Goal: Information Seeking & Learning: Stay updated

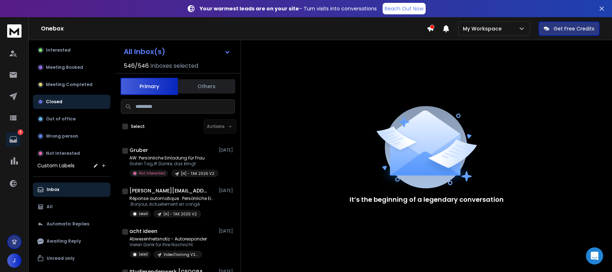
scroll to position [105, 0]
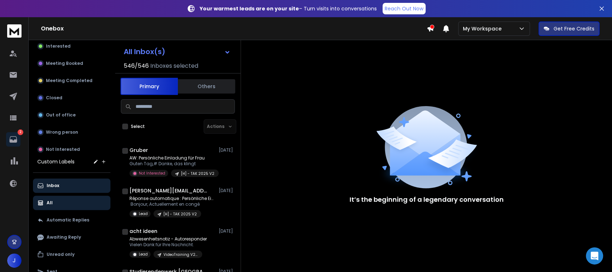
click at [68, 197] on button "All" at bounding box center [71, 203] width 77 height 14
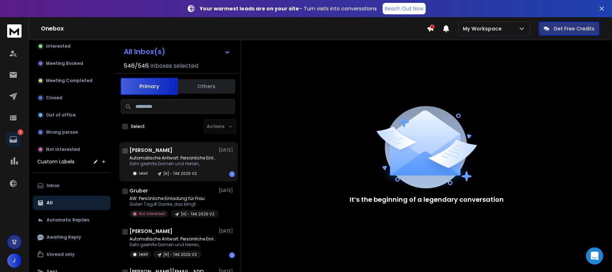
click at [194, 154] on div "[PERSON_NAME] [DATE] Automatische Antwort: Persönliche Einladung für Sehr geehr…" at bounding box center [181, 162] width 105 height 30
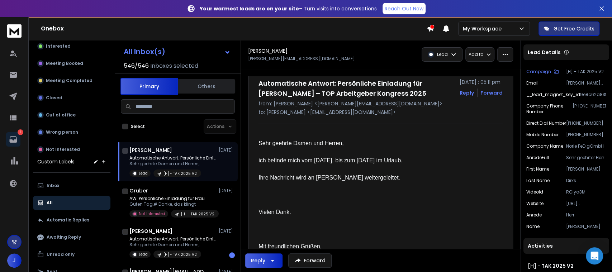
scroll to position [26, 0]
click at [442, 52] on p "Lead" at bounding box center [442, 55] width 11 height 6
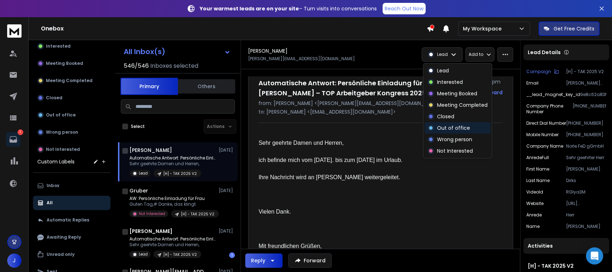
click at [448, 128] on p "Out of office" at bounding box center [453, 127] width 33 height 7
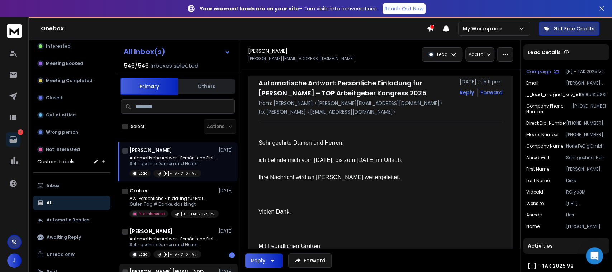
scroll to position [0, 0]
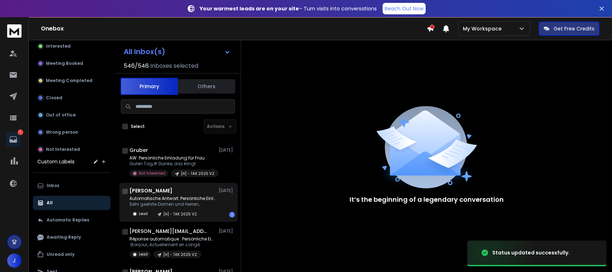
click at [214, 208] on div "Automatische Antwort: Persönliche Einladung für Sehr geehrte Damen und Herren, …" at bounding box center [172, 207] width 86 height 22
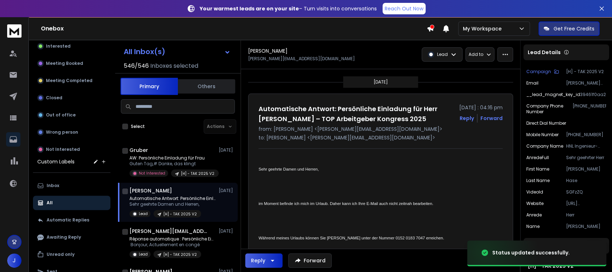
click at [439, 51] on div "Lead" at bounding box center [442, 55] width 40 height 14
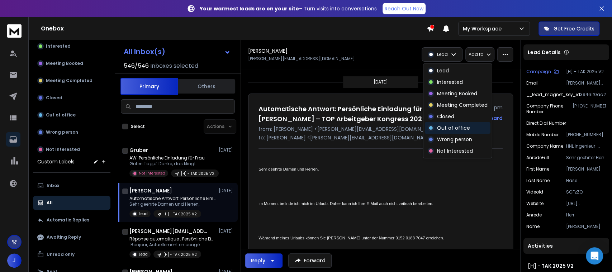
click at [447, 132] on div "Out of office" at bounding box center [458, 127] width 66 height 11
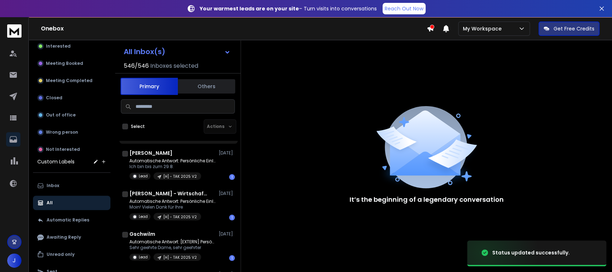
scroll to position [79, 0]
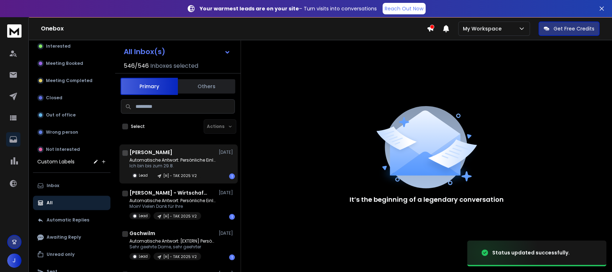
click at [210, 176] on div "Lead [H] - TAK 2025 V2" at bounding box center [172, 176] width 86 height 8
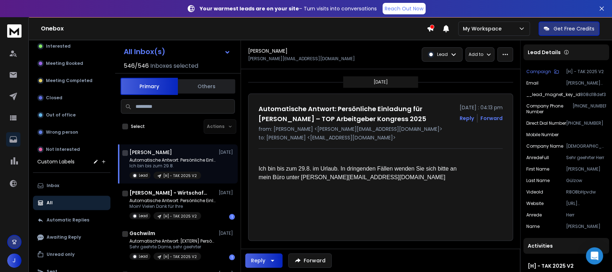
click at [432, 58] on div "Lead" at bounding box center [442, 55] width 40 height 14
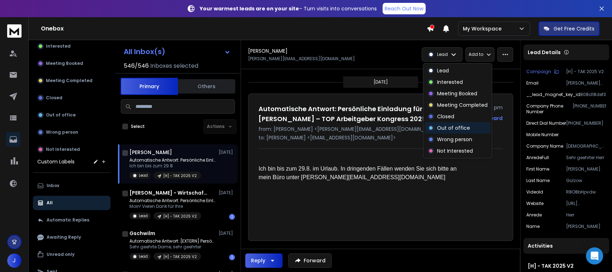
click at [442, 126] on p "Out of office" at bounding box center [453, 127] width 33 height 7
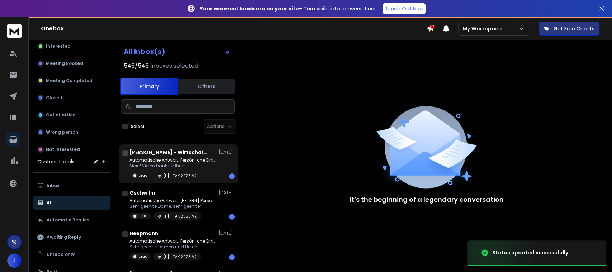
click at [219, 180] on div "[PERSON_NAME] - Wirtschaftsförderung Wesermarsch GmbH [DATE] Automatische Antwo…" at bounding box center [178, 164] width 118 height 39
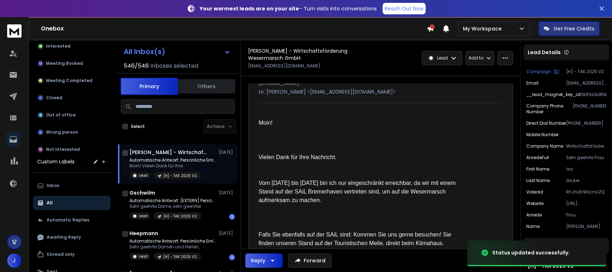
scroll to position [65, 0]
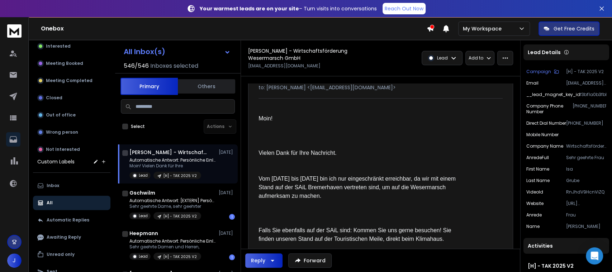
click at [450, 56] on div "Lead" at bounding box center [442, 58] width 40 height 14
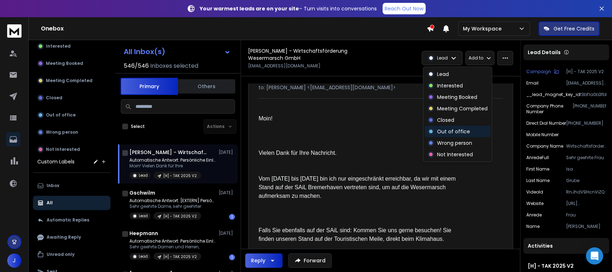
click at [444, 131] on p "Out of office" at bounding box center [453, 131] width 33 height 7
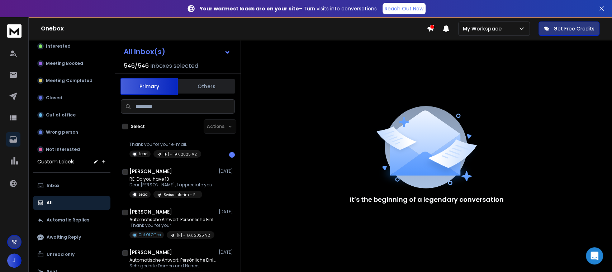
scroll to position [5554, 0]
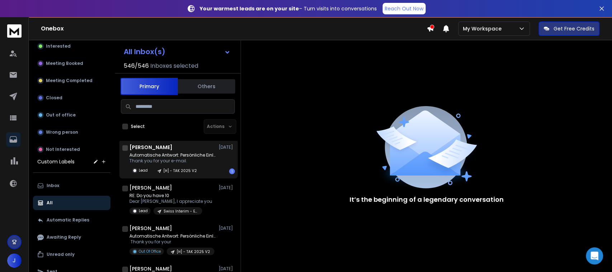
click at [204, 170] on div "Lead [H] - TAK 2025 V2" at bounding box center [172, 171] width 86 height 8
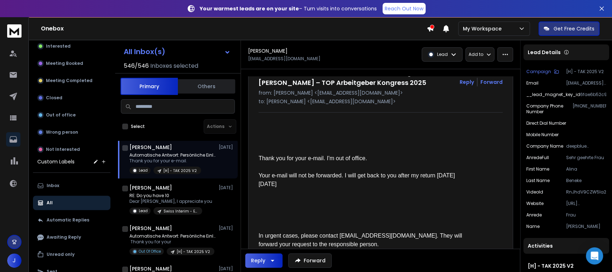
scroll to position [37, 0]
click at [433, 54] on div at bounding box center [431, 54] width 6 height 6
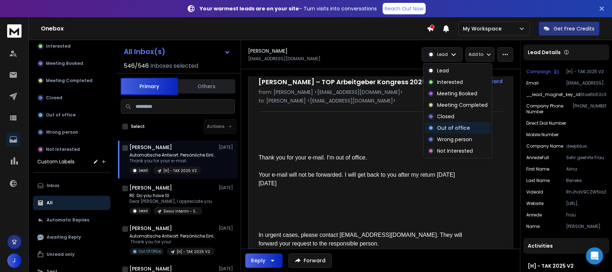
click at [449, 129] on p "Out of office" at bounding box center [453, 127] width 33 height 7
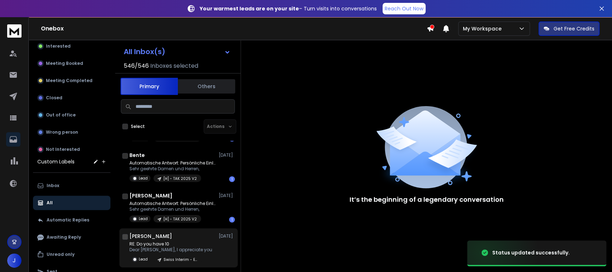
scroll to position [5465, 0]
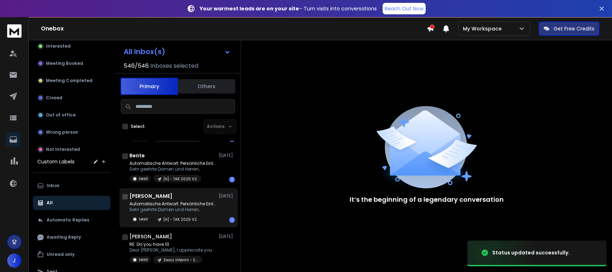
click at [212, 212] on p "Sehr geehrte Damen und Herren," at bounding box center [172, 210] width 86 height 6
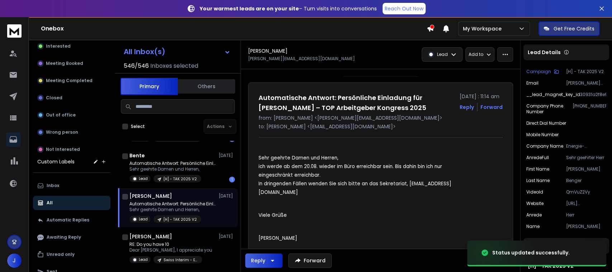
scroll to position [13, 0]
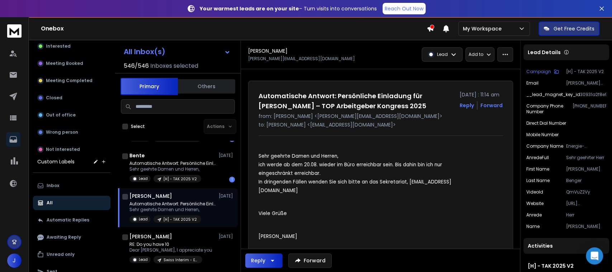
click at [435, 56] on div "Lead" at bounding box center [442, 55] width 40 height 14
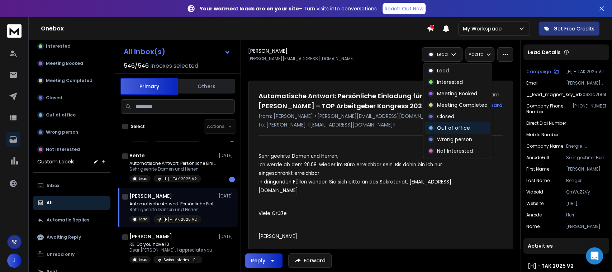
click at [449, 128] on p "Out of office" at bounding box center [453, 127] width 33 height 7
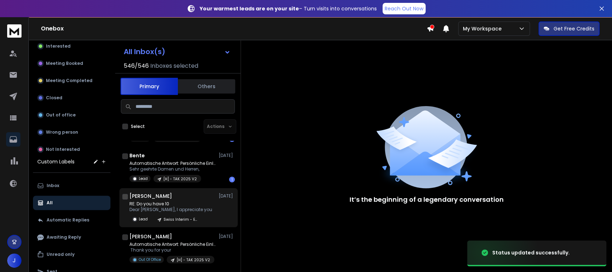
scroll to position [0, 0]
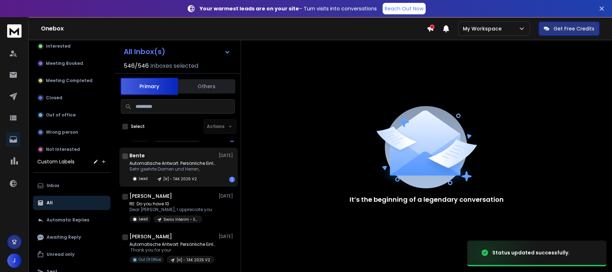
click at [201, 182] on div "Bente [DATE] Automatische Antwort: Persönliche Einladung für Sehr geehrte Damen…" at bounding box center [178, 167] width 118 height 39
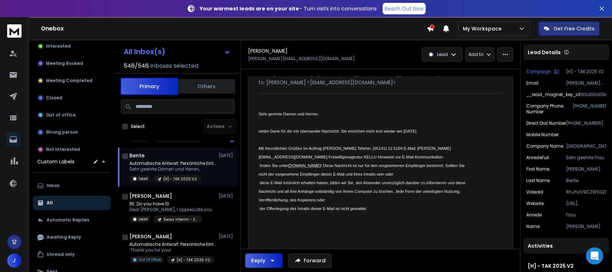
scroll to position [62, 0]
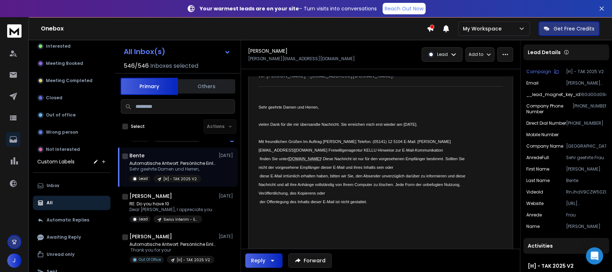
click at [431, 67] on div "[PERSON_NAME] [PERSON_NAME] [PERSON_NAME][EMAIL_ADDRESS][DOMAIN_NAME] Lead Add …" at bounding box center [380, 54] width 279 height 29
click at [323, 122] on span "vielen Dank für die mir übersandte Nachricht. Sie erreichen mich erst wieder am…" at bounding box center [338, 124] width 159 height 4
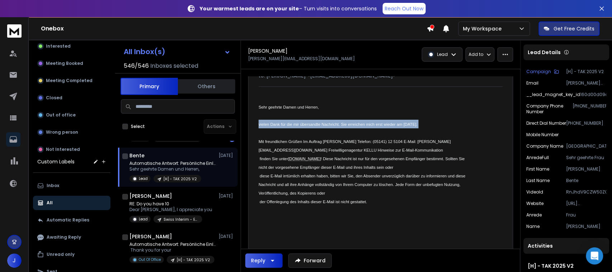
click at [323, 122] on span "vielen Dank für die mir übersandte Nachricht. Sie erreichen mich erst wieder am…" at bounding box center [338, 124] width 159 height 4
click at [454, 58] on div "Lead" at bounding box center [442, 55] width 40 height 14
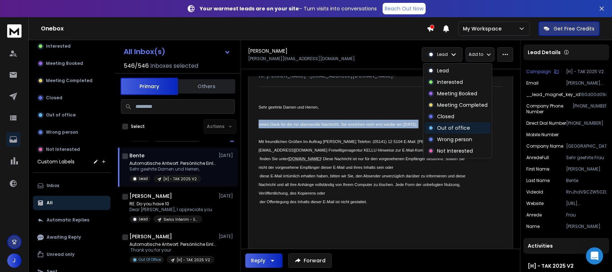
click at [453, 129] on p "Out of office" at bounding box center [453, 127] width 33 height 7
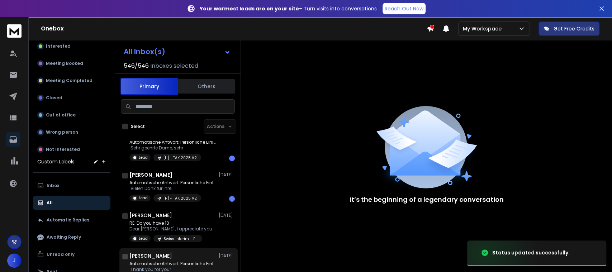
scroll to position [5404, 0]
click at [210, 190] on p "﻿ ﻿Vielen Dank für Ihre" at bounding box center [172, 189] width 86 height 6
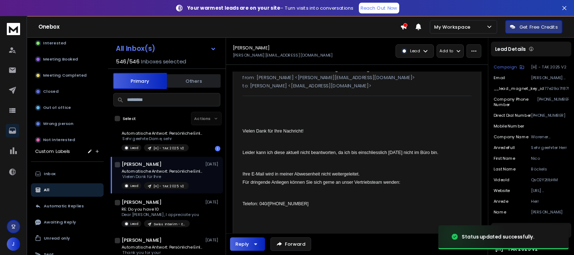
scroll to position [52, 0]
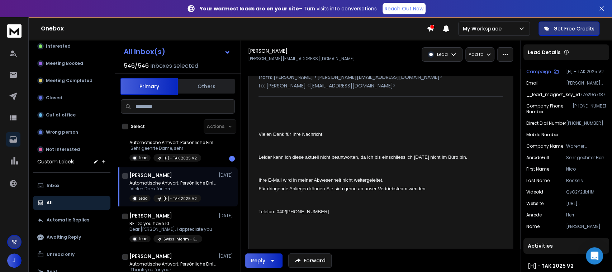
click at [308, 160] on p "Leider kann ich diese aktuell nicht beantworten, da ich bis einschliesslich [DA…" at bounding box center [363, 157] width 209 height 9
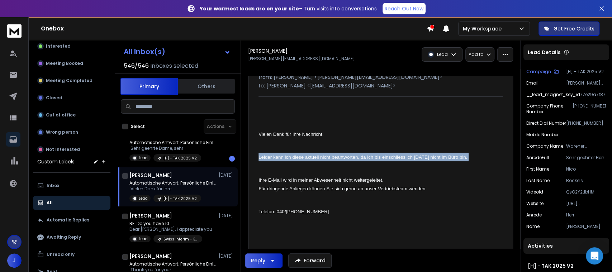
click at [308, 160] on p "Leider kann ich diese aktuell nicht beantworten, da ich bis einschliesslich [DA…" at bounding box center [363, 157] width 209 height 9
click at [430, 58] on div "Lead" at bounding box center [442, 55] width 40 height 14
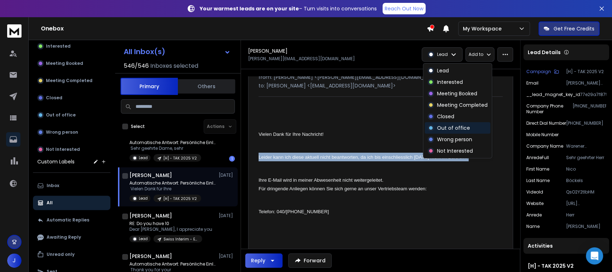
click at [445, 128] on p "Out of office" at bounding box center [453, 127] width 33 height 7
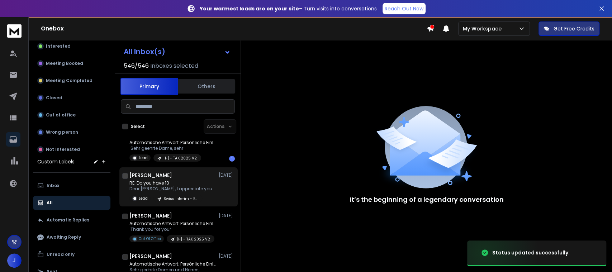
scroll to position [0, 0]
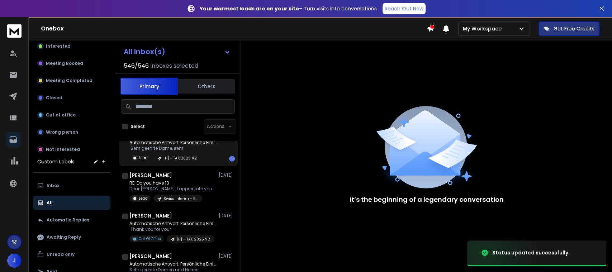
click at [203, 150] on p "﻿ Sehr geehrte Dame, sehr" at bounding box center [172, 149] width 86 height 6
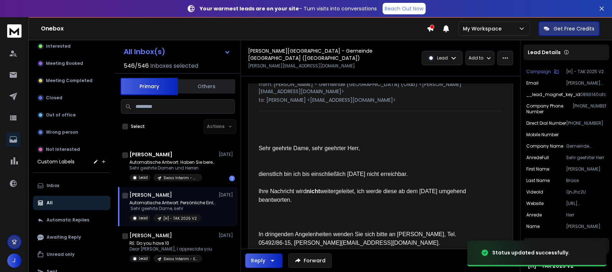
scroll to position [52, 0]
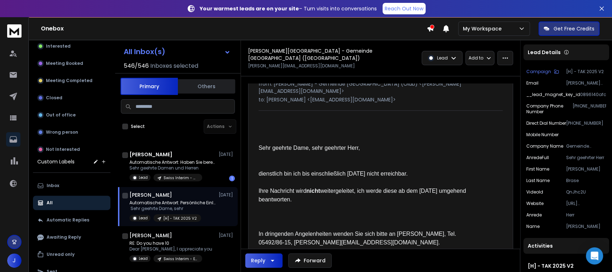
click at [434, 51] on div "Lead" at bounding box center [442, 58] width 40 height 14
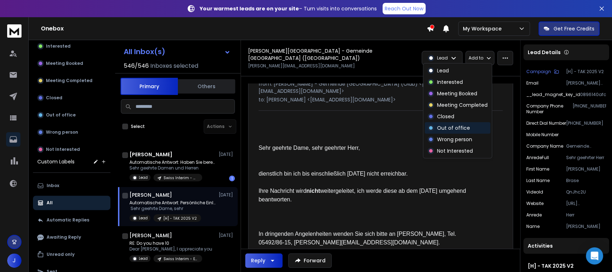
click at [440, 132] on div "Out of office" at bounding box center [458, 127] width 66 height 11
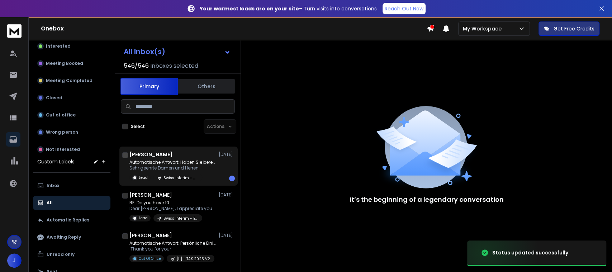
scroll to position [0, 0]
click at [204, 174] on div "Lead Swiss Interim - German" at bounding box center [172, 178] width 86 height 8
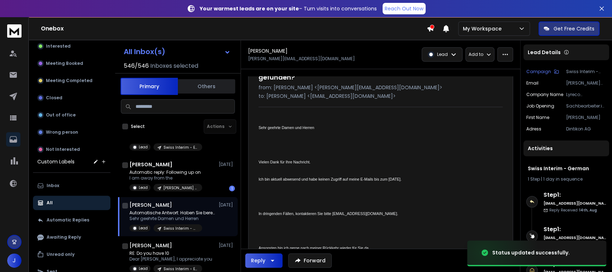
scroll to position [55, 0]
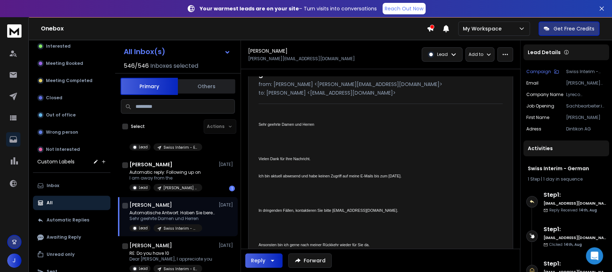
click at [437, 51] on div "Lead" at bounding box center [442, 55] width 40 height 14
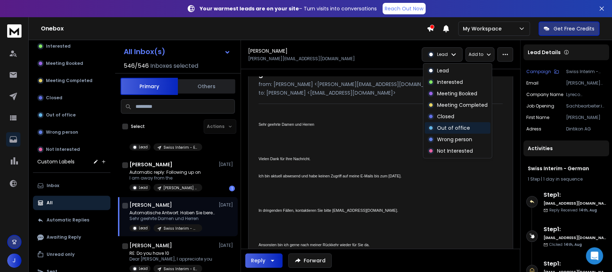
click at [442, 128] on p "Out of office" at bounding box center [453, 127] width 33 height 7
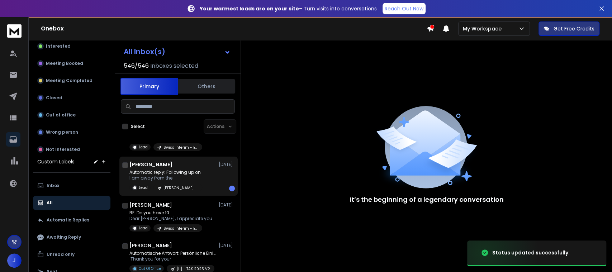
scroll to position [0, 0]
click at [214, 177] on div "Automatic reply: Following up on I am away from the Lead [PERSON_NAME] 3.1.1 1" at bounding box center [181, 181] width 105 height 22
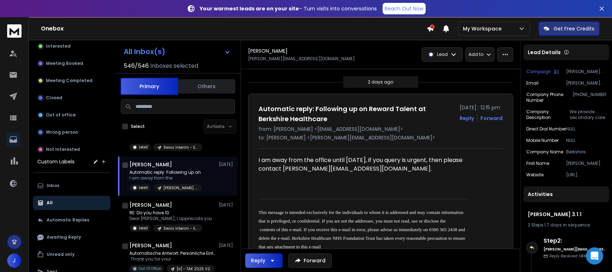
click at [438, 51] on div "Lead" at bounding box center [442, 55] width 40 height 14
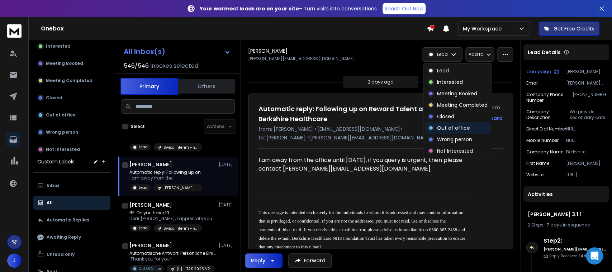
click at [449, 128] on p "Out of office" at bounding box center [453, 127] width 33 height 7
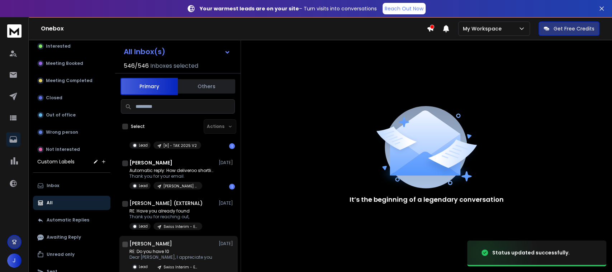
scroll to position [5213, 0]
click at [220, 191] on div "[PERSON_NAME] [DATE] Automatic reply: How deliveroo shortlisted Thank you for y…" at bounding box center [178, 175] width 118 height 39
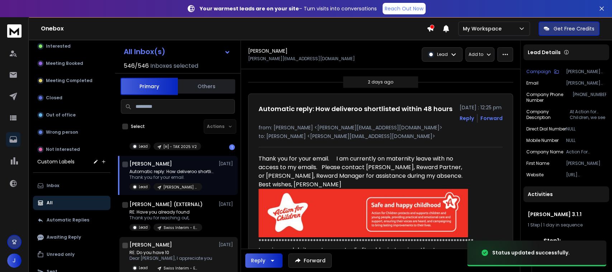
scroll to position [5207, 0]
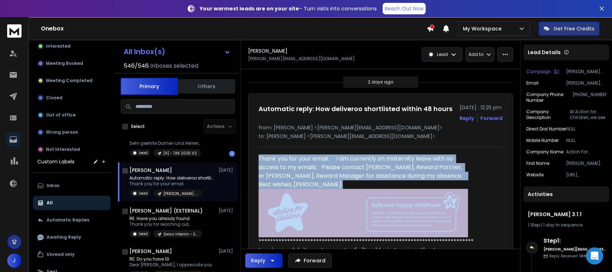
click at [436, 50] on div "Lead" at bounding box center [442, 55] width 40 height 14
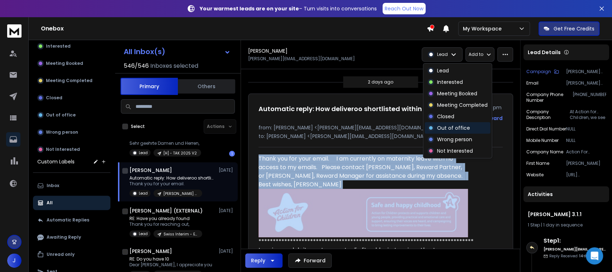
click at [442, 125] on p "Out of office" at bounding box center [453, 127] width 33 height 7
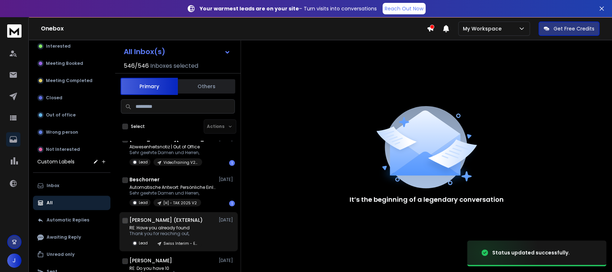
scroll to position [5152, 0]
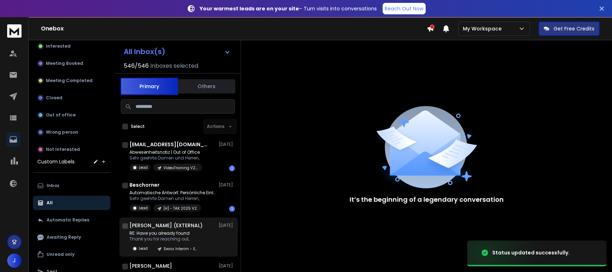
click at [205, 192] on p "Automatische Antwort: Persönliche Einladung für" at bounding box center [172, 193] width 86 height 6
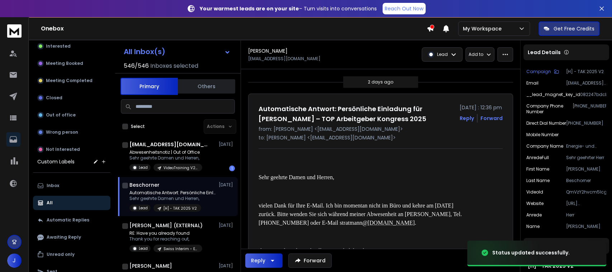
click at [292, 204] on span "vielen Dank für Ihre E-Mail. Ich bin momentan nicht im Büro und kehre am [DATE]…" at bounding box center [361, 214] width 205 height 23
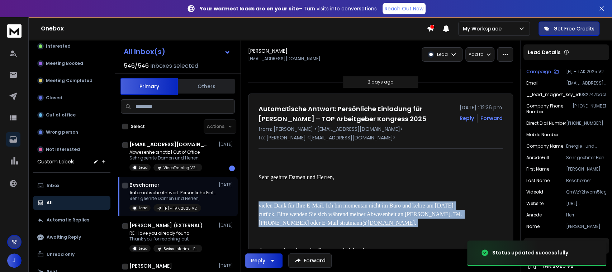
click at [292, 204] on span "vielen Dank für Ihre E-Mail. Ich bin momentan nicht im Büro und kehre am [DATE]…" at bounding box center [361, 214] width 205 height 23
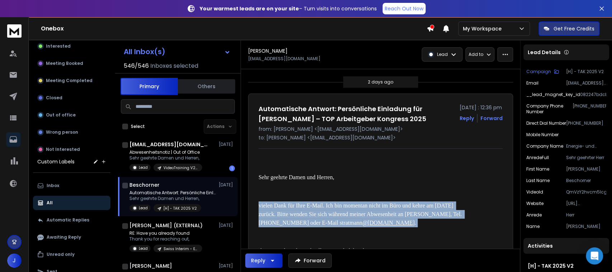
click at [448, 56] on div "Lead" at bounding box center [442, 55] width 40 height 14
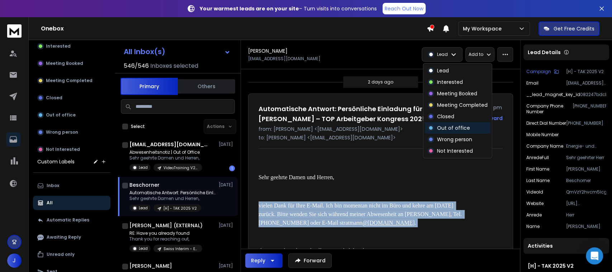
click at [441, 127] on p "Out of office" at bounding box center [453, 127] width 33 height 7
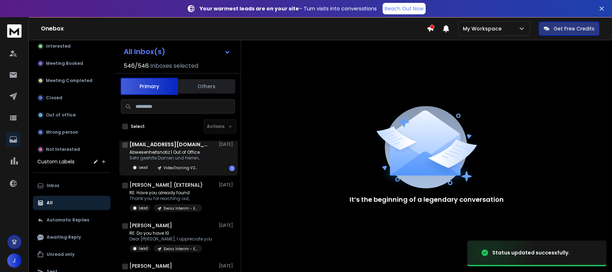
click at [204, 165] on div "Abwesenheitsnotiz | Out of Office Sehr geehrte Damen und Herren, Lead VideoTrai…" at bounding box center [181, 161] width 105 height 22
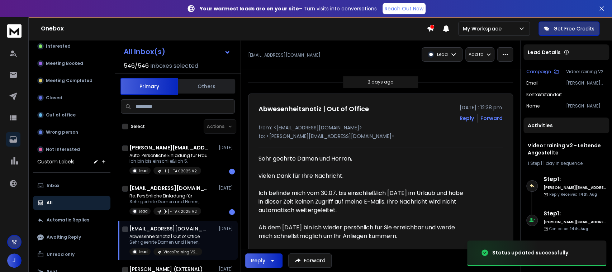
scroll to position [5069, 0]
click at [298, 202] on div "Sehr geehrte Damen und Herren, vielen Dank für Ihre Nachricht. Ich befinde mich…" at bounding box center [366, 226] width 215 height 143
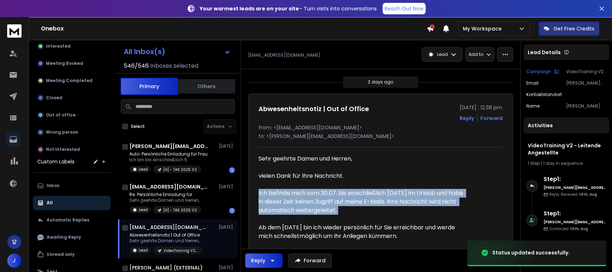
click at [298, 202] on div "Sehr geehrte Damen und Herren, vielen Dank für Ihre Nachricht. Ich befinde mich…" at bounding box center [366, 226] width 215 height 143
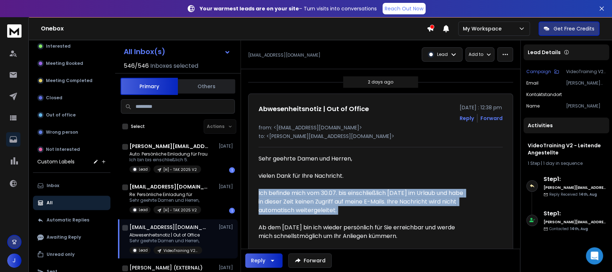
click at [434, 57] on div "Lead" at bounding box center [442, 55] width 40 height 14
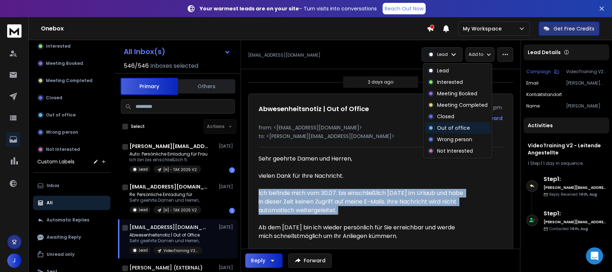
click at [445, 127] on p "Out of office" at bounding box center [453, 127] width 33 height 7
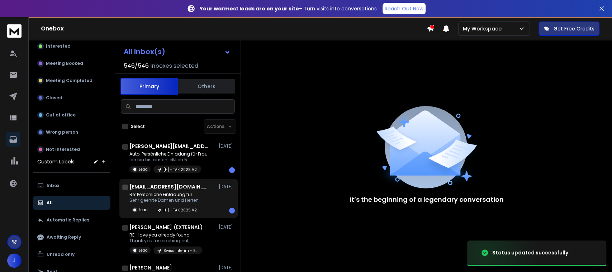
click at [210, 194] on div "Re: Persönliche Einladung für Sehr geehrte Damen und Herren, Lead [H] - TAK 202…" at bounding box center [181, 203] width 105 height 22
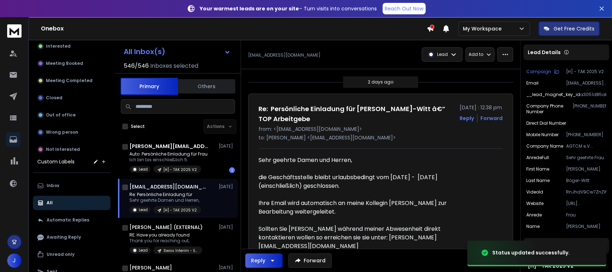
scroll to position [5046, 0]
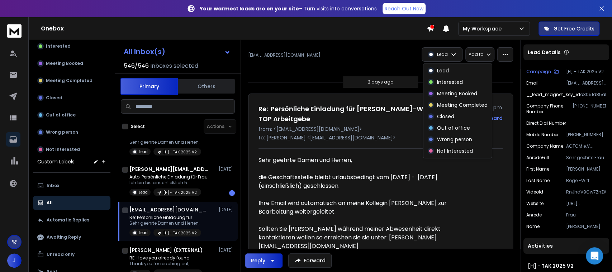
click at [450, 53] on div "Lead" at bounding box center [442, 55] width 40 height 14
click at [447, 127] on p "Out of office" at bounding box center [453, 127] width 33 height 7
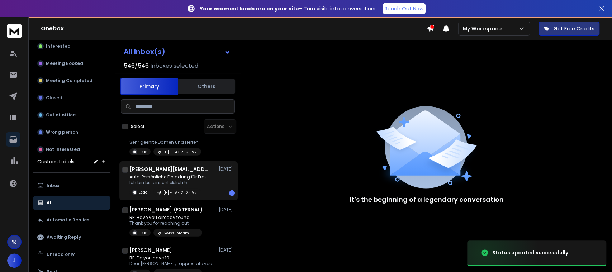
click at [224, 183] on div "Auto: Persönliche Einladung für Frau Ich bin bis einschließlich 5. Lead [H] - T…" at bounding box center [181, 185] width 105 height 22
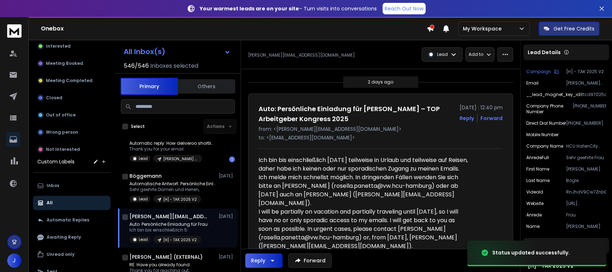
scroll to position [4998, 0]
click at [289, 188] on div "Ich bin bis einschließlich [DATE] teilweise in Urlaub und teilweise auf Reisen,…" at bounding box center [366, 215] width 215 height 118
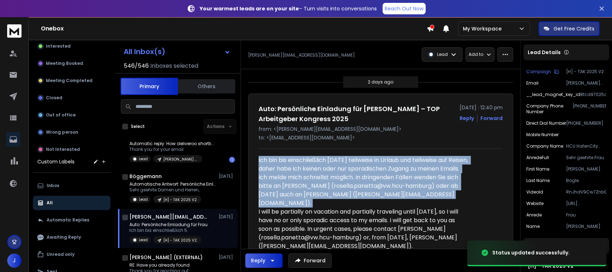
click at [289, 188] on div "Ich bin bis einschließlich [DATE] teilweise in Urlaub und teilweise auf Reisen,…" at bounding box center [366, 215] width 215 height 118
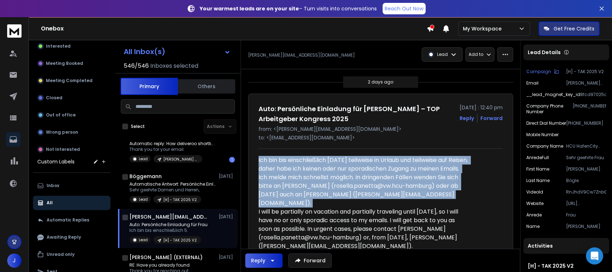
click at [436, 60] on div "Lead" at bounding box center [442, 55] width 40 height 14
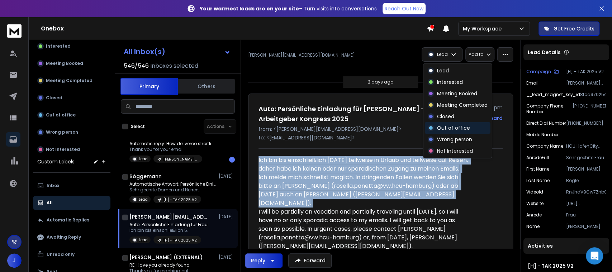
click at [446, 128] on p "Out of office" at bounding box center [453, 127] width 33 height 7
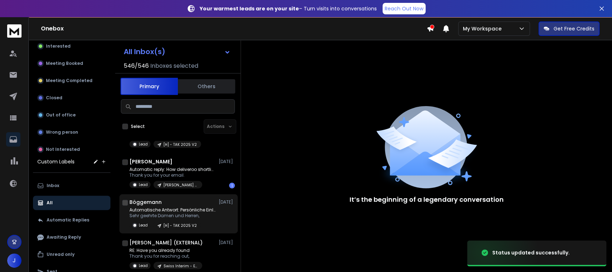
scroll to position [4969, 0]
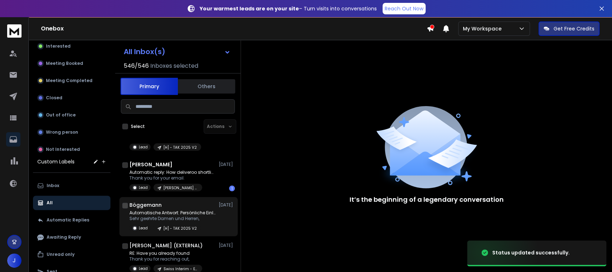
click at [207, 191] on div "Lead [PERSON_NAME] 3.1.1" at bounding box center [172, 188] width 86 height 8
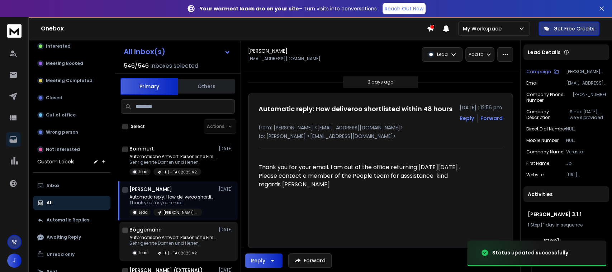
scroll to position [4942, 0]
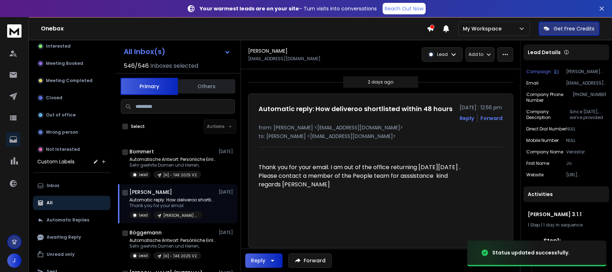
click at [280, 177] on span "Thank you for your email. I am out of the office returning [DATE][DATE] . Pleas…" at bounding box center [361, 175] width 205 height 25
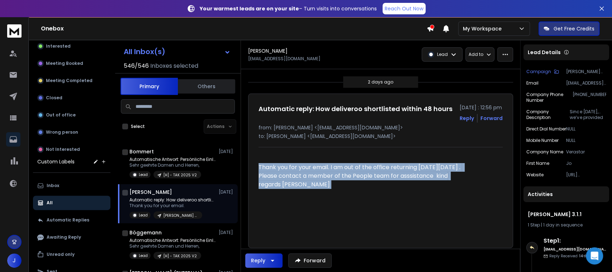
click at [280, 177] on span "Thank you for your email. I am out of the office returning [DATE][DATE] . Pleas…" at bounding box center [361, 175] width 205 height 25
click at [444, 51] on div "Lead" at bounding box center [442, 55] width 40 height 14
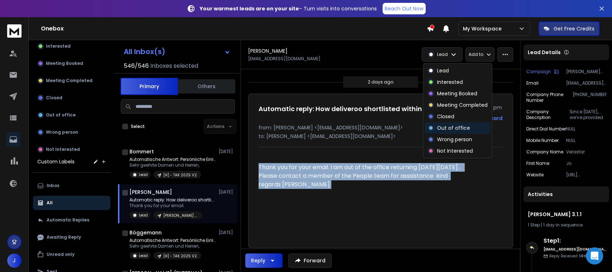
click at [450, 128] on p "Out of office" at bounding box center [453, 127] width 33 height 7
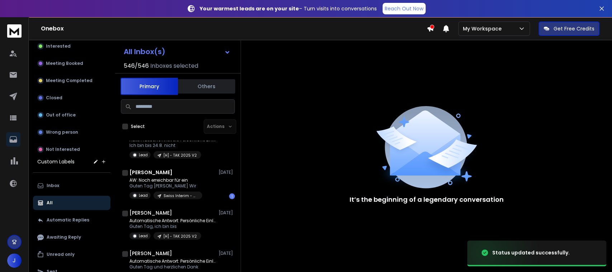
click at [222, 199] on div "AW: Noch erreichbar für ein Guten Tag [PERSON_NAME] Wir Lead Swiss Interim - Ge…" at bounding box center [181, 188] width 105 height 22
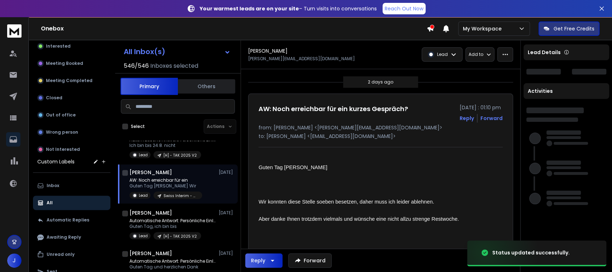
scroll to position [4720, 0]
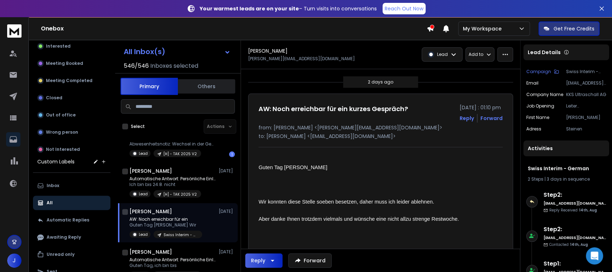
click at [299, 202] on span "Wir konnten diese Stelle soeben besetzen, daher muss ich leider ablehnen." at bounding box center [347, 202] width 176 height 6
click at [443, 51] on div "Lead" at bounding box center [442, 55] width 40 height 14
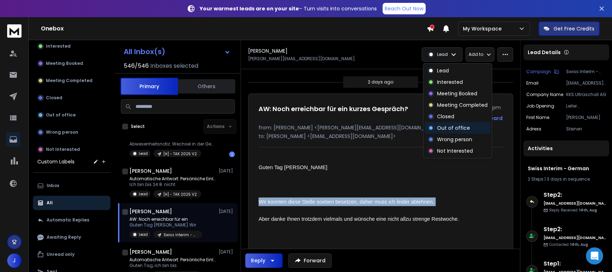
click at [458, 131] on p "Out of office" at bounding box center [453, 127] width 33 height 7
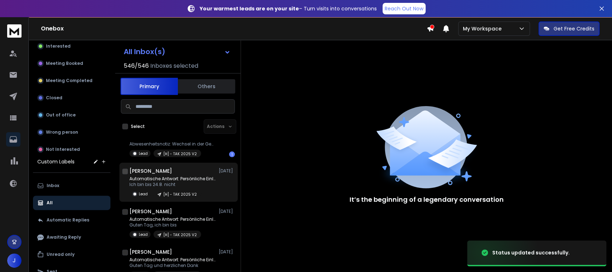
click at [208, 163] on div "[PERSON_NAME] [DATE] Automatische Antwort: Persönliche Einladung für Ich bin bi…" at bounding box center [178, 182] width 118 height 39
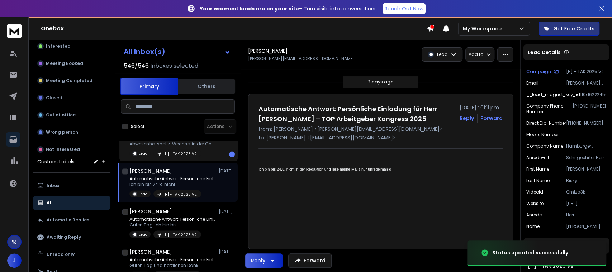
scroll to position [4673, 0]
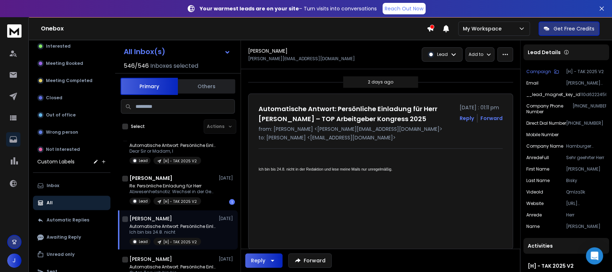
click at [285, 167] on span "Ich bin bis 24.8. nicht in der Redaktion und lese meine Mails nur unregelmäßig." at bounding box center [326, 169] width 134 height 4
click at [432, 68] on div "[PERSON_NAME] [PERSON_NAME] [PERSON_NAME][EMAIL_ADDRESS][DOMAIN_NAME] Lead Add …" at bounding box center [380, 54] width 279 height 29
click at [432, 62] on div "[PERSON_NAME] [PERSON_NAME] [PERSON_NAME][EMAIL_ADDRESS][DOMAIN_NAME] Lead Add …" at bounding box center [380, 54] width 279 height 29
click at [446, 52] on p "Lead" at bounding box center [442, 55] width 11 height 6
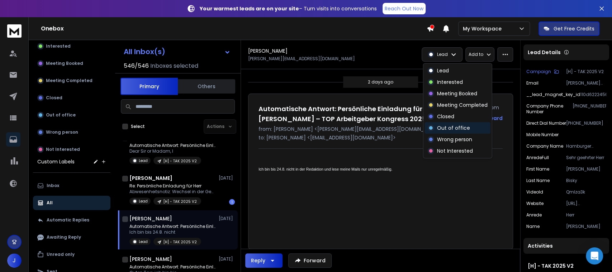
click at [458, 128] on p "Out of office" at bounding box center [453, 127] width 33 height 7
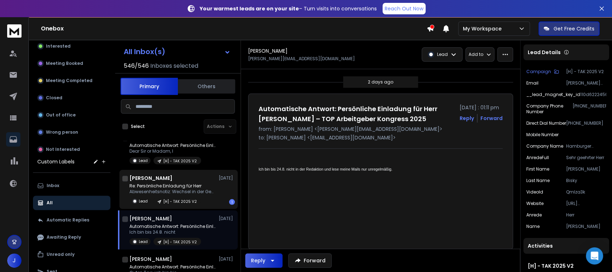
click at [195, 199] on div "[H] - TAK 2025 V2" at bounding box center [177, 201] width 48 height 8
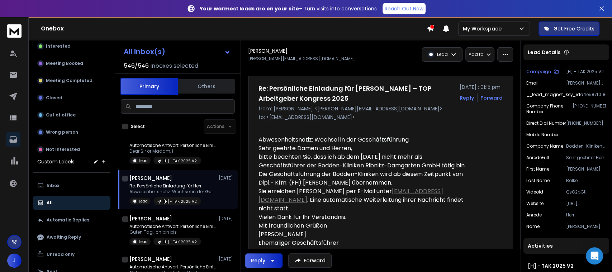
scroll to position [21, 0]
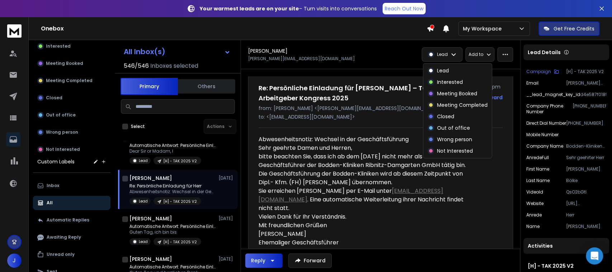
click at [430, 58] on div "Lead" at bounding box center [442, 55] width 40 height 14
click at [448, 141] on p "Wrong person" at bounding box center [454, 139] width 35 height 7
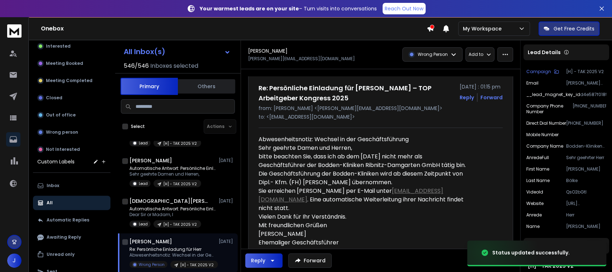
scroll to position [4608, 0]
click at [214, 203] on div "[DEMOGRAPHIC_DATA][PERSON_NAME] [DATE]" at bounding box center [181, 201] width 105 height 7
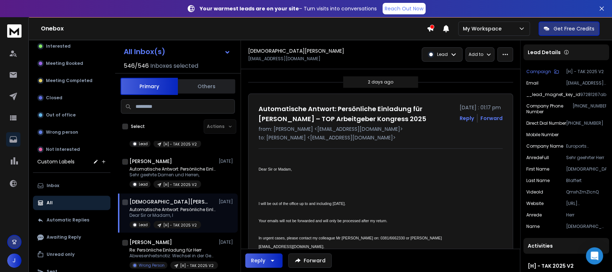
click at [449, 52] on div "Lead" at bounding box center [442, 55] width 40 height 14
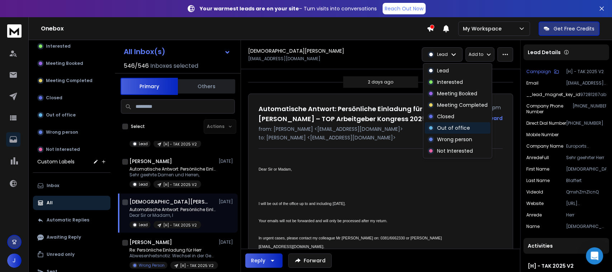
click at [446, 133] on div "Out of office" at bounding box center [458, 127] width 66 height 11
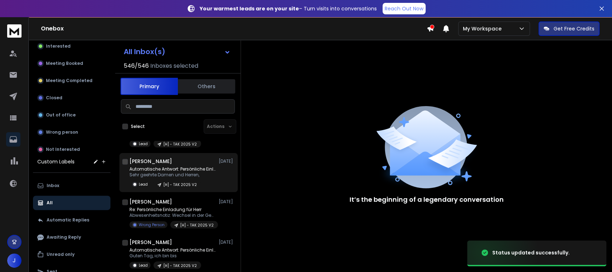
click at [201, 173] on p "Sehr geehrte Damen und Herren," at bounding box center [172, 175] width 86 height 6
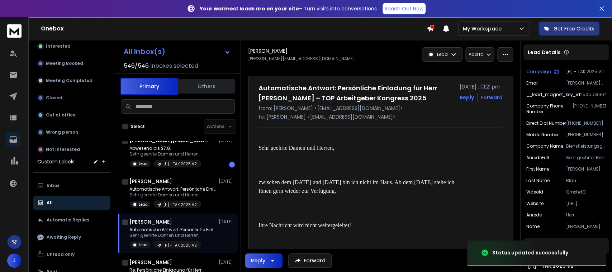
scroll to position [23, 0]
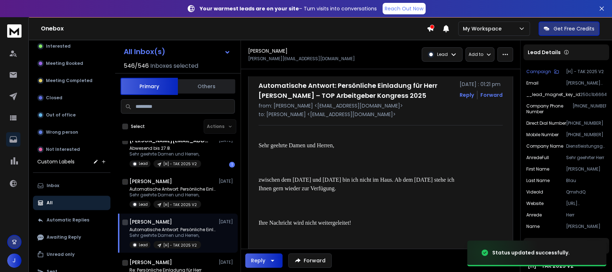
click at [440, 53] on p "Lead" at bounding box center [442, 55] width 11 height 6
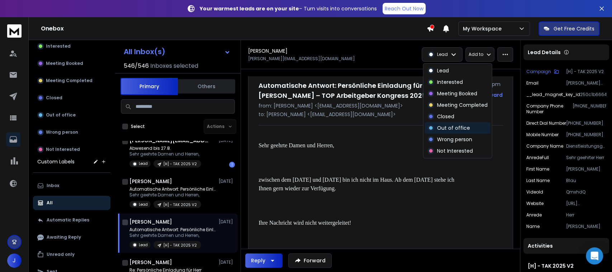
click at [453, 128] on p "Out of office" at bounding box center [453, 127] width 33 height 7
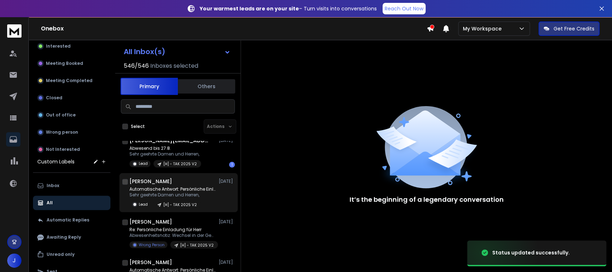
scroll to position [0, 0]
click at [202, 190] on p "Automatische Antwort: Persönliche Einladung für" at bounding box center [172, 189] width 86 height 6
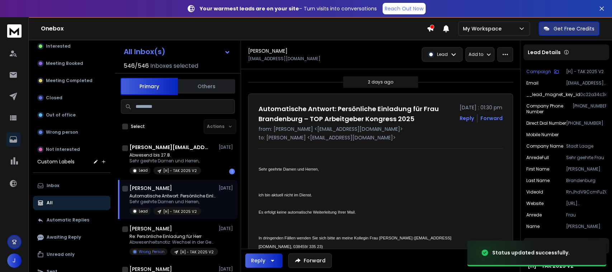
scroll to position [4541, 0]
click at [273, 197] on span "ich bin aktuell nicht im Dienst." at bounding box center [285, 195] width 53 height 4
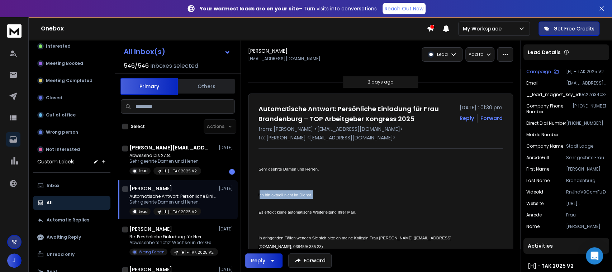
click at [451, 54] on icon at bounding box center [454, 55] width 6 height 6
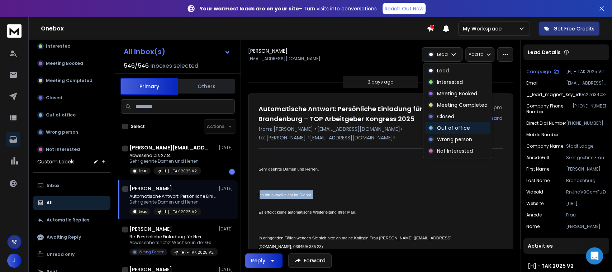
click at [451, 130] on p "Out of office" at bounding box center [453, 127] width 33 height 7
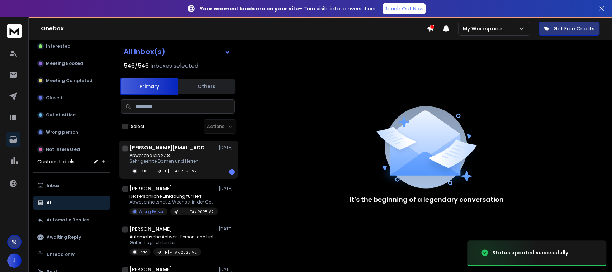
click at [206, 172] on div "Abwesend bis 27.8. Sehr geehrte Damen und Herren, Lead [H] - TAK 2025 V2 1" at bounding box center [181, 164] width 105 height 22
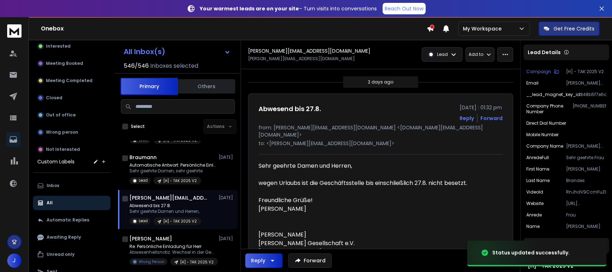
scroll to position [4490, 0]
click at [294, 172] on div "Sehr geehrte Damen und Herren, wegen Urlaubs ist die Geschäftsstelle bis einsch…" at bounding box center [366, 233] width 215 height 143
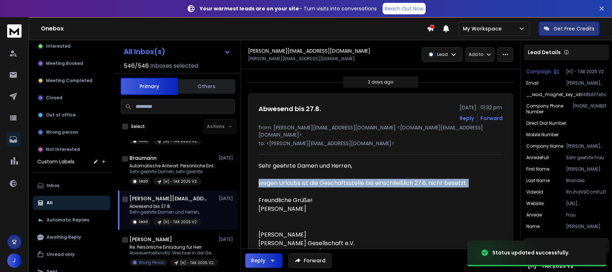
click at [294, 172] on div "Sehr geehrte Damen und Herren, wegen Urlaubs ist die Geschäftsstelle bis einsch…" at bounding box center [366, 233] width 215 height 143
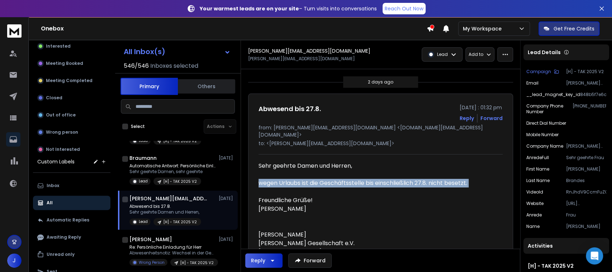
click at [440, 58] on div "Lead" at bounding box center [442, 55] width 40 height 14
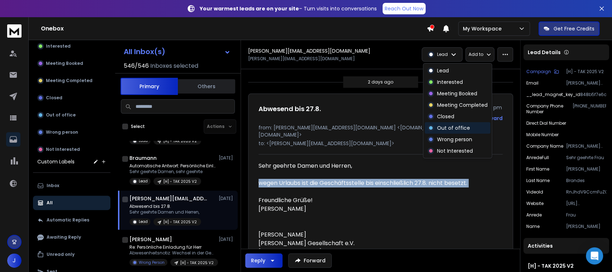
click at [450, 127] on p "Out of office" at bounding box center [453, 127] width 33 height 7
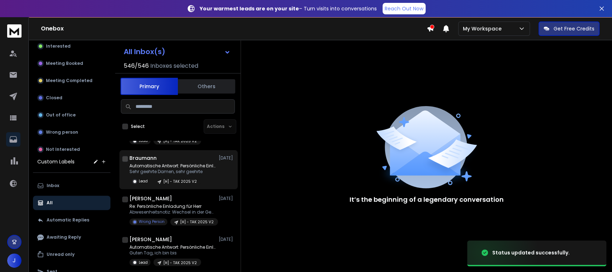
click at [189, 157] on div "Braumann [DATE]" at bounding box center [181, 158] width 105 height 7
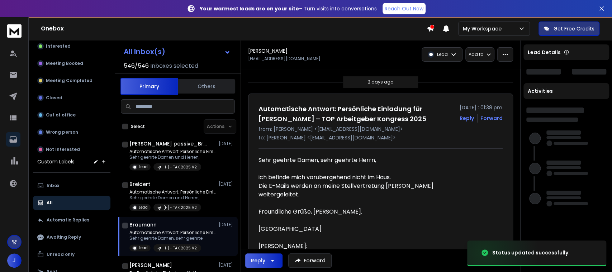
scroll to position [4417, 0]
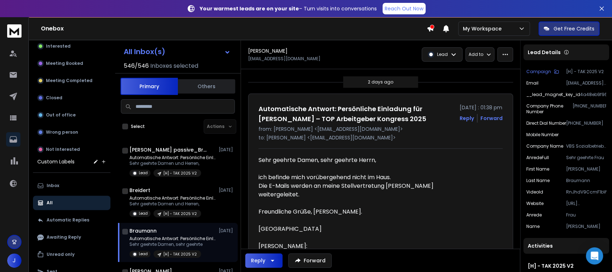
click at [442, 54] on p "Lead" at bounding box center [442, 55] width 11 height 6
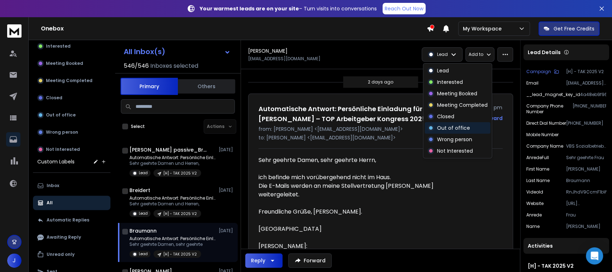
click at [443, 125] on p "Out of office" at bounding box center [453, 127] width 33 height 7
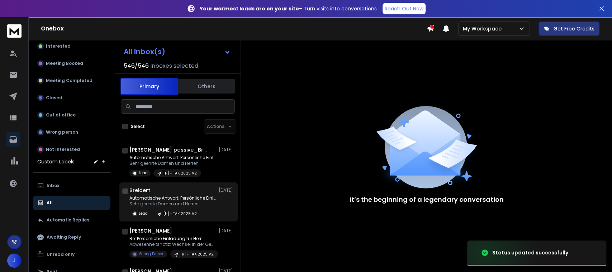
click at [196, 195] on div "Breidert [DATE] Automatische Antwort: Persönliche Einladung für Sehr geehrte Da…" at bounding box center [181, 202] width 105 height 30
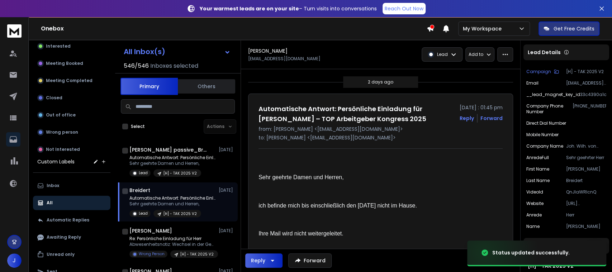
scroll to position [4407, 0]
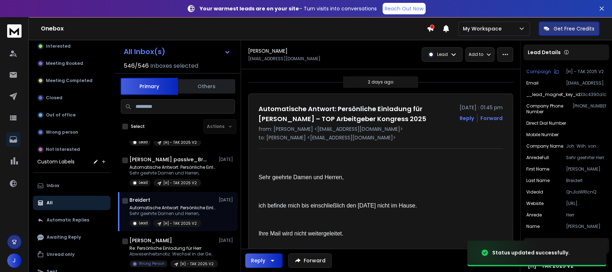
click at [443, 59] on div "Lead" at bounding box center [442, 55] width 40 height 14
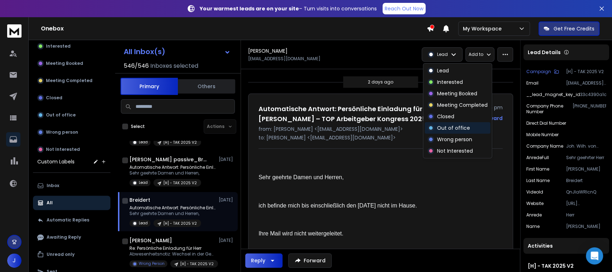
click at [446, 128] on p "Out of office" at bounding box center [453, 127] width 33 height 7
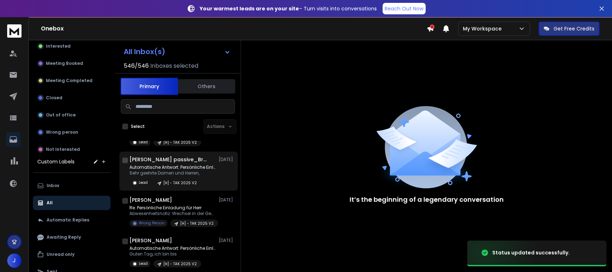
click at [197, 178] on div "Automatische Antwort: Persönliche Einladung für Sehr geehrte Damen und Herren, …" at bounding box center [172, 176] width 86 height 22
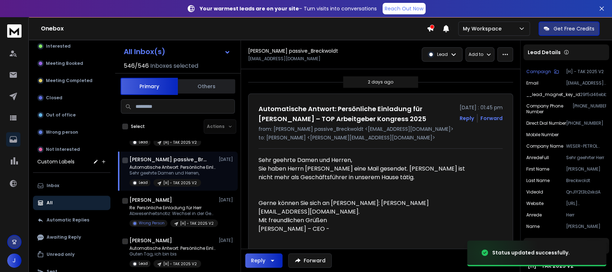
scroll to position [4368, 0]
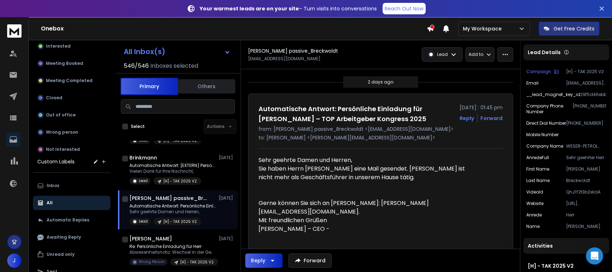
click at [444, 62] on div "[PERSON_NAME] passive_Breckwoldt [PERSON_NAME] [PERSON_NAME][EMAIL_ADDRESS][DOM…" at bounding box center [380, 54] width 279 height 29
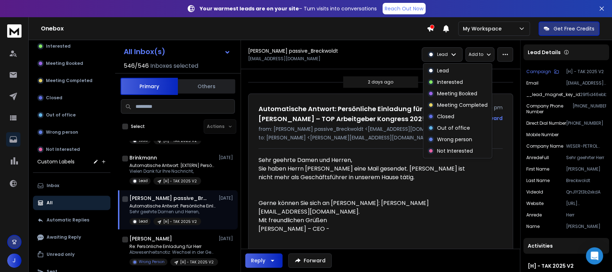
click at [442, 60] on div "Lead" at bounding box center [442, 55] width 40 height 14
click at [453, 140] on p "Wrong person" at bounding box center [454, 139] width 35 height 7
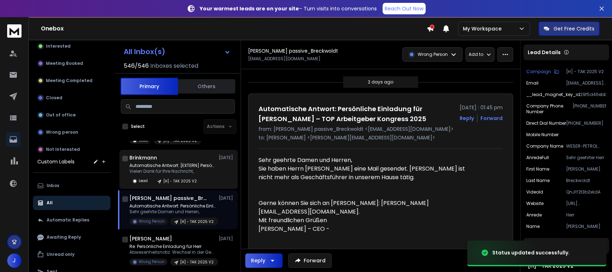
click at [201, 168] on p "Automatische Antwort: [EXTERN] Persönliche Einladung" at bounding box center [172, 166] width 86 height 6
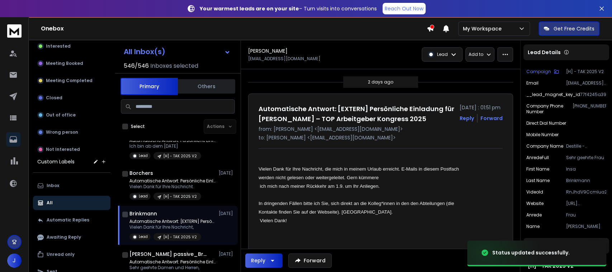
scroll to position [4309, 0]
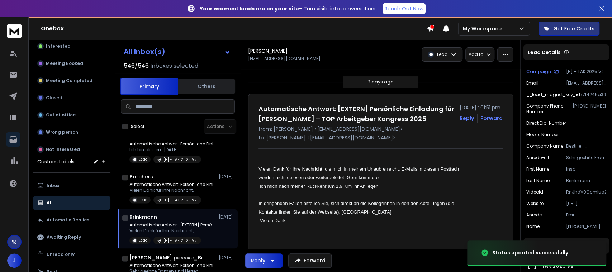
click at [271, 181] on span "Vielen Dank für Ihre Nachricht, die mich in meinem Urlaub erreicht. E-Mails in …" at bounding box center [360, 177] width 202 height 23
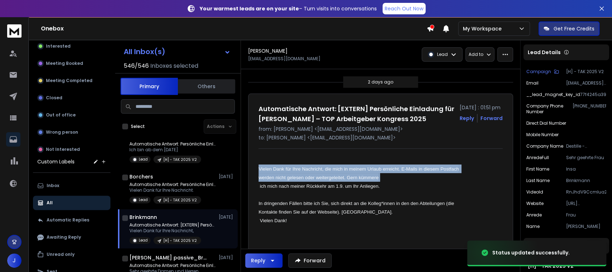
click at [271, 181] on span "Vielen Dank für Ihre Nachricht, die mich in meinem Urlaub erreicht. E-Mails in …" at bounding box center [360, 177] width 202 height 23
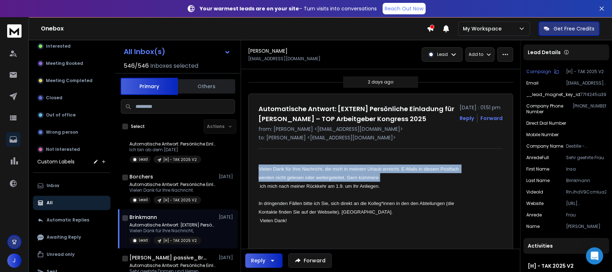
click at [439, 58] on div "Lead" at bounding box center [442, 55] width 40 height 14
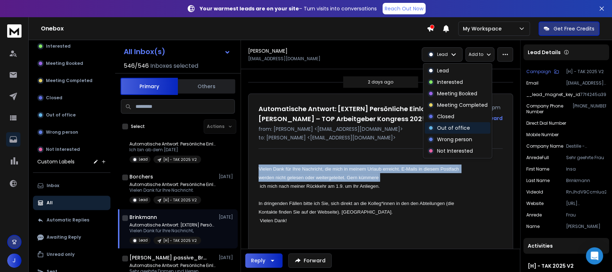
click at [450, 128] on p "Out of office" at bounding box center [453, 127] width 33 height 7
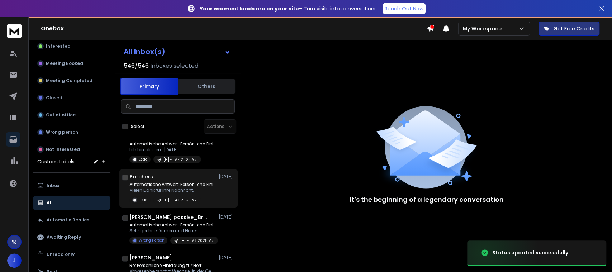
click at [180, 185] on p "Automatische Antwort: Persönliche Einladung für" at bounding box center [172, 185] width 86 height 6
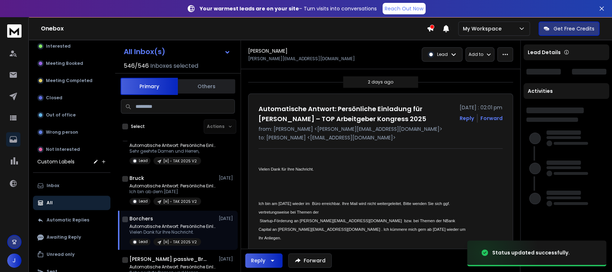
scroll to position [4266, 0]
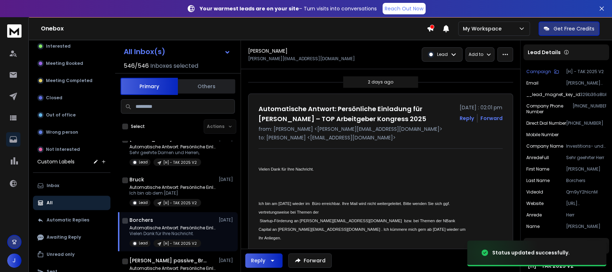
click at [269, 205] on span "Ich bin am [DATE] wieder im Büro erreichbar. Ihre Mail wird nicht weitergeleite…" at bounding box center [363, 221] width 208 height 39
click at [438, 50] on div "Lead" at bounding box center [442, 55] width 40 height 14
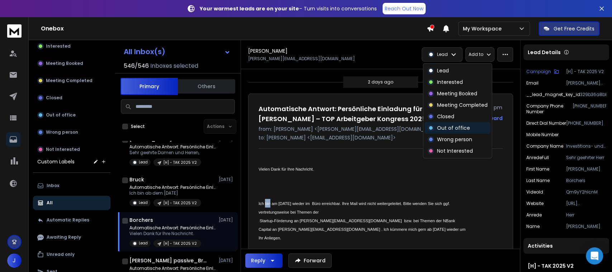
click at [455, 125] on p "Out of office" at bounding box center [453, 127] width 33 height 7
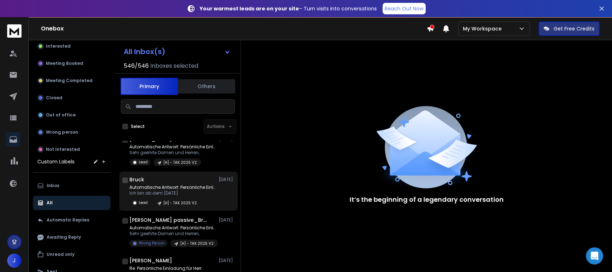
click at [216, 181] on div "Bruck [DATE]" at bounding box center [181, 179] width 105 height 7
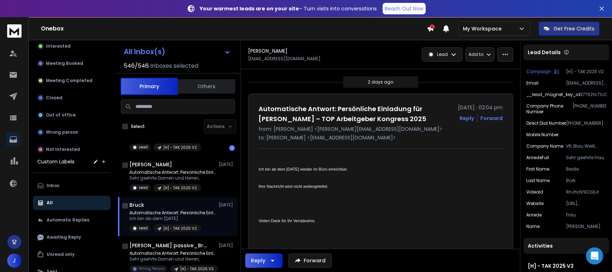
scroll to position [4240, 0]
click at [451, 57] on icon at bounding box center [454, 55] width 6 height 6
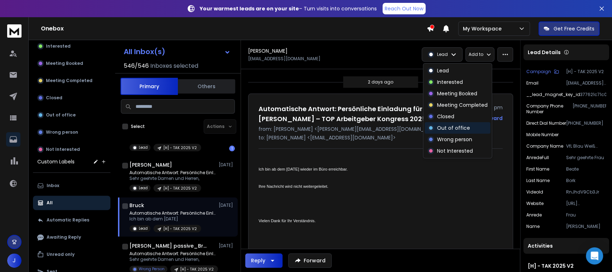
click at [449, 131] on p "Out of office" at bounding box center [453, 127] width 33 height 7
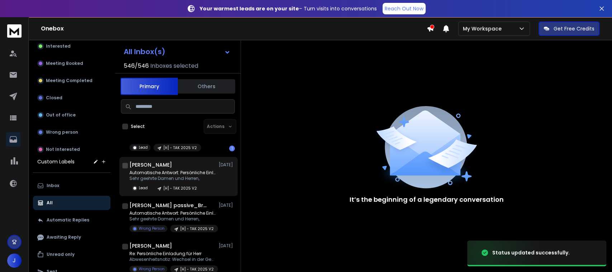
click at [213, 183] on div "Automatische Antwort: Persönliche Einladung für Sehr geehrte Damen und Herren, …" at bounding box center [172, 181] width 86 height 22
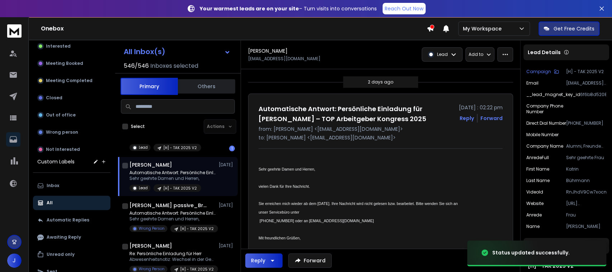
click at [299, 202] on span "Sie erreichen mich wieder ab dem [DATE]. Ihre Nachricht wird nicht gelesen bzw.…" at bounding box center [359, 213] width 200 height 22
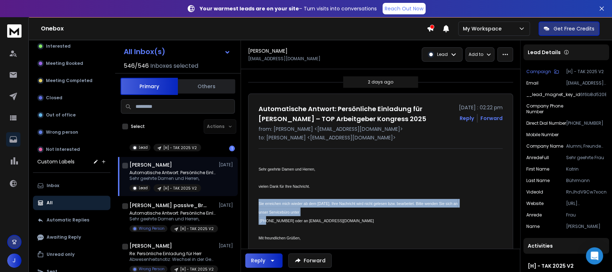
click at [299, 202] on span "Sie erreichen mich wieder ab dem [DATE]. Ihre Nachricht wird nicht gelesen bzw.…" at bounding box center [359, 213] width 200 height 22
click at [439, 59] on div "Lead" at bounding box center [442, 55] width 40 height 14
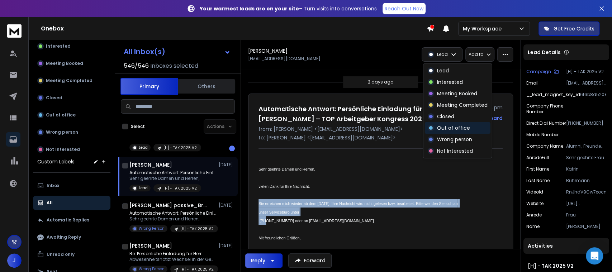
click at [442, 125] on p "Out of office" at bounding box center [453, 127] width 33 height 7
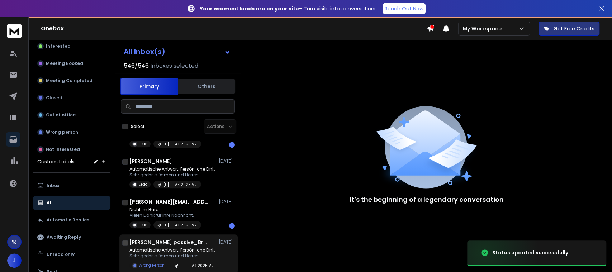
scroll to position [4160, 0]
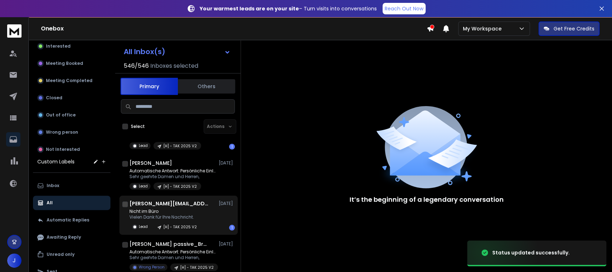
click at [223, 214] on div "Nicht im Büro Vielen Dank für Ihre Nachricht. Lead [H] - TAK 2025 V2 1" at bounding box center [181, 220] width 105 height 22
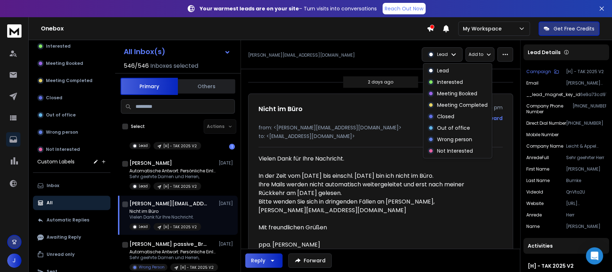
click at [449, 61] on div "Lead" at bounding box center [442, 55] width 40 height 14
click at [456, 125] on p "Out of office" at bounding box center [453, 127] width 33 height 7
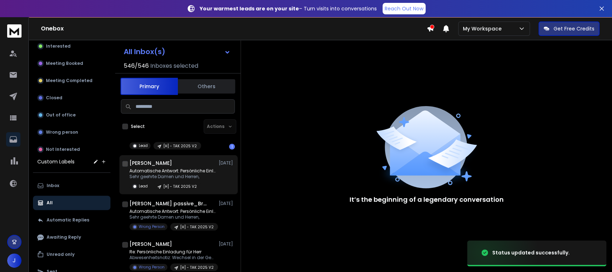
click at [186, 183] on div "[H] - TAK 2025 V2" at bounding box center [177, 187] width 48 height 8
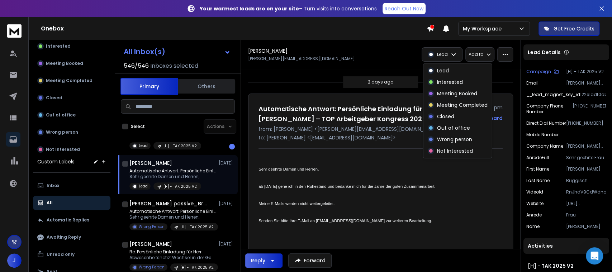
click at [447, 60] on div "Lead" at bounding box center [442, 55] width 40 height 14
click at [455, 136] on p "Wrong person" at bounding box center [454, 139] width 35 height 7
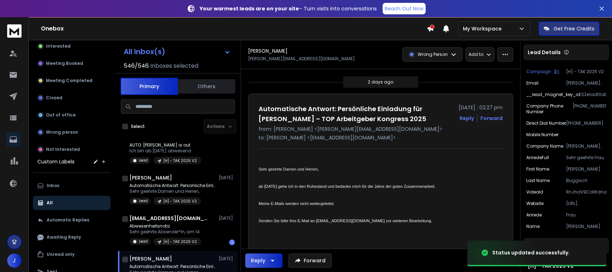
scroll to position [4060, 0]
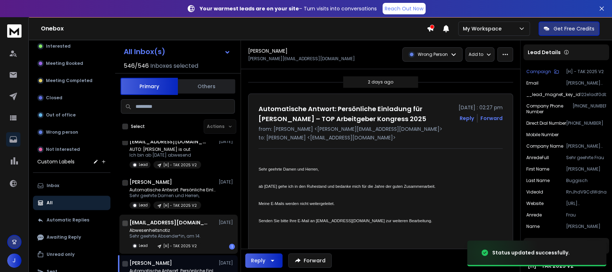
click at [194, 235] on p "Sehr geehrte Absender*in, am 14." at bounding box center [165, 236] width 72 height 6
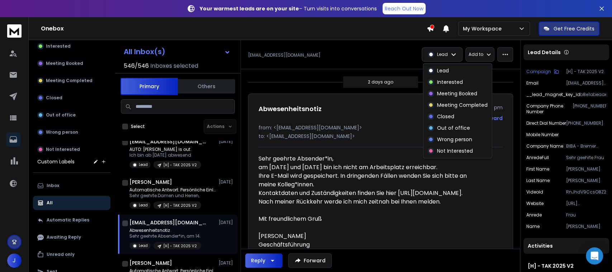
click at [453, 59] on div "Lead" at bounding box center [442, 55] width 40 height 14
click at [452, 129] on p "Out of office" at bounding box center [453, 127] width 33 height 7
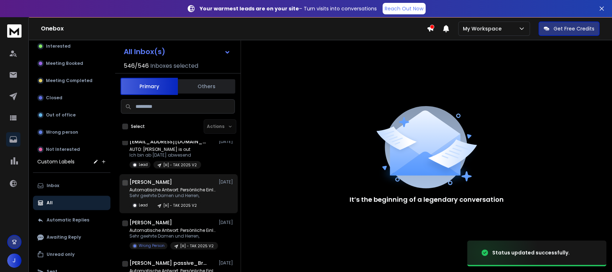
click at [203, 185] on div "[PERSON_NAME] [DATE] Automatische Antwort: Persönliche Einladung für Sehr geehr…" at bounding box center [181, 194] width 105 height 30
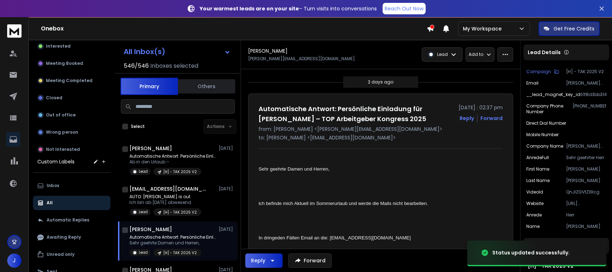
scroll to position [4011, 0]
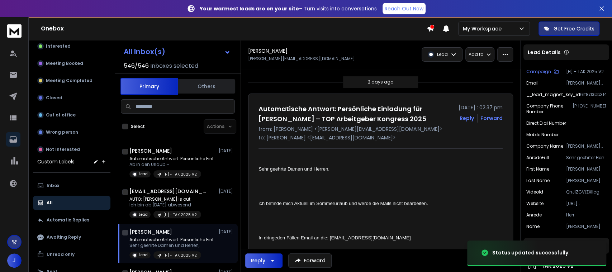
click at [309, 205] on span "ich befinde mich Aktuell im Sommerurlaub und werde die Mails nicht bearbeiten." at bounding box center [344, 203] width 170 height 5
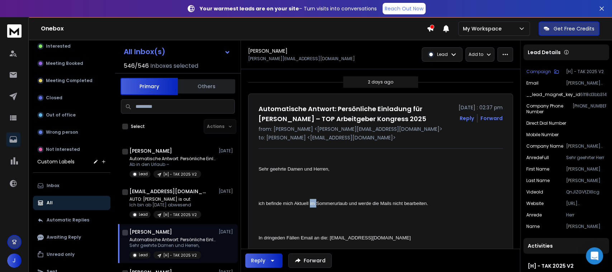
click at [441, 57] on p "Lead" at bounding box center [442, 55] width 11 height 6
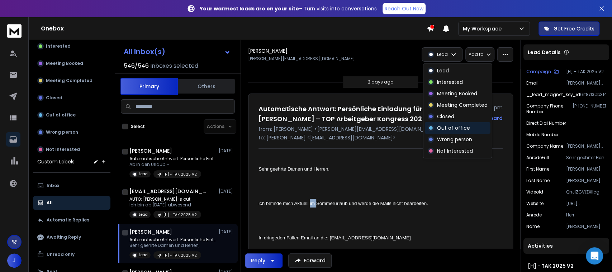
click at [456, 131] on p "Out of office" at bounding box center [453, 127] width 33 height 7
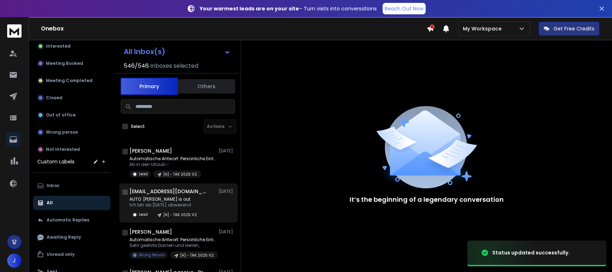
click at [209, 193] on div "[EMAIL_ADDRESS][DOMAIN_NAME] [DATE]" at bounding box center [181, 191] width 105 height 7
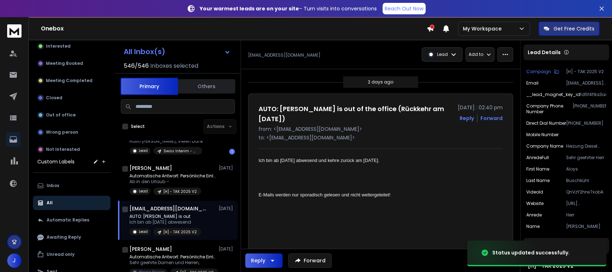
scroll to position [3993, 0]
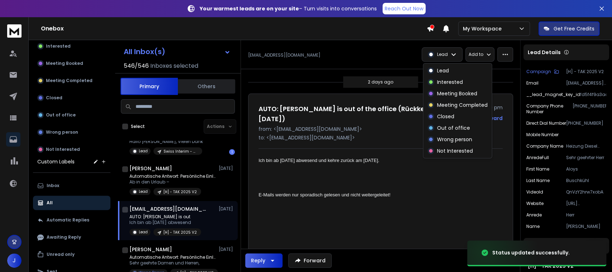
click at [446, 53] on p "Lead" at bounding box center [442, 55] width 11 height 6
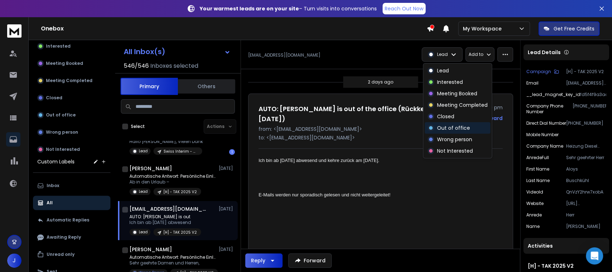
click at [454, 131] on p "Out of office" at bounding box center [453, 127] width 33 height 7
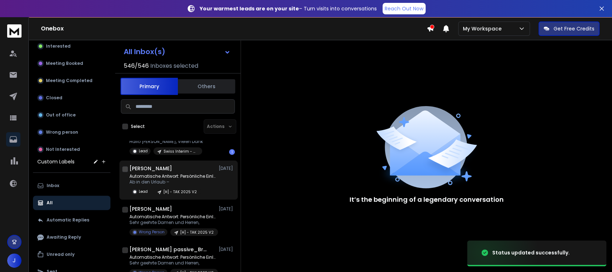
click at [199, 180] on p "Ab in den Urlaub –" at bounding box center [172, 182] width 86 height 6
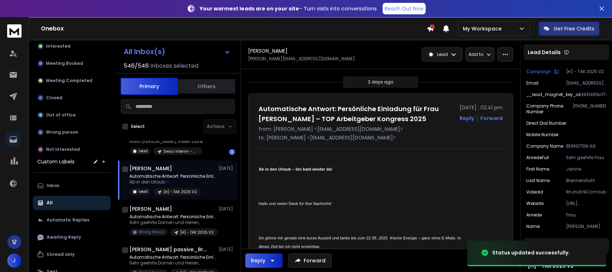
click at [450, 55] on div "Lead" at bounding box center [442, 55] width 40 height 14
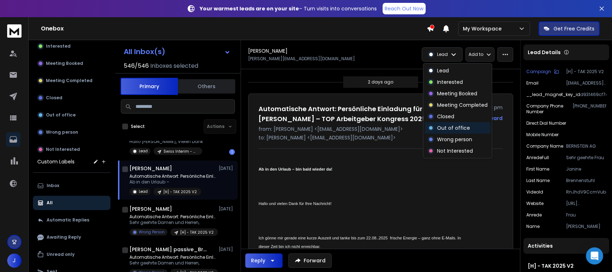
click at [464, 128] on p "Out of office" at bounding box center [453, 127] width 33 height 7
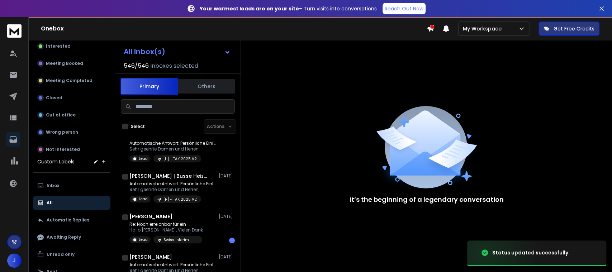
scroll to position [3901, 0]
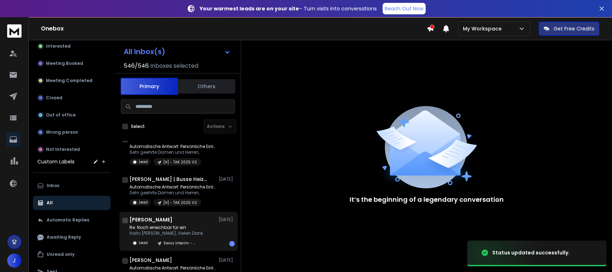
click at [198, 225] on p "Re: Noch erreichbar für ein" at bounding box center [166, 228] width 74 height 6
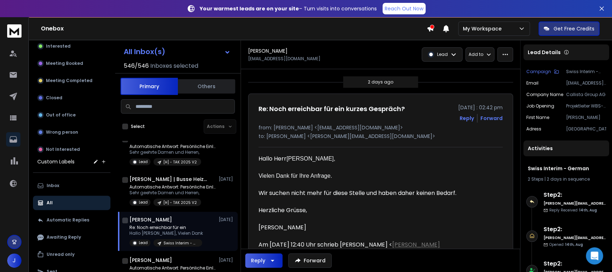
click at [324, 193] on div "Wir suchen nicht mehr für diese Stelle und haben daher keinen Bedarf." at bounding box center [363, 193] width 209 height 9
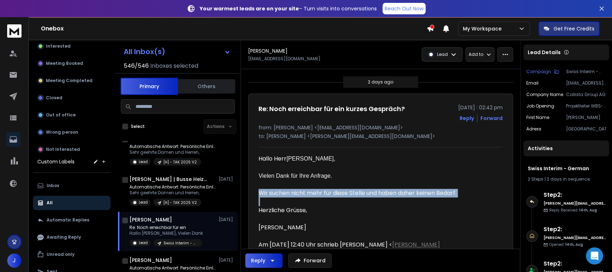
click at [324, 193] on div "Wir suchen nicht mehr für diese Stelle und haben daher keinen Bedarf." at bounding box center [363, 193] width 209 height 9
click at [443, 59] on div "Lead" at bounding box center [442, 55] width 40 height 14
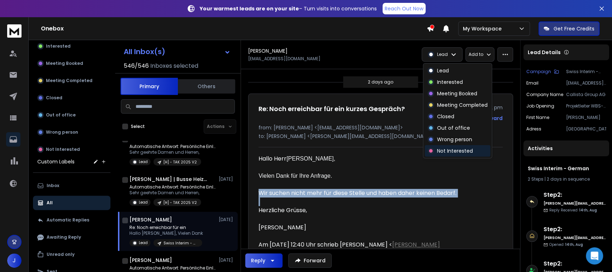
click at [437, 156] on div "Not Interested" at bounding box center [458, 150] width 66 height 11
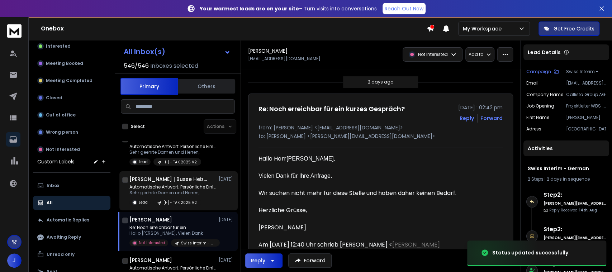
click at [210, 176] on div "[PERSON_NAME] | Busse Heizplattentechnik GmbH [DATE]" at bounding box center [181, 179] width 105 height 7
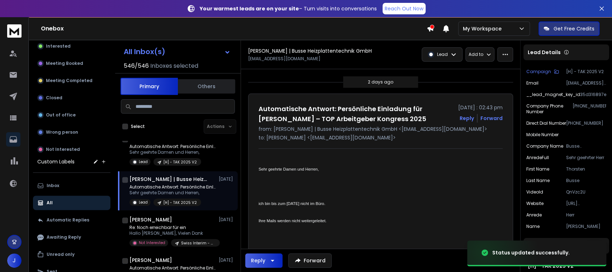
scroll to position [3893, 0]
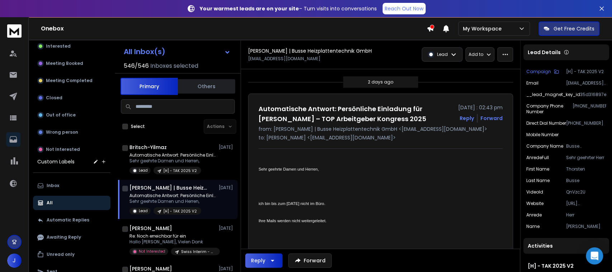
click at [443, 51] on div "Lead" at bounding box center [442, 55] width 40 height 14
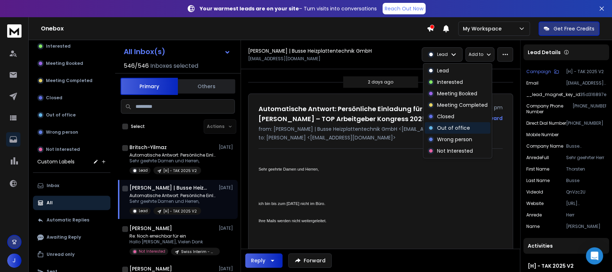
click at [442, 126] on p "Out of office" at bounding box center [453, 127] width 33 height 7
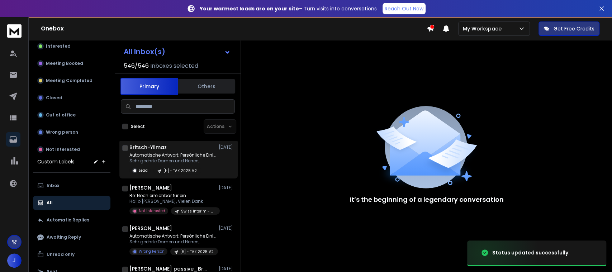
click at [212, 157] on p "Automatische Antwort: Persönliche Einladung für" at bounding box center [172, 155] width 86 height 6
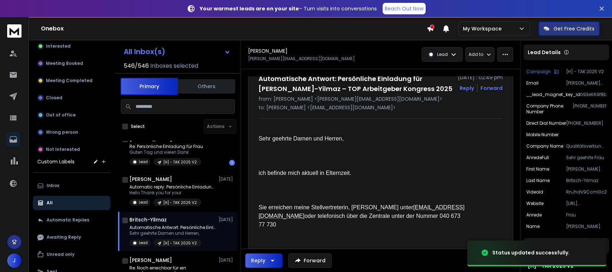
scroll to position [30, 0]
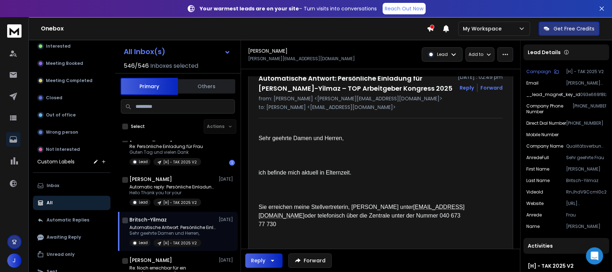
click at [447, 60] on div "Lead" at bounding box center [442, 55] width 40 height 14
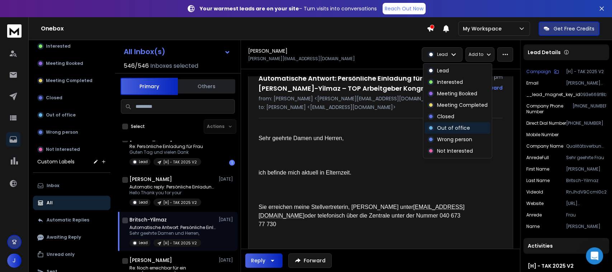
click at [452, 127] on p "Out of office" at bounding box center [453, 127] width 33 height 7
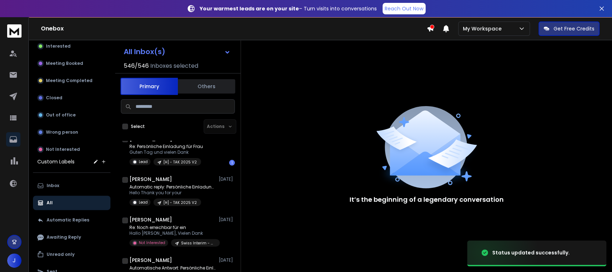
scroll to position [0, 0]
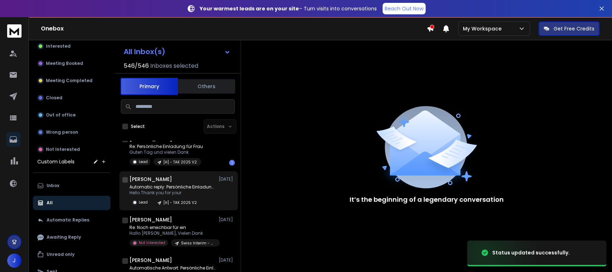
click at [219, 188] on div "Automatic reply: Persönliche Einladung für Hello Thank you for your Lead [H] - …" at bounding box center [181, 195] width 105 height 22
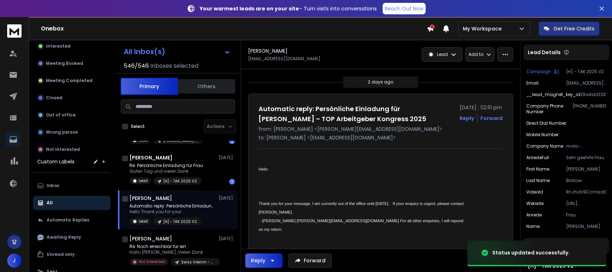
scroll to position [3794, 0]
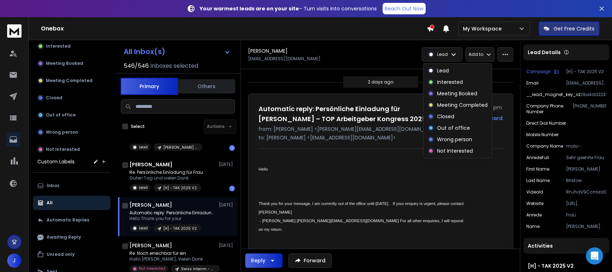
click at [442, 50] on div "Lead" at bounding box center [442, 55] width 40 height 14
click at [454, 126] on p "Out of office" at bounding box center [453, 127] width 33 height 7
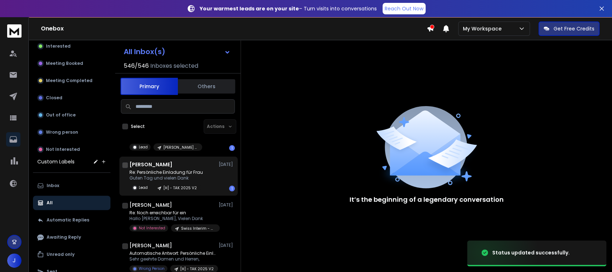
click at [221, 166] on p "[DATE]" at bounding box center [227, 165] width 16 height 6
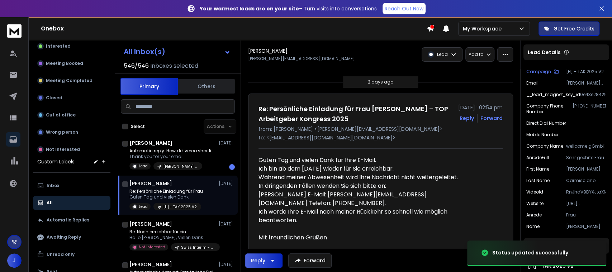
scroll to position [3775, 0]
click at [345, 171] on div "Guten Tag und vielen Dank für Ihre E-Mail. Ich bin ab dem [DATE] wieder für Sie…" at bounding box center [366, 223] width 215 height 135
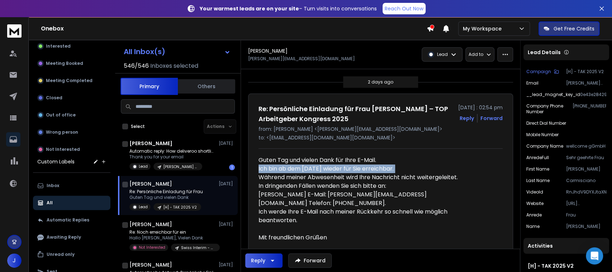
click at [345, 171] on div "Guten Tag und vielen Dank für Ihre E-Mail. Ich bin ab dem [DATE] wieder für Sie…" at bounding box center [366, 223] width 215 height 135
click at [445, 50] on div "Lead" at bounding box center [442, 55] width 40 height 14
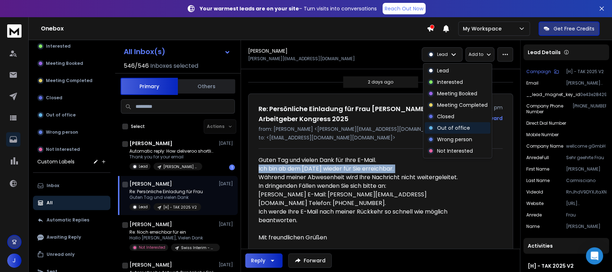
click at [453, 123] on div "Out of office" at bounding box center [458, 127] width 66 height 11
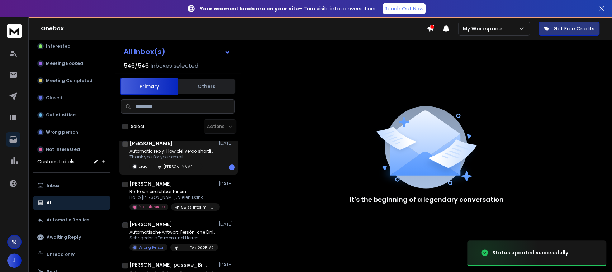
click at [217, 153] on div "Automatic reply: How deliveroo shortlisted Thank you for your email Lead [PERSO…" at bounding box center [181, 159] width 105 height 22
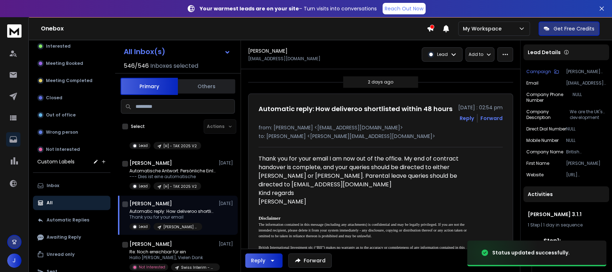
scroll to position [3713, 0]
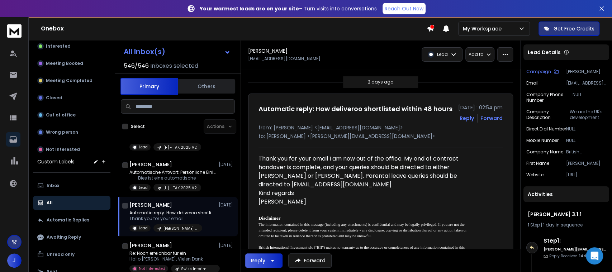
click at [449, 53] on div "Lead" at bounding box center [442, 55] width 40 height 14
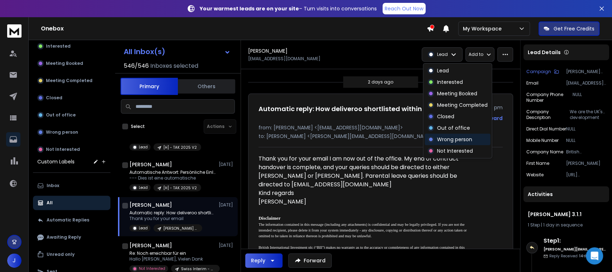
click at [456, 140] on p "Wrong person" at bounding box center [454, 139] width 35 height 7
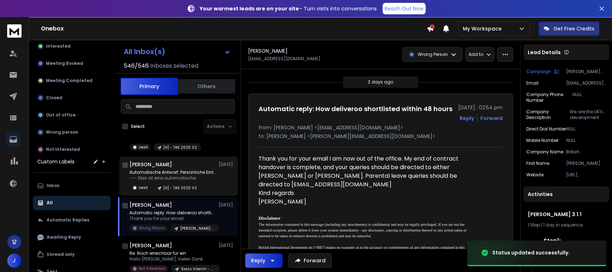
click at [187, 179] on p "﻿--- Dies ist eine automatische" at bounding box center [172, 178] width 86 height 6
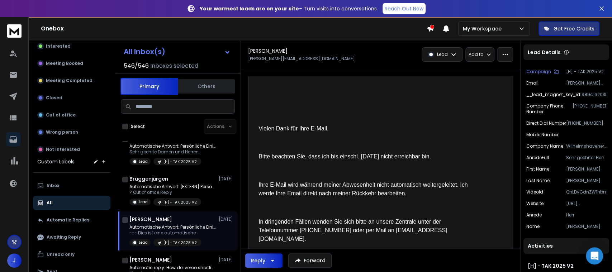
scroll to position [95, 0]
click at [455, 55] on icon at bounding box center [453, 54] width 4 height 3
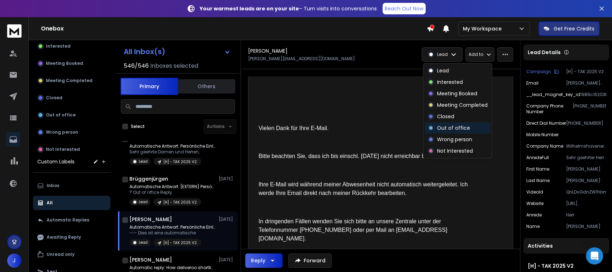
click at [442, 129] on p "Out of office" at bounding box center [453, 127] width 33 height 7
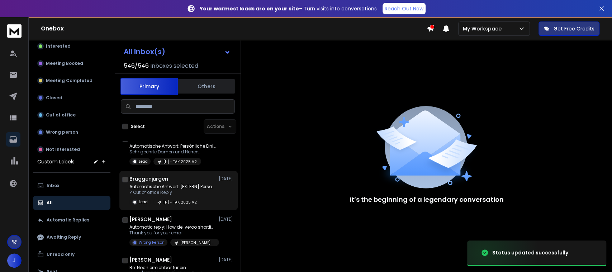
scroll to position [0, 0]
click at [210, 186] on p "Automatische Antwort: [EXTERN] Persönliche Einladung" at bounding box center [172, 187] width 86 height 6
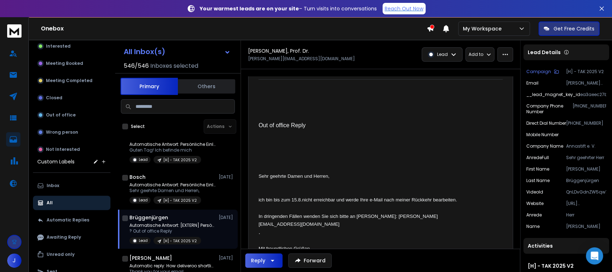
scroll to position [70, 0]
click at [447, 56] on p "Lead" at bounding box center [442, 55] width 11 height 6
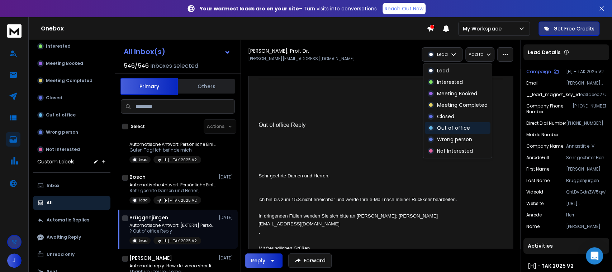
click at [454, 127] on p "Out of office" at bounding box center [453, 127] width 33 height 7
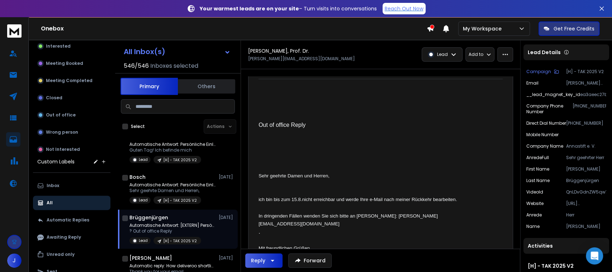
scroll to position [0, 0]
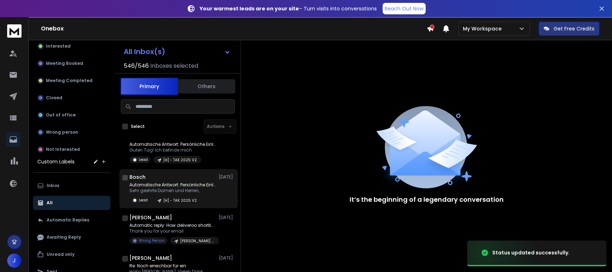
click at [215, 189] on div "Automatische Antwort: Persönliche Einladung für Sehr geehrte Damen und Herren, …" at bounding box center [181, 193] width 105 height 22
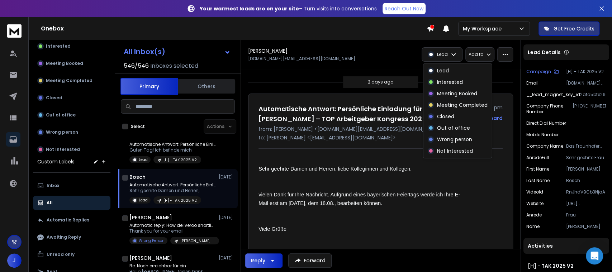
click at [438, 53] on p "Lead" at bounding box center [442, 55] width 11 height 6
click at [446, 125] on p "Out of office" at bounding box center [453, 127] width 33 height 7
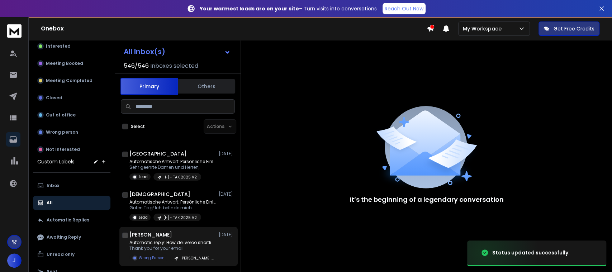
scroll to position [3557, 0]
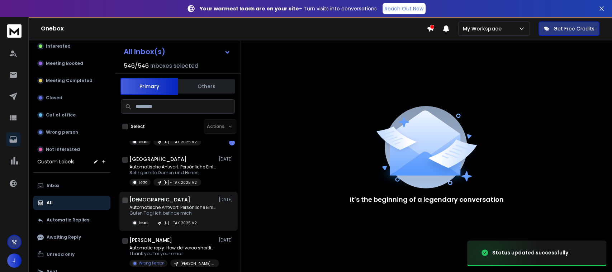
click at [213, 210] on p "Automatische Antwort: Persönliche Einladung für" at bounding box center [172, 208] width 86 height 6
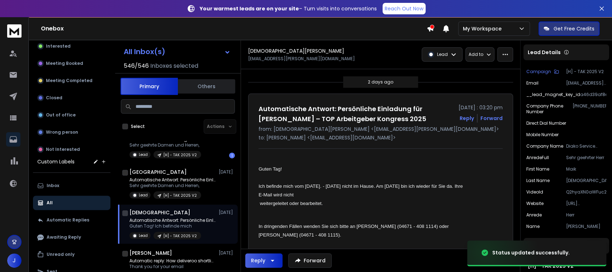
scroll to position [3535, 0]
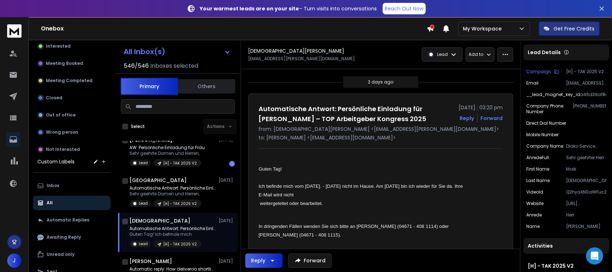
click at [290, 195] on span "Ich befinde mich vom [DATE]. - [DATE] nicht im Hause. Am [DATE] bin ich wieder …" at bounding box center [361, 195] width 205 height 23
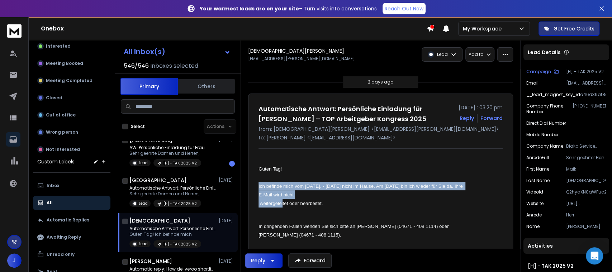
click at [290, 195] on span "Ich befinde mich vom [DATE]. - [DATE] nicht im Hause. Am [DATE] bin ich wieder …" at bounding box center [361, 195] width 205 height 23
click at [439, 57] on div "Lead" at bounding box center [442, 55] width 40 height 14
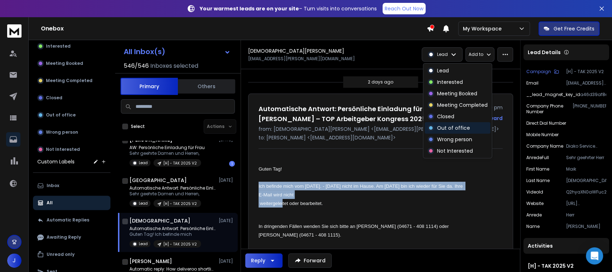
click at [455, 128] on p "Out of office" at bounding box center [453, 127] width 33 height 7
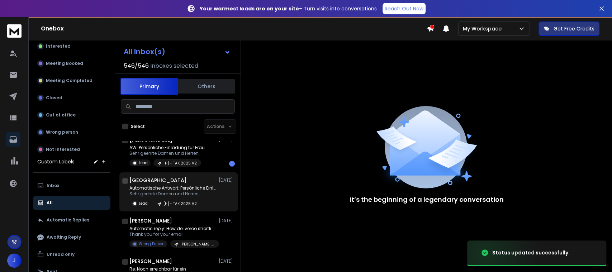
click at [214, 184] on div "Cloppenburg [DATE]" at bounding box center [181, 180] width 105 height 7
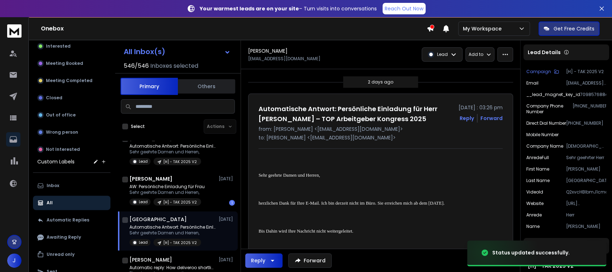
scroll to position [3495, 0]
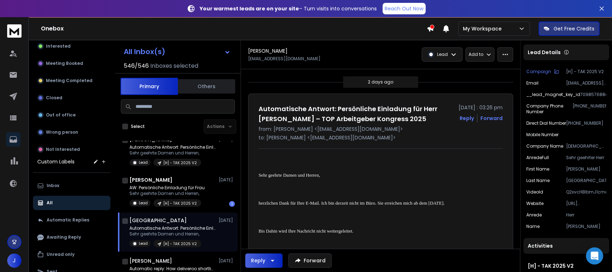
click at [450, 54] on div "Lead" at bounding box center [442, 55] width 40 height 14
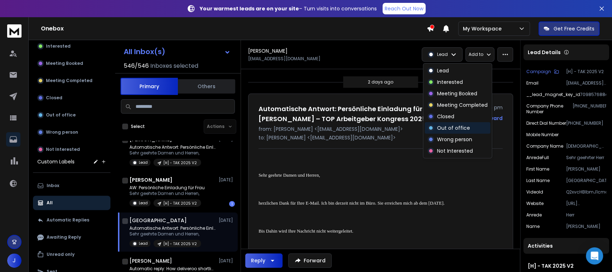
click at [448, 127] on p "Out of office" at bounding box center [453, 127] width 33 height 7
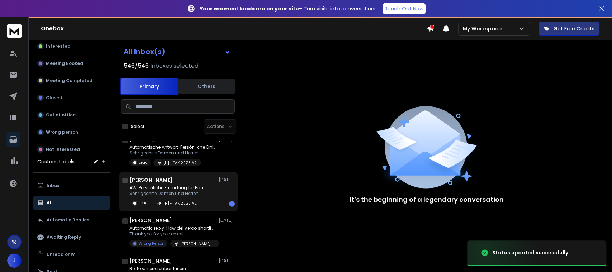
click at [205, 200] on div "AW: Persönliche Einladung für Frau [PERSON_NAME] geehrte Damen und Herren, Lead…" at bounding box center [181, 196] width 105 height 22
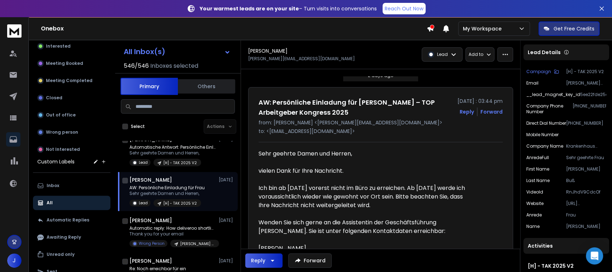
scroll to position [1, 0]
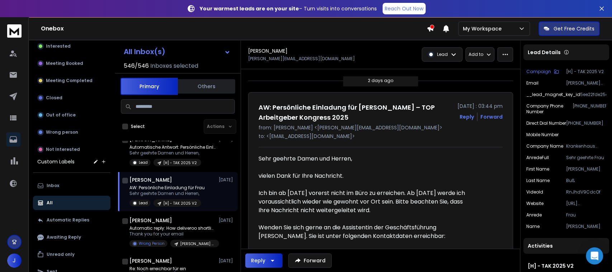
click at [447, 54] on p "Lead" at bounding box center [442, 55] width 11 height 6
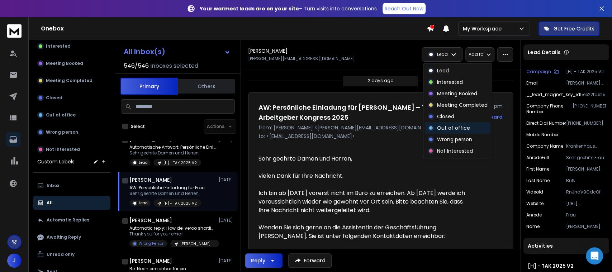
click at [440, 131] on p "Out of office" at bounding box center [453, 127] width 33 height 7
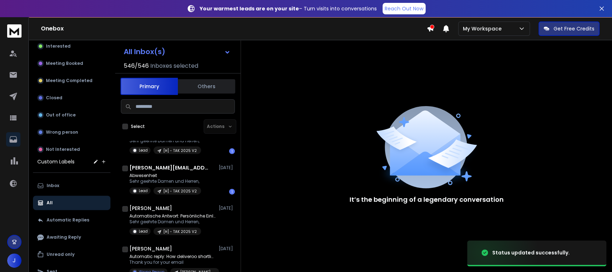
scroll to position [3423, 0]
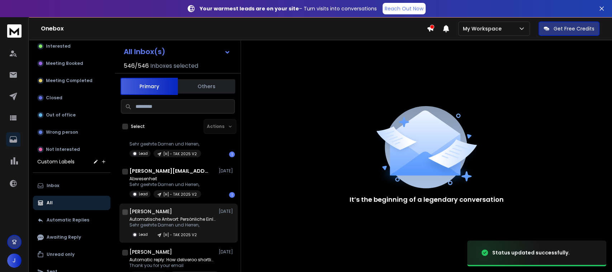
click at [212, 218] on p "Automatische Antwort: Persönliche Einladung für" at bounding box center [172, 220] width 86 height 6
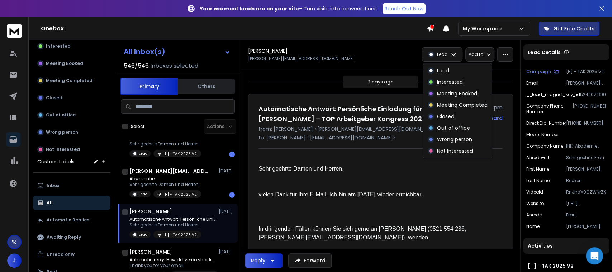
click at [442, 54] on p "Lead" at bounding box center [442, 55] width 11 height 6
click at [444, 129] on p "Out of office" at bounding box center [453, 127] width 33 height 7
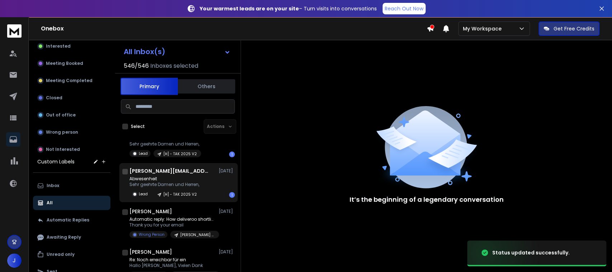
click at [208, 187] on div "Abwesenheit Sehr geehrte Damen und Herren, Lead [H] - TAK 2025 V2 1" at bounding box center [181, 187] width 105 height 22
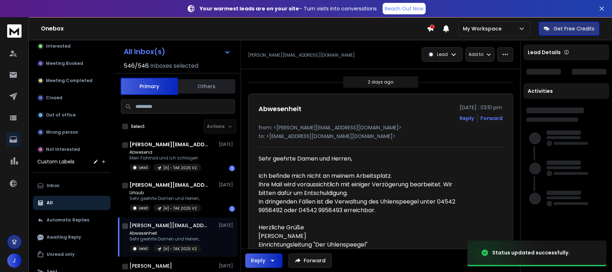
scroll to position [3367, 0]
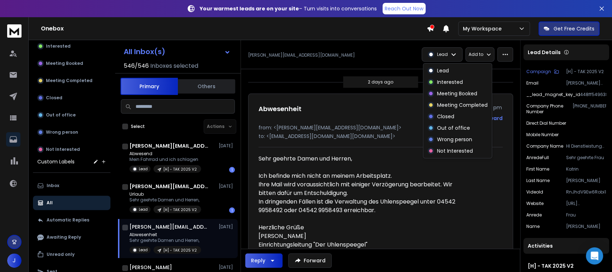
click at [441, 57] on div "Lead" at bounding box center [442, 55] width 40 height 14
click at [446, 128] on p "Out of office" at bounding box center [453, 127] width 33 height 7
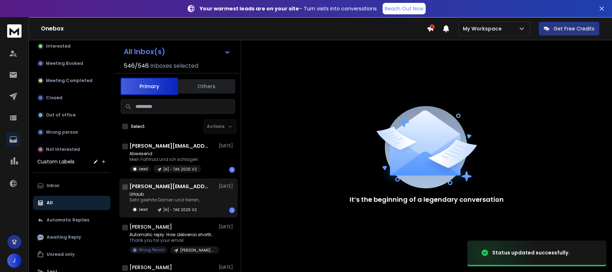
click at [220, 185] on p "[DATE]" at bounding box center [227, 187] width 16 height 6
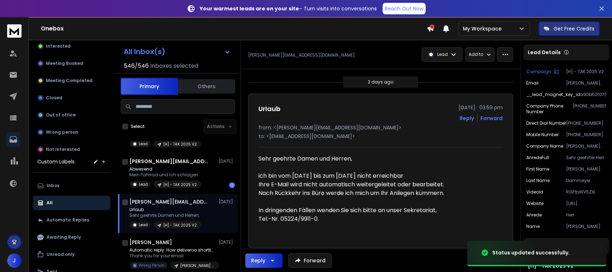
scroll to position [3350, 0]
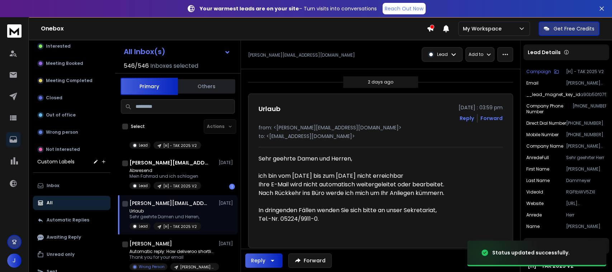
click at [447, 54] on p "Lead" at bounding box center [442, 55] width 11 height 6
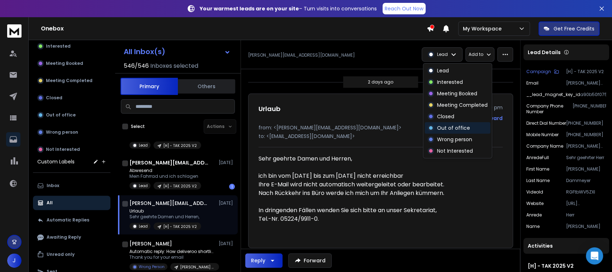
click at [448, 131] on p "Out of office" at bounding box center [453, 127] width 33 height 7
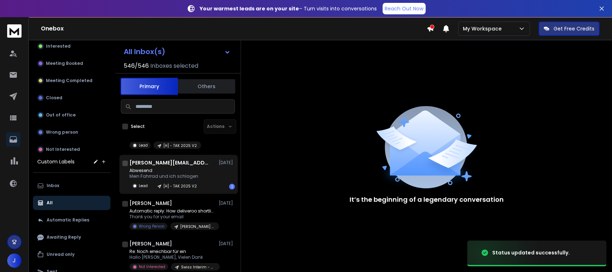
click at [193, 177] on p "Mein Fahrrad und ich schlagen" at bounding box center [165, 177] width 72 height 6
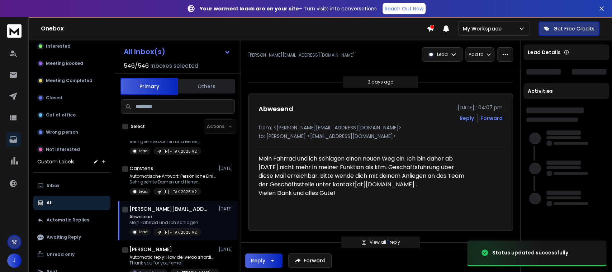
scroll to position [3304, 0]
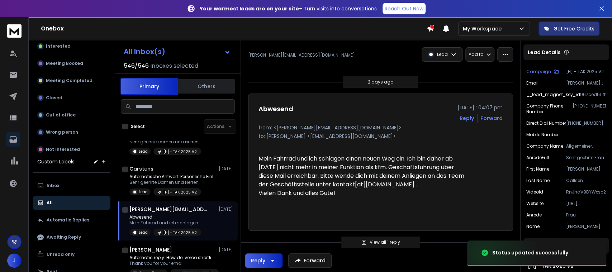
click at [362, 163] on div "Mein Fahrrad und ich schlagen einen neuen Weg ein. Ich bin daher ab [DATE] nich…" at bounding box center [366, 188] width 215 height 66
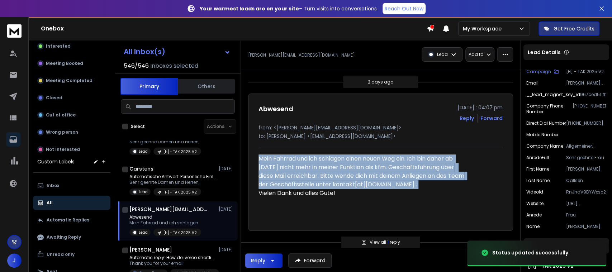
click at [362, 163] on div "Mein Fahrrad und ich schlagen einen neuen Weg ein. Ich bin daher ab [DATE] nich…" at bounding box center [366, 188] width 215 height 66
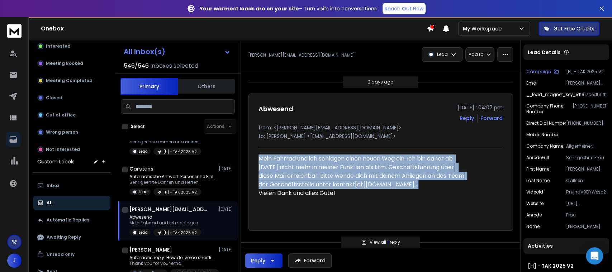
click at [436, 57] on div "Lead" at bounding box center [442, 55] width 40 height 14
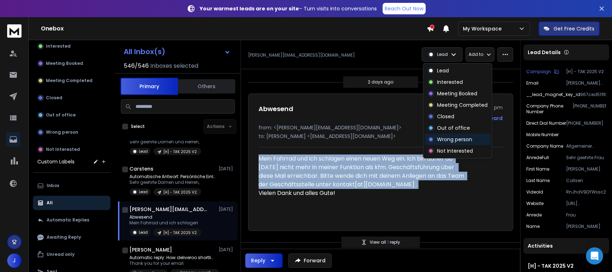
click at [446, 141] on p "Wrong person" at bounding box center [454, 139] width 35 height 7
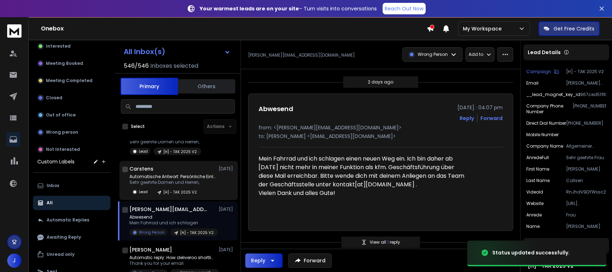
click at [213, 178] on p "Automatische Antwort: Persönliche Einladung für" at bounding box center [172, 177] width 86 height 6
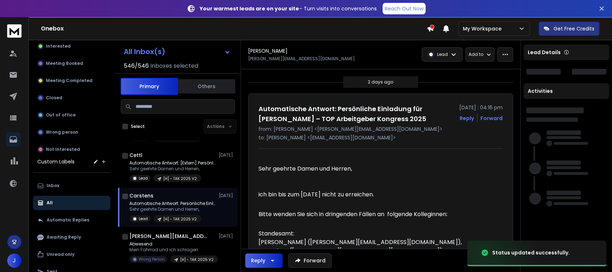
scroll to position [3276, 0]
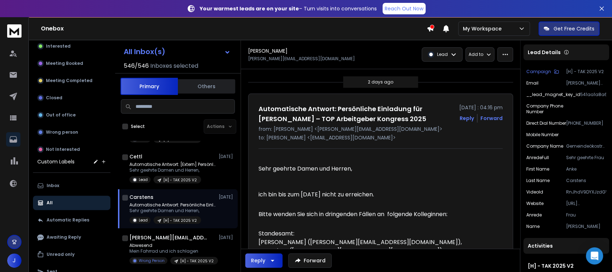
click at [437, 56] on div "Lead" at bounding box center [442, 55] width 40 height 14
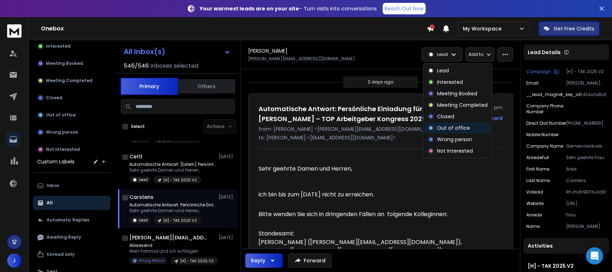
click at [447, 131] on p "Out of office" at bounding box center [453, 127] width 33 height 7
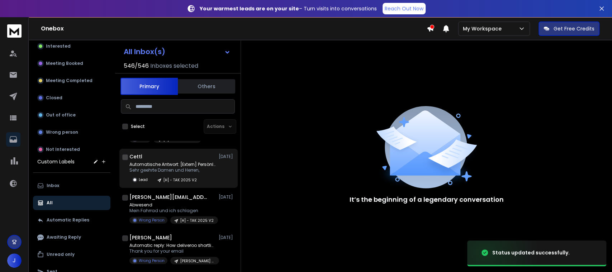
drag, startPoint x: 192, startPoint y: 183, endPoint x: 164, endPoint y: 165, distance: 33.0
click at [164, 165] on p "Automatische Antwort: [Extern] Persönliche Einladung" at bounding box center [172, 165] width 86 height 6
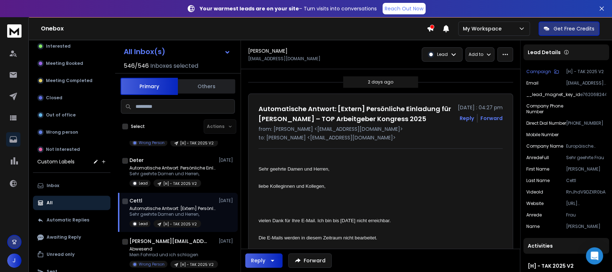
scroll to position [3219, 0]
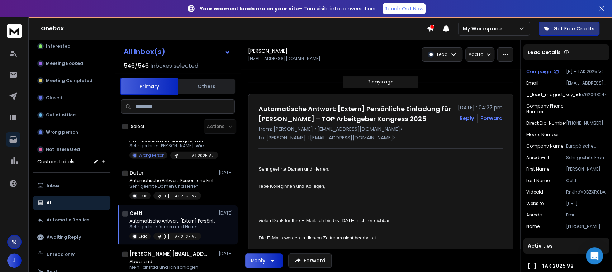
click at [439, 60] on div "Lead" at bounding box center [442, 55] width 40 height 14
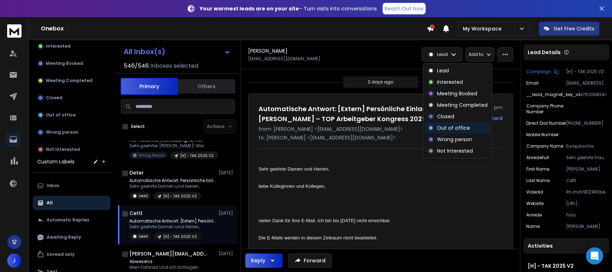
click at [440, 128] on p "Out of office" at bounding box center [453, 127] width 33 height 7
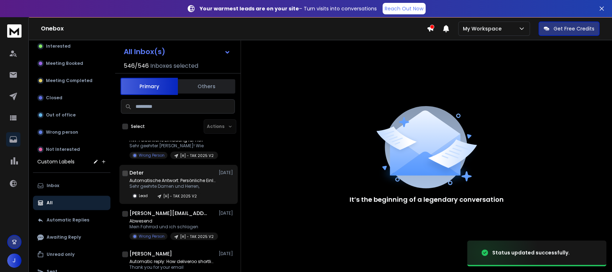
click at [213, 185] on p "Sehr geehrte Damen und Herren," at bounding box center [172, 187] width 86 height 6
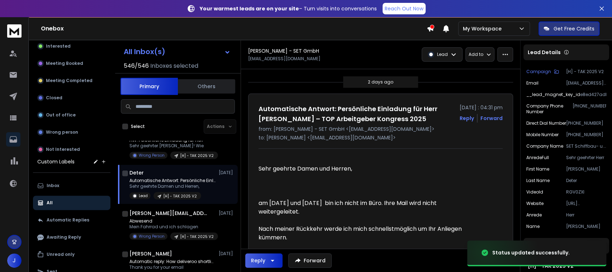
scroll to position [30, 0]
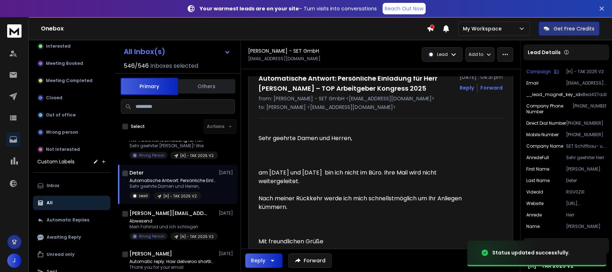
click at [441, 59] on div "Lead" at bounding box center [442, 55] width 40 height 14
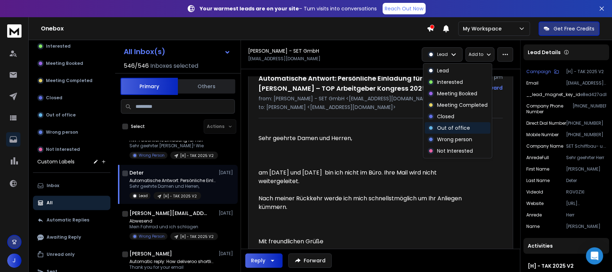
click at [457, 131] on p "Out of office" at bounding box center [453, 127] width 33 height 7
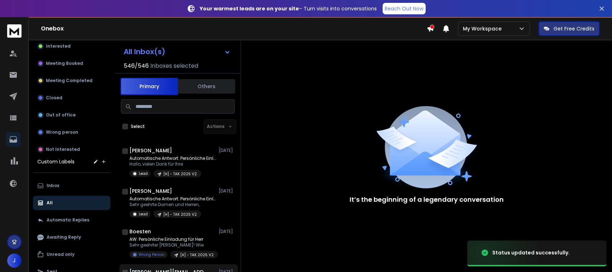
scroll to position [3119, 0]
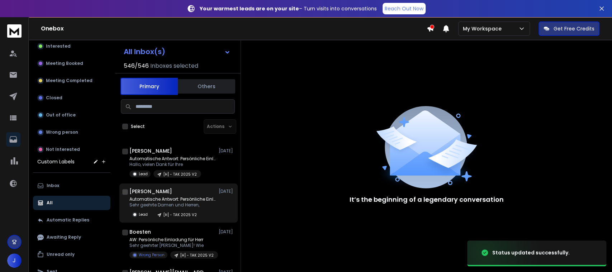
click at [199, 200] on p "Automatische Antwort: Persönliche Einladung für" at bounding box center [172, 199] width 86 height 6
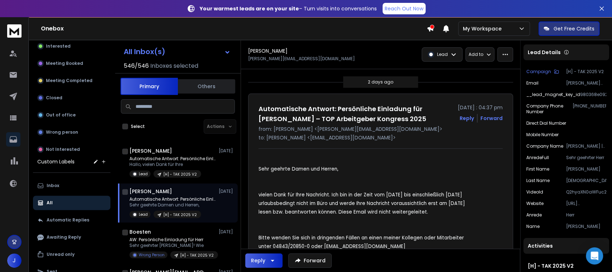
click at [436, 57] on div "Lead" at bounding box center [442, 55] width 40 height 14
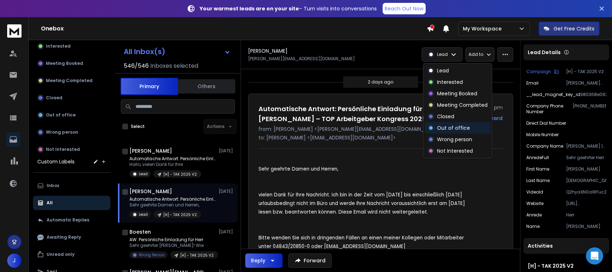
click at [447, 126] on p "Out of office" at bounding box center [453, 127] width 33 height 7
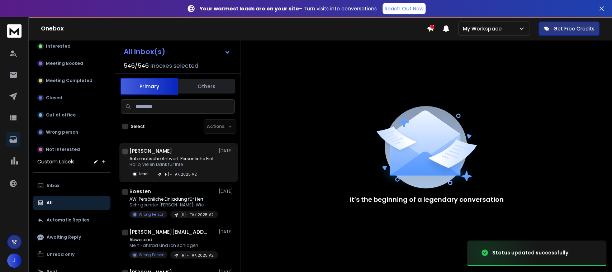
click at [217, 165] on div "Automatische Antwort: Persönliche Einladung für ﻿Hallo, vielen Dank für Ihre Le…" at bounding box center [181, 167] width 105 height 22
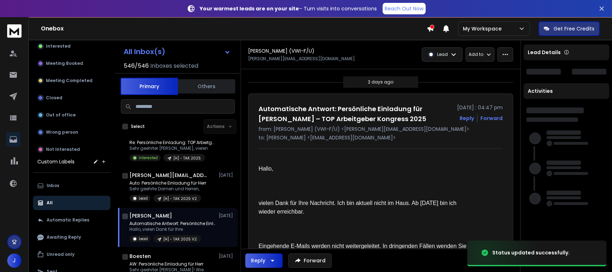
scroll to position [3049, 0]
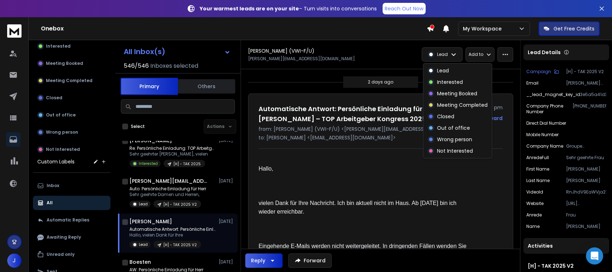
click at [441, 56] on p "Lead" at bounding box center [442, 55] width 11 height 6
click at [447, 128] on p "Out of office" at bounding box center [453, 127] width 33 height 7
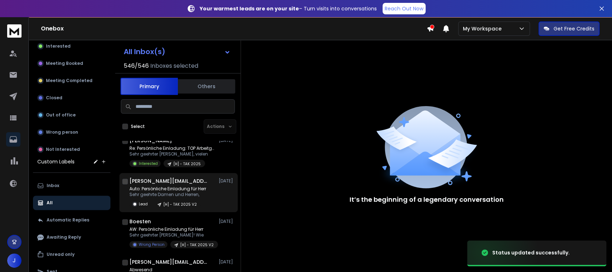
click at [215, 182] on div "[PERSON_NAME][EMAIL_ADDRESS][DOMAIN_NAME] [DATE]" at bounding box center [181, 180] width 105 height 7
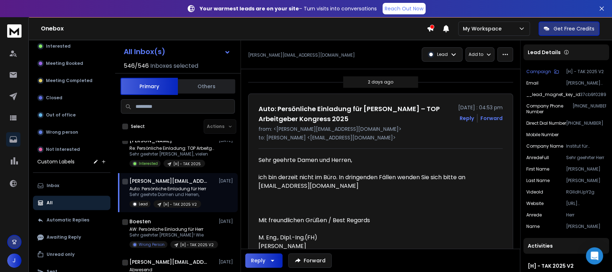
click at [436, 53] on div "Lead" at bounding box center [442, 55] width 40 height 14
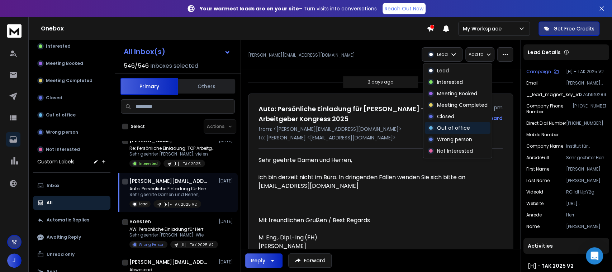
click at [445, 125] on p "Out of office" at bounding box center [453, 127] width 33 height 7
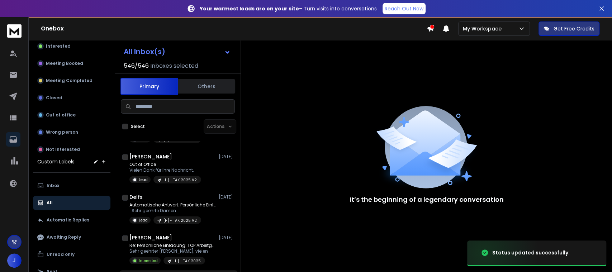
scroll to position [2951, 0]
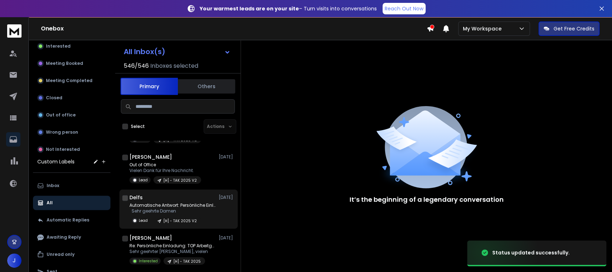
click at [203, 207] on p "Automatische Antwort: Persönliche Einladung für" at bounding box center [172, 206] width 86 height 6
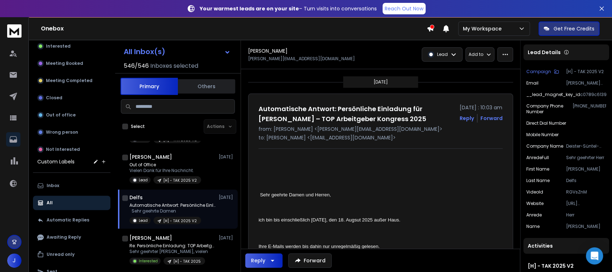
click at [436, 59] on div "Lead" at bounding box center [442, 55] width 40 height 14
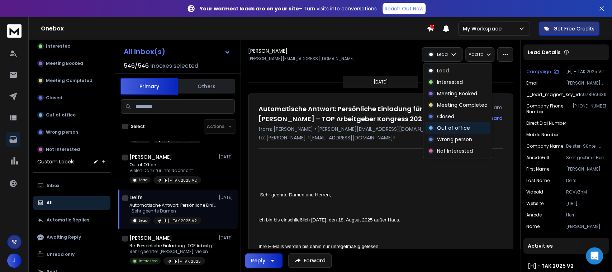
click at [446, 126] on p "Out of office" at bounding box center [453, 127] width 33 height 7
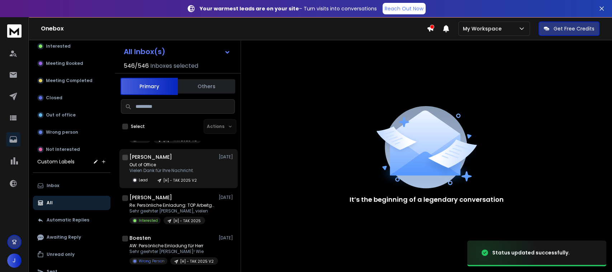
click at [210, 159] on div "[PERSON_NAME] [DATE]" at bounding box center [181, 156] width 105 height 7
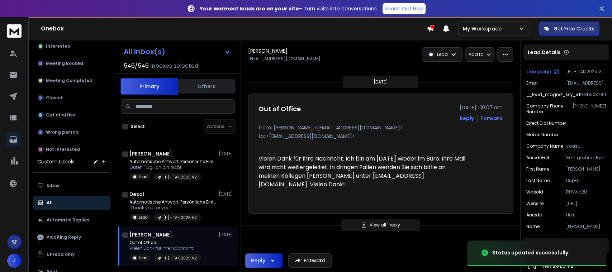
scroll to position [2866, 0]
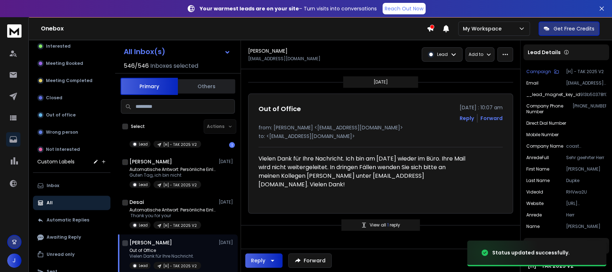
click at [444, 56] on p "Lead" at bounding box center [442, 55] width 11 height 6
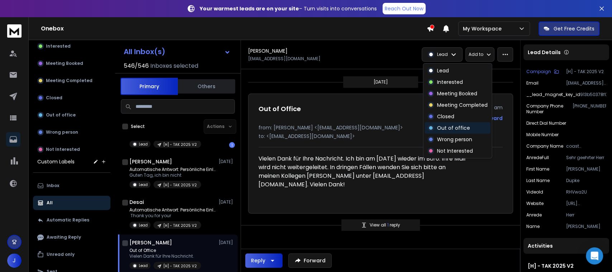
click at [444, 126] on p "Out of office" at bounding box center [453, 127] width 33 height 7
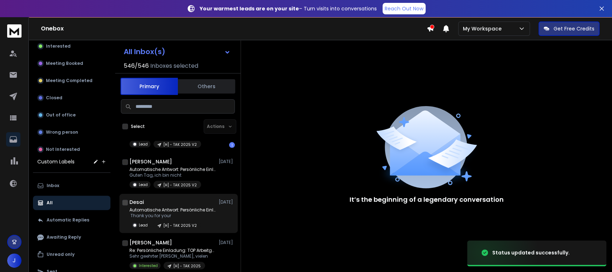
click at [202, 205] on div "Desai [DATE] Automatische Antwort: Persönliche Einladung für ﻿ Thank you for yo…" at bounding box center [181, 213] width 105 height 30
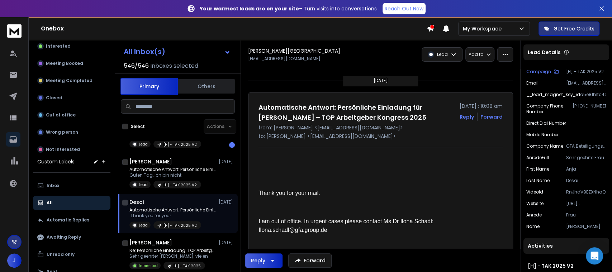
scroll to position [0, 0]
click at [456, 55] on icon at bounding box center [454, 55] width 6 height 6
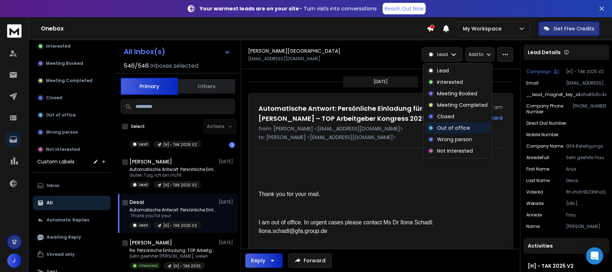
click at [451, 132] on div "Out of office" at bounding box center [458, 127] width 66 height 11
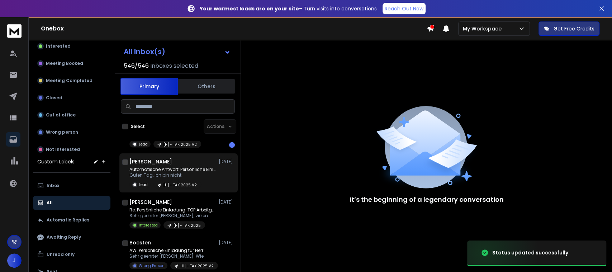
scroll to position [0, 0]
click at [215, 170] on p "Automatische Antwort: Persönliche Einladung für" at bounding box center [172, 169] width 86 height 6
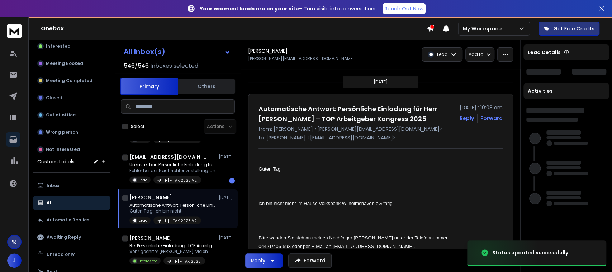
scroll to position [2823, 0]
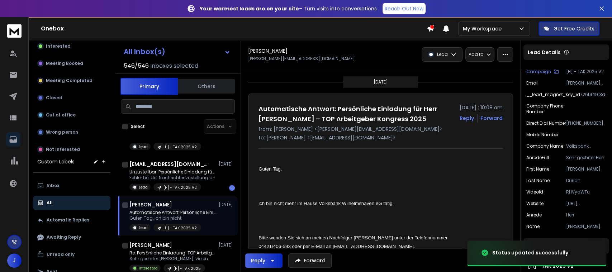
click at [314, 207] on p "ich bin nicht mehr im Hause Volksbank Wilhelmshaven eG tätig." at bounding box center [363, 203] width 209 height 9
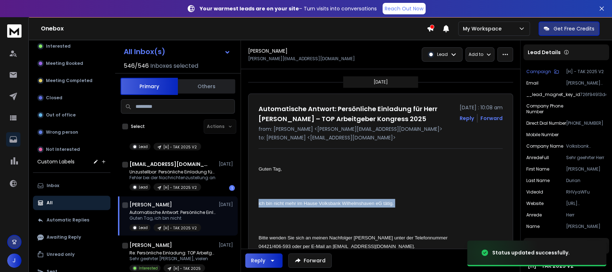
click at [314, 207] on p "ich bin nicht mehr im Hause Volksbank Wilhelmshaven eG tätig." at bounding box center [363, 203] width 209 height 9
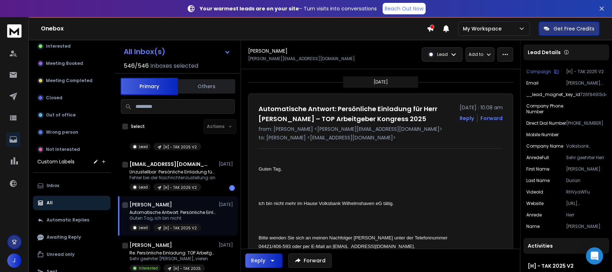
click at [444, 62] on div "[PERSON_NAME] [PERSON_NAME] [PERSON_NAME][EMAIL_ADDRESS][DOMAIN_NAME] Lead Add …" at bounding box center [380, 54] width 279 height 29
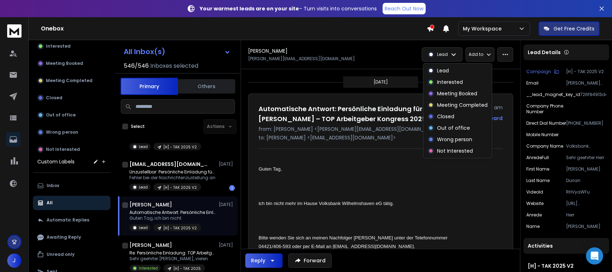
click at [440, 57] on p "Lead" at bounding box center [442, 55] width 11 height 6
click at [450, 141] on p "Wrong person" at bounding box center [454, 139] width 35 height 7
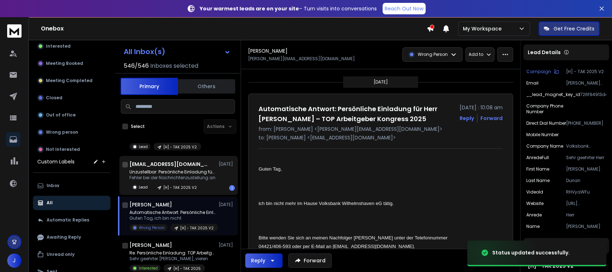
click at [217, 174] on div "Unzustellbar: Persönliche Einladung für Herr [PERSON_NAME] bei der Nachrichtenz…" at bounding box center [181, 180] width 105 height 22
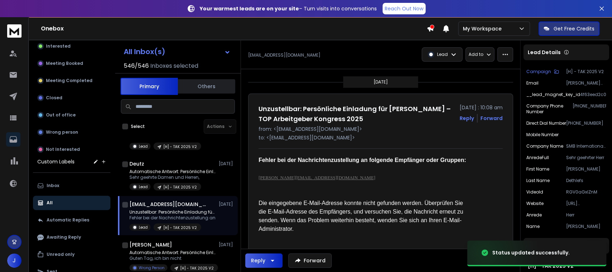
scroll to position [2782, 0]
click at [441, 57] on div "Lead" at bounding box center [442, 55] width 40 height 14
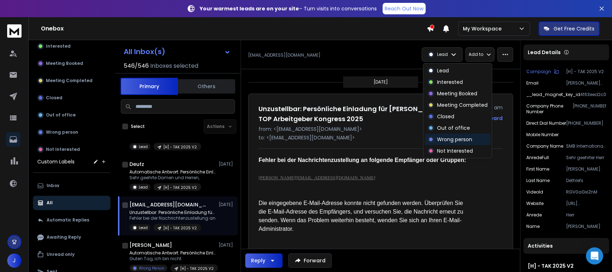
click at [453, 139] on p "Wrong person" at bounding box center [454, 139] width 35 height 7
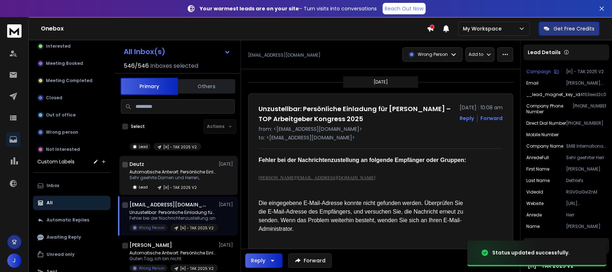
click at [219, 164] on p "[DATE]" at bounding box center [227, 164] width 16 height 6
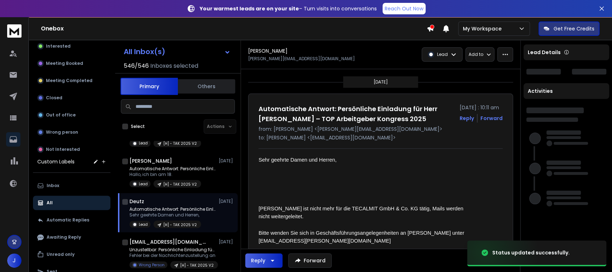
scroll to position [2744, 0]
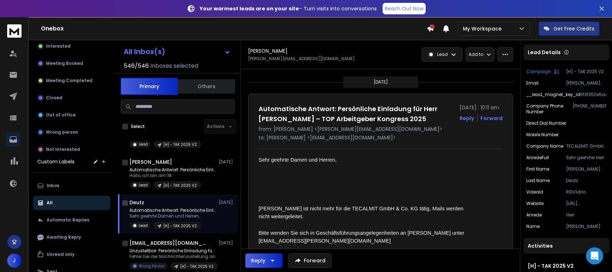
click at [428, 55] on div "Lead" at bounding box center [442, 55] width 40 height 14
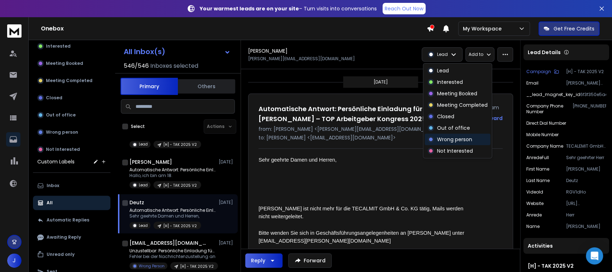
click at [451, 139] on p "Wrong person" at bounding box center [454, 139] width 35 height 7
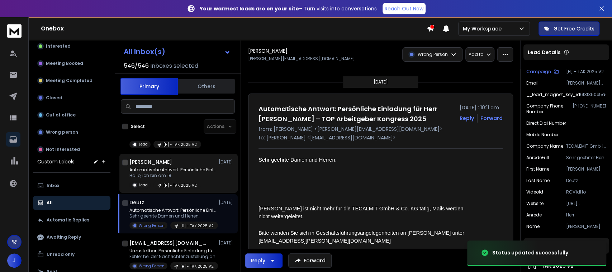
click at [227, 170] on div "Automatische Antwort: Persönliche Einladung für Hallo, ich bin am 18. Lead [H] …" at bounding box center [181, 178] width 105 height 22
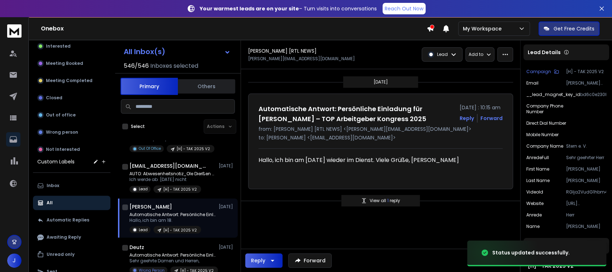
scroll to position [2698, 0]
click at [432, 55] on div at bounding box center [431, 54] width 6 height 6
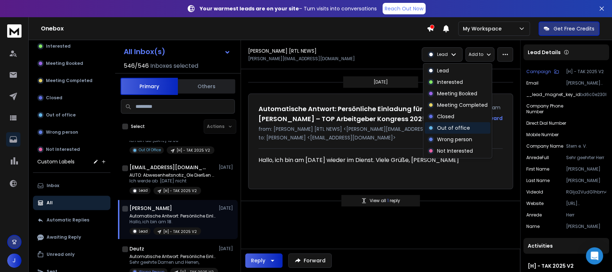
click at [456, 127] on p "Out of office" at bounding box center [453, 127] width 33 height 7
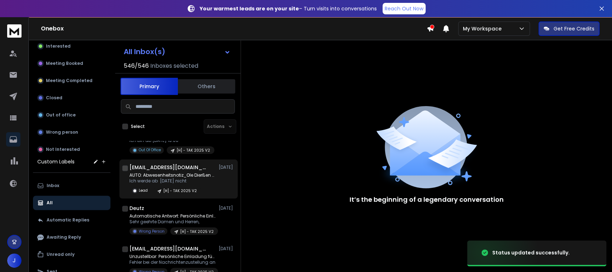
click at [214, 181] on p "Ich werde ab [DATE] nicht" at bounding box center [172, 181] width 86 height 6
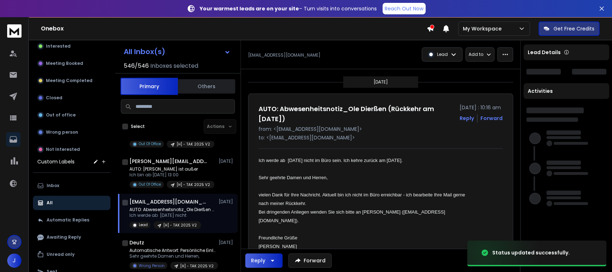
scroll to position [2657, 0]
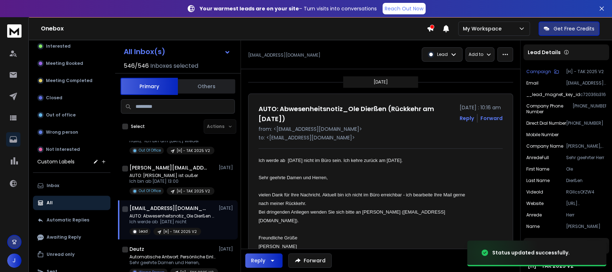
click at [447, 48] on div "Lead" at bounding box center [442, 55] width 40 height 14
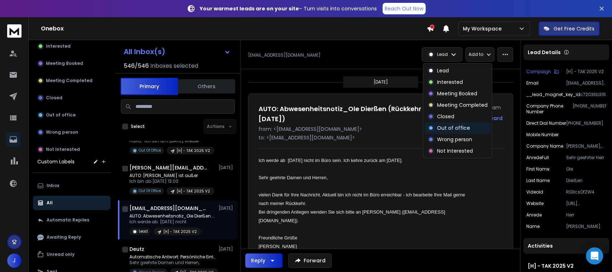
click at [459, 125] on p "Out of office" at bounding box center [453, 127] width 33 height 7
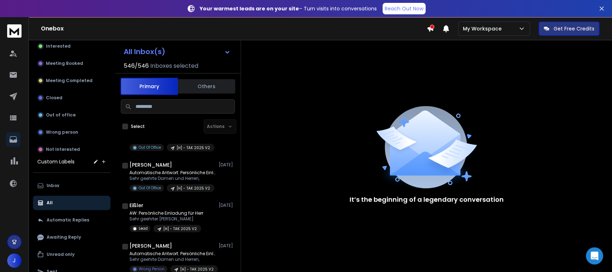
scroll to position [2294, 0]
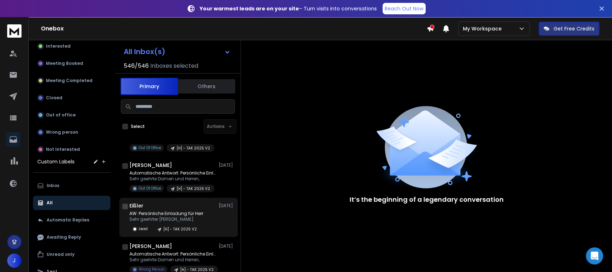
click at [209, 208] on div "Eißler [DATE]" at bounding box center [181, 205] width 105 height 7
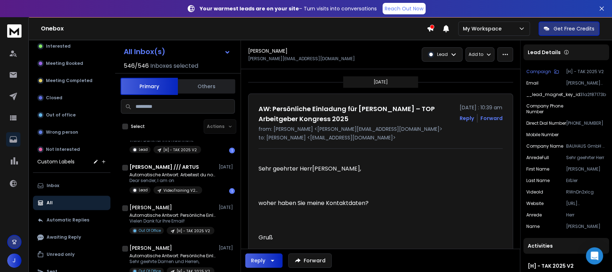
click at [210, 182] on p "Dear sender, I am on" at bounding box center [172, 181] width 86 height 6
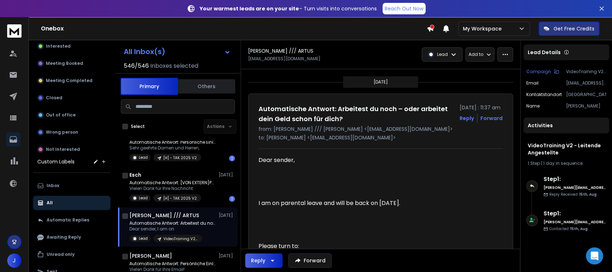
scroll to position [1798, 0]
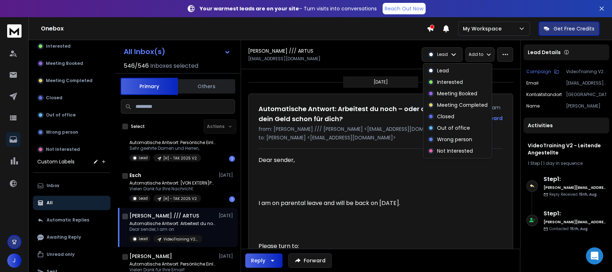
click at [445, 52] on p "Lead" at bounding box center [442, 55] width 11 height 6
click at [445, 126] on p "Out of office" at bounding box center [453, 127] width 33 height 7
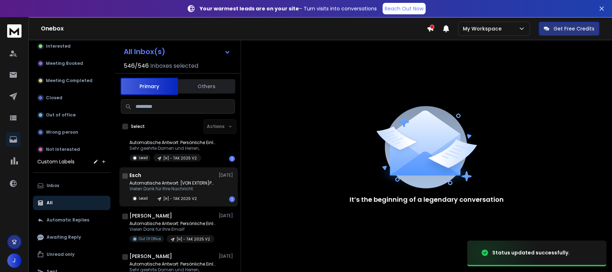
click at [211, 195] on div "Lead [H] - TAK 2025 V2" at bounding box center [172, 199] width 86 height 8
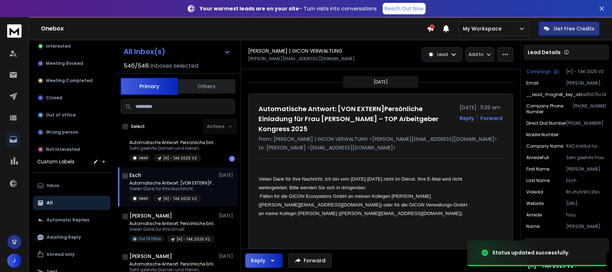
click at [445, 55] on p "Lead" at bounding box center [442, 55] width 11 height 6
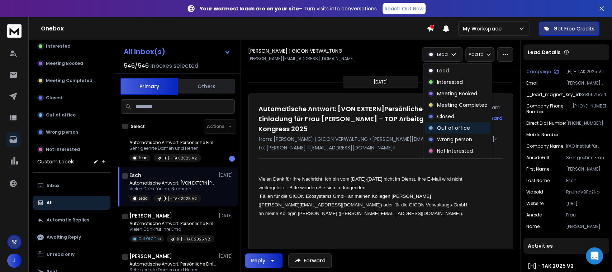
click at [459, 126] on p "Out of office" at bounding box center [453, 127] width 33 height 7
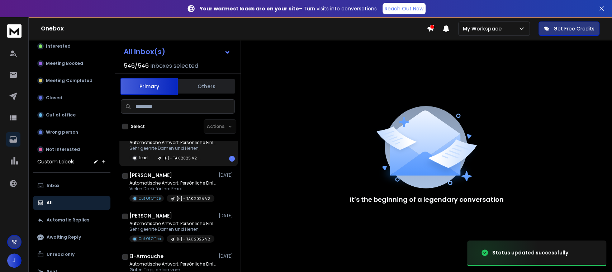
click at [205, 155] on div "Lead [H] - TAK 2025 V2" at bounding box center [172, 158] width 86 height 8
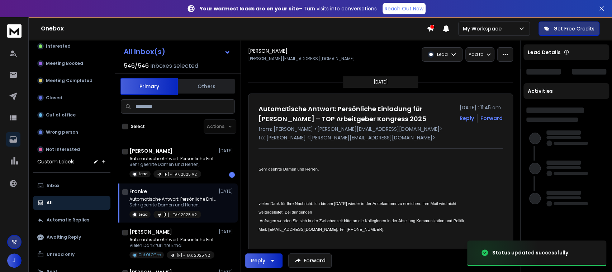
scroll to position [1713, 0]
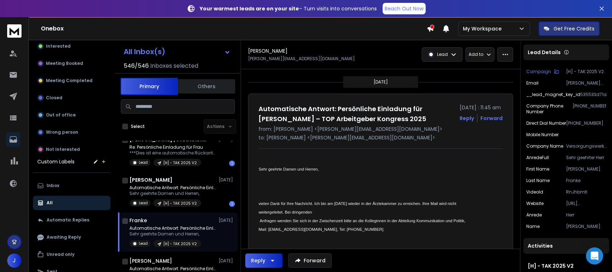
click at [442, 58] on div "Lead" at bounding box center [442, 55] width 40 height 14
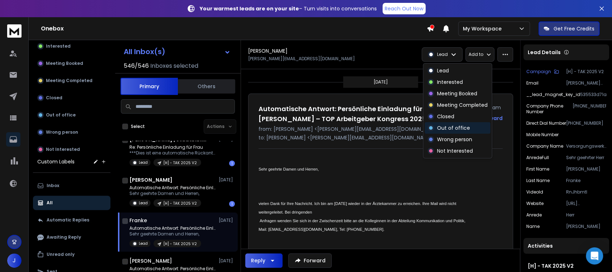
click at [453, 130] on p "Out of office" at bounding box center [453, 127] width 33 height 7
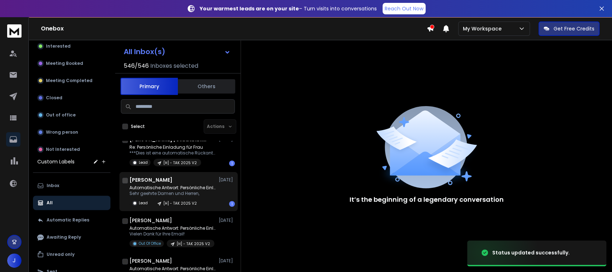
click at [216, 184] on div "[PERSON_NAME] [DATE] Automatische Antwort: Persönliche Einladung für Sehr geehr…" at bounding box center [181, 191] width 105 height 30
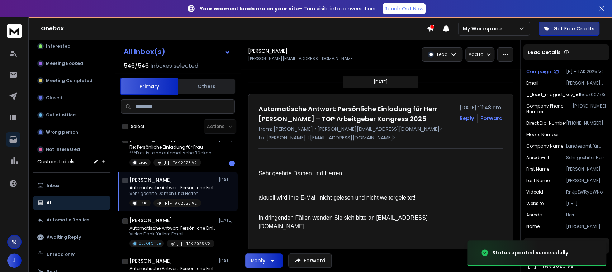
scroll to position [1686, 0]
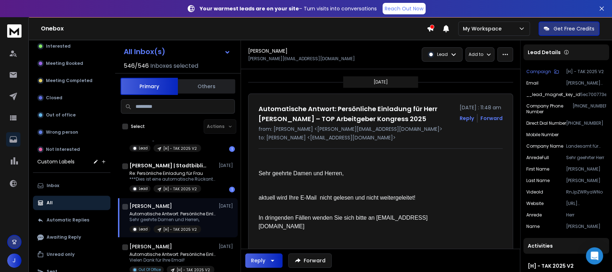
click at [432, 54] on div at bounding box center [431, 54] width 6 height 6
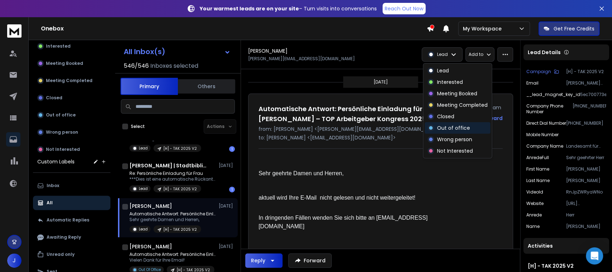
click at [453, 127] on p "Out of office" at bounding box center [453, 127] width 33 height 7
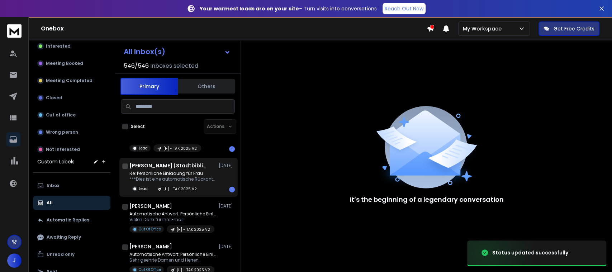
click at [210, 179] on p "***Dies ist eine automatische Rückantwort***" at bounding box center [172, 179] width 86 height 6
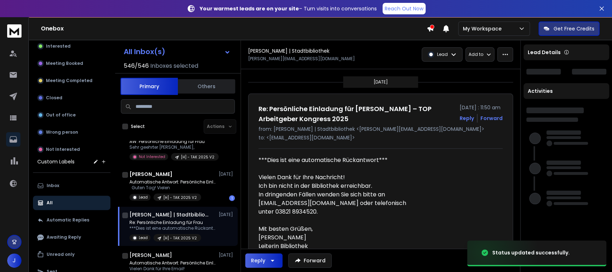
scroll to position [1633, 0]
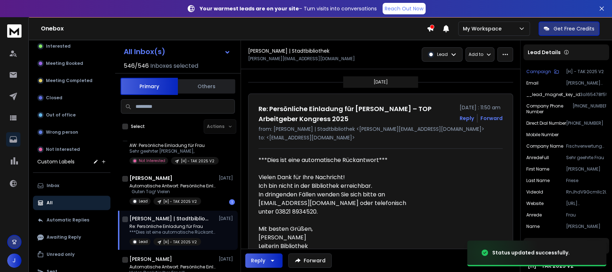
click at [308, 185] on div "***Dies ist eine automatische Rückantwort*** Vielen Dank für Ihre Nachricht! Ic…" at bounding box center [366, 210] width 215 height 109
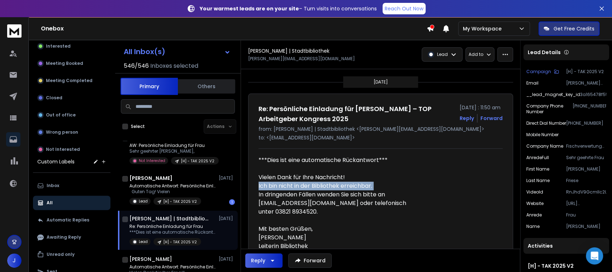
click at [437, 60] on div "Lead" at bounding box center [442, 55] width 40 height 14
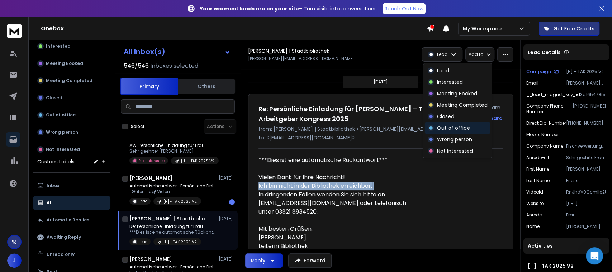
click at [445, 126] on p "Out of office" at bounding box center [453, 127] width 33 height 7
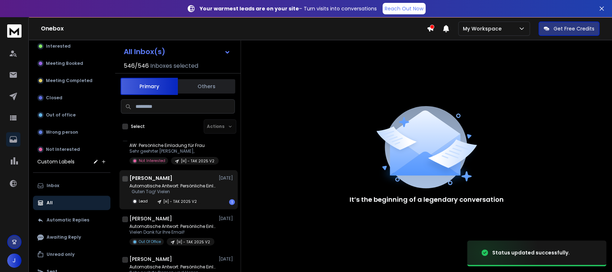
click at [212, 185] on p "Automatische Antwort: Persönliche Einladung für" at bounding box center [172, 186] width 86 height 6
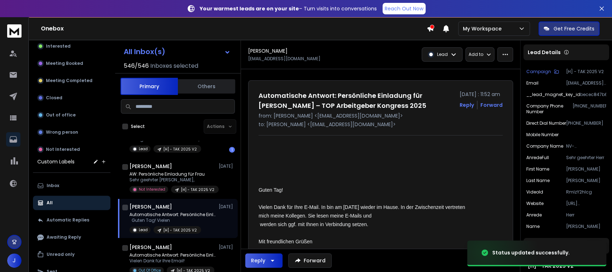
scroll to position [0, 0]
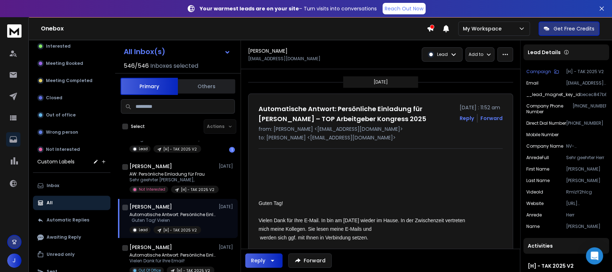
click at [445, 56] on p "Lead" at bounding box center [442, 55] width 11 height 6
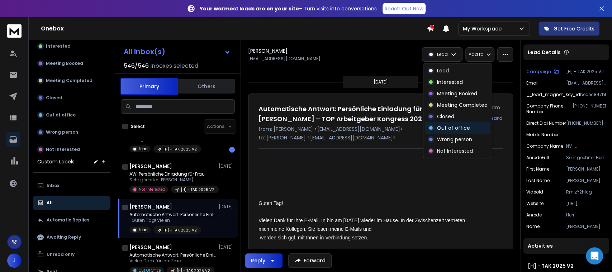
click at [456, 125] on p "Out of office" at bounding box center [453, 127] width 33 height 7
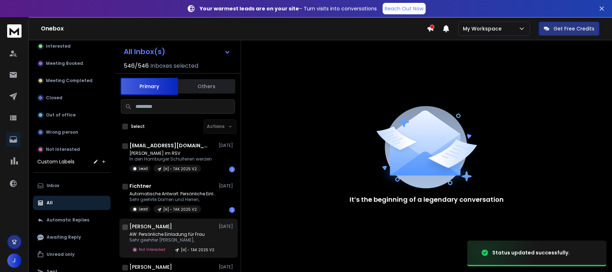
scroll to position [1539, 0]
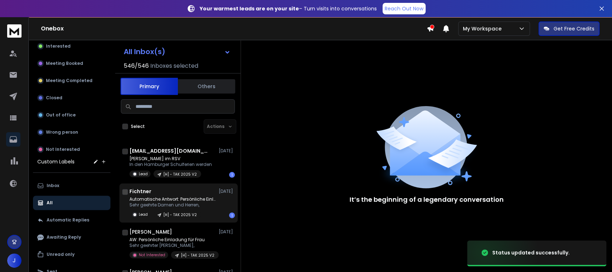
click at [223, 199] on div "Automatische Antwort: Persönliche Einladung für Sehr geehrte Damen und Herren, …" at bounding box center [181, 207] width 105 height 22
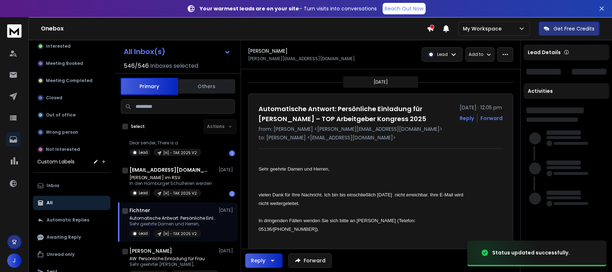
scroll to position [1516, 0]
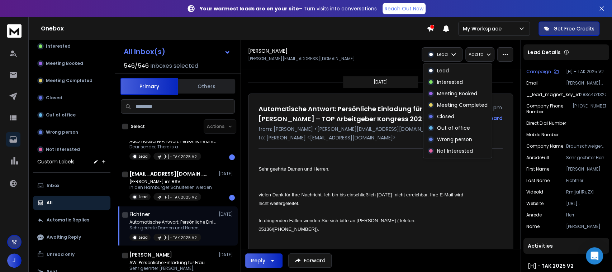
click at [437, 54] on div "Lead" at bounding box center [442, 55] width 40 height 14
click at [451, 126] on p "Out of office" at bounding box center [453, 127] width 33 height 7
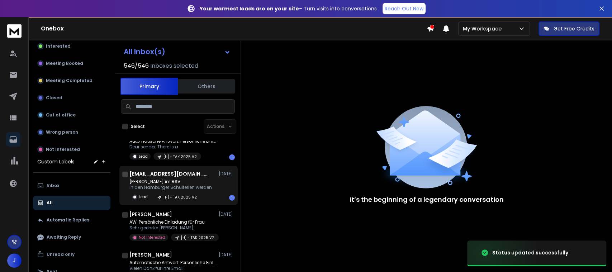
click at [213, 181] on div "[PERSON_NAME] im RSV In den Hamburger Schulferien werden Lead [H] - TAK 2025 V2…" at bounding box center [181, 190] width 105 height 22
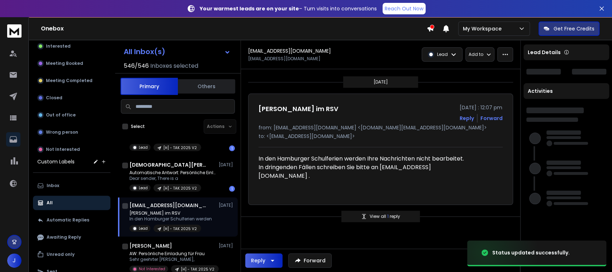
scroll to position [1481, 0]
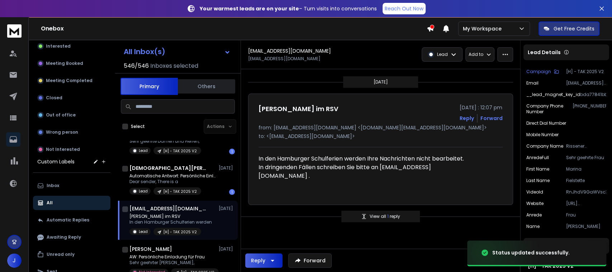
click at [354, 161] on div "In den Hamburger Schulferien werden Ihre Nachrichten nicht bearbeitet. In dring…" at bounding box center [366, 175] width 215 height 40
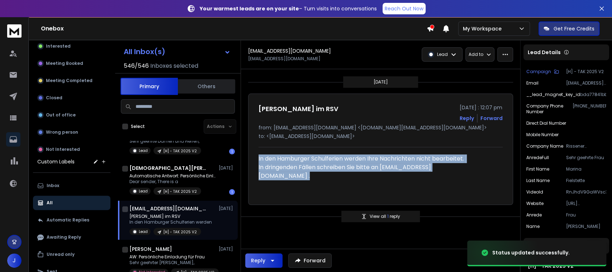
click at [354, 161] on div "In den Hamburger Schulferien werden Ihre Nachrichten nicht bearbeitet. In dring…" at bounding box center [366, 175] width 215 height 40
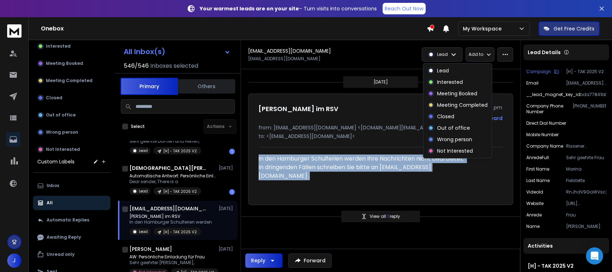
click at [445, 52] on p "Lead" at bounding box center [442, 55] width 11 height 6
click at [460, 136] on p "Wrong person" at bounding box center [454, 139] width 35 height 7
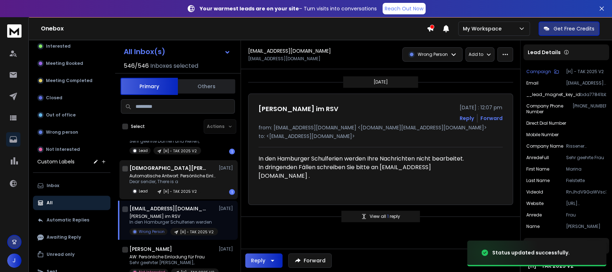
click at [186, 191] on p "[H] - TAK 2025 V2" at bounding box center [180, 191] width 33 height 5
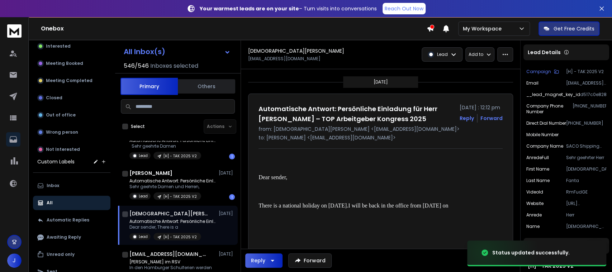
scroll to position [1434, 0]
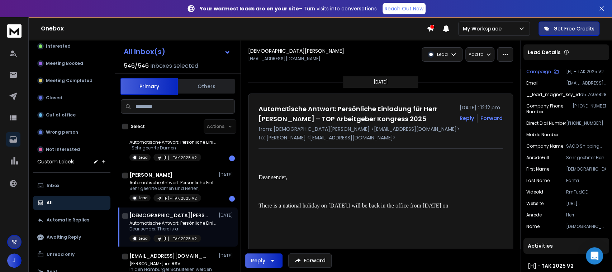
click at [441, 58] on div "Lead" at bounding box center [442, 55] width 40 height 14
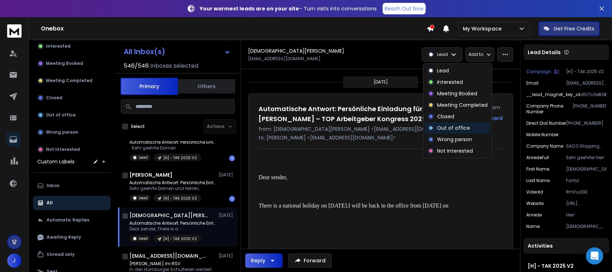
click at [451, 127] on p "Out of office" at bounding box center [453, 127] width 33 height 7
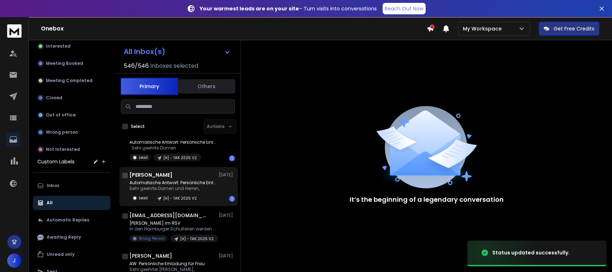
click at [226, 188] on div "Automatische Antwort: Persönliche Einladung für Sehr geehrte Damen und Herren, …" at bounding box center [181, 191] width 105 height 22
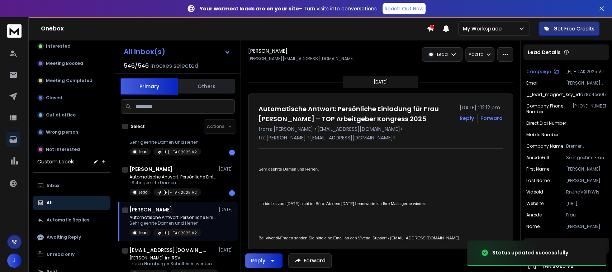
scroll to position [1395, 0]
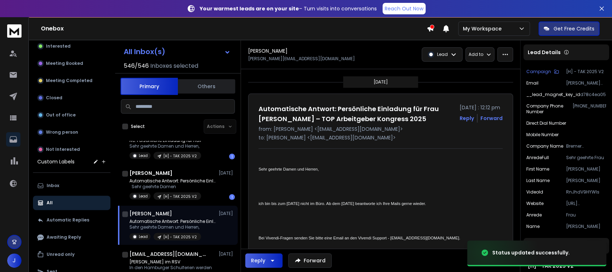
click at [439, 55] on p "Lead" at bounding box center [442, 55] width 11 height 6
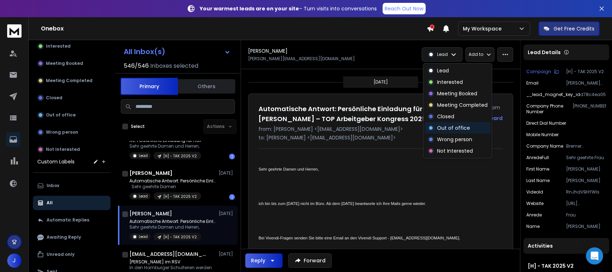
click at [449, 128] on p "Out of office" at bounding box center [453, 127] width 33 height 7
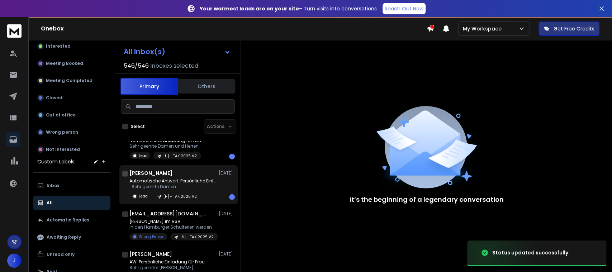
click at [205, 179] on p "Automatische Antwort: Persönliche Einladung für" at bounding box center [172, 181] width 86 height 6
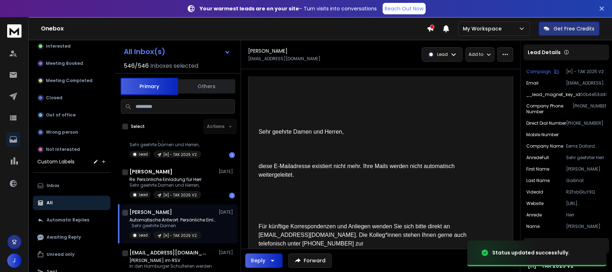
scroll to position [79, 0]
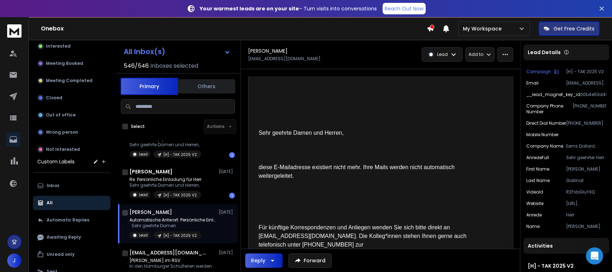
click at [446, 53] on p "Lead" at bounding box center [442, 55] width 11 height 6
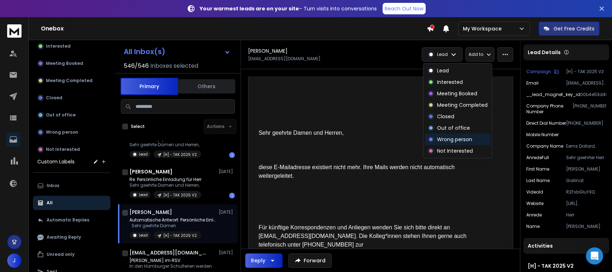
click at [453, 142] on p "Wrong person" at bounding box center [454, 139] width 35 height 7
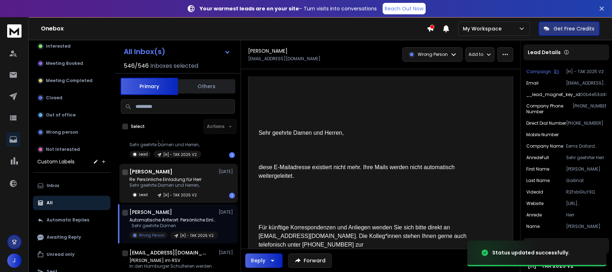
click at [216, 188] on div "Re: Persönliche Einladung für Herr [PERSON_NAME] geehrte Damen und Herren, Lead…" at bounding box center [181, 188] width 105 height 22
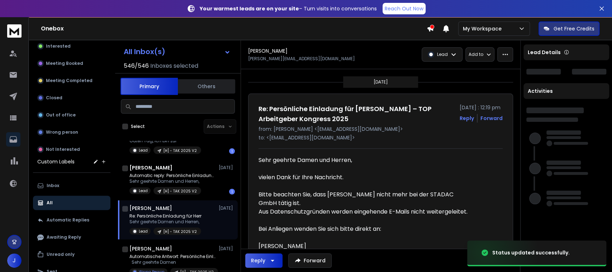
scroll to position [1314, 0]
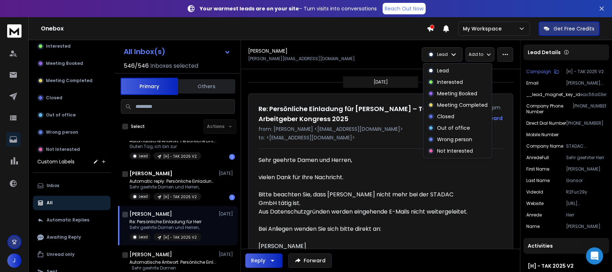
click at [440, 53] on p "Lead" at bounding box center [442, 55] width 11 height 6
click at [447, 134] on div "Wrong person" at bounding box center [458, 139] width 66 height 11
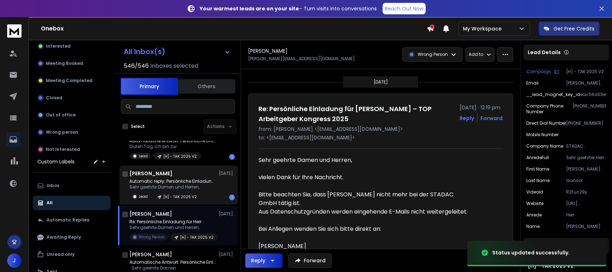
click at [199, 199] on div "Lead [H] - TAK 2025 V2" at bounding box center [172, 197] width 86 height 8
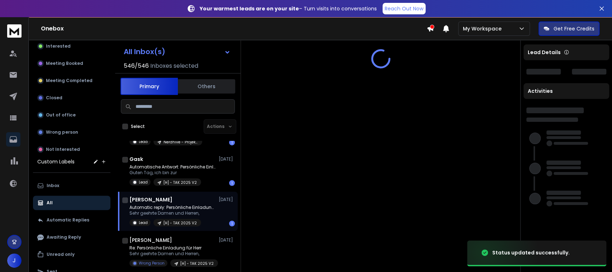
scroll to position [1276, 0]
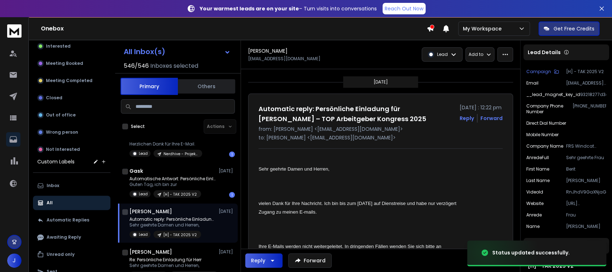
click at [306, 204] on span "vielen Dank für Ihre Nachricht. Ich bin bis zum [DATE] auf Dienstreise und habe…" at bounding box center [358, 208] width 199 height 14
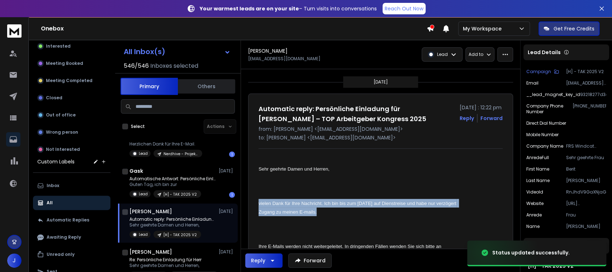
click at [306, 204] on span "vielen Dank für Ihre Nachricht. Ich bin bis zum [DATE] auf Dienstreise und habe…" at bounding box center [358, 208] width 199 height 14
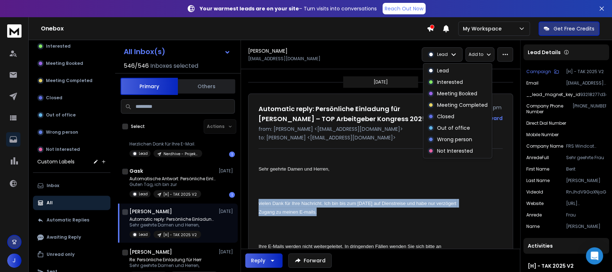
click at [438, 52] on p "Lead" at bounding box center [442, 55] width 11 height 6
click at [461, 125] on p "Out of office" at bounding box center [453, 127] width 33 height 7
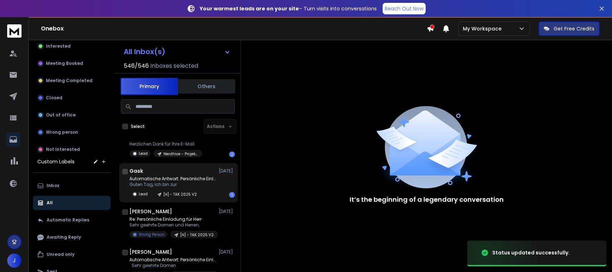
click at [202, 188] on div "Automatische Antwort: Persönliche Einladung für Guten Tag, ich bin zur Lead [H]…" at bounding box center [172, 187] width 86 height 22
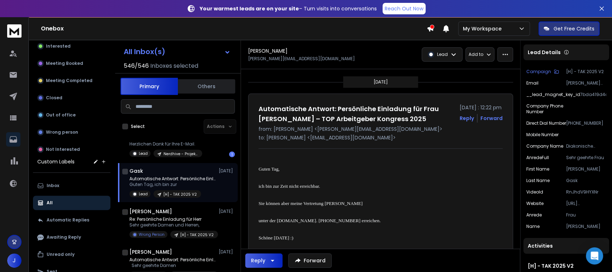
click at [449, 53] on div "Lead" at bounding box center [442, 55] width 40 height 14
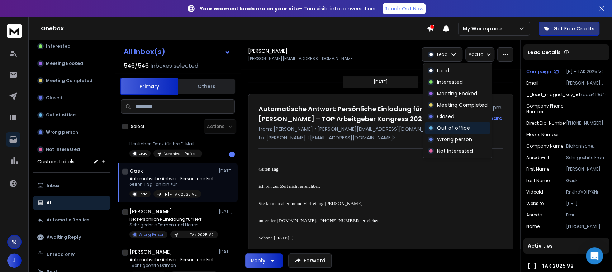
click at [450, 127] on p "Out of office" at bounding box center [453, 127] width 33 height 7
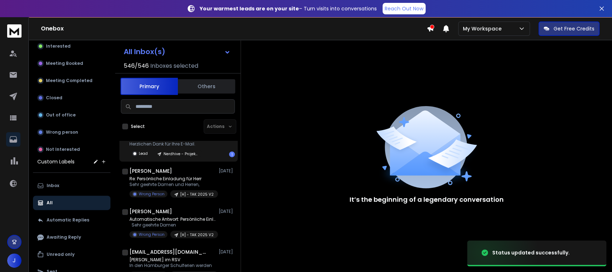
click at [211, 157] on div "Lead Nerdhive - Projektbewerbung" at bounding box center [172, 154] width 86 height 8
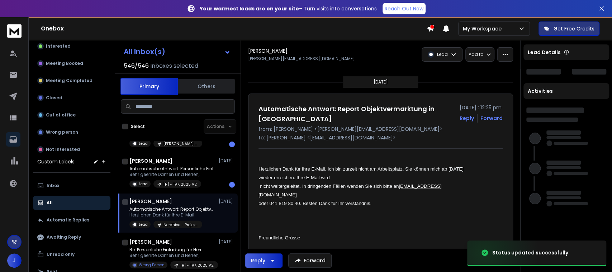
scroll to position [1186, 0]
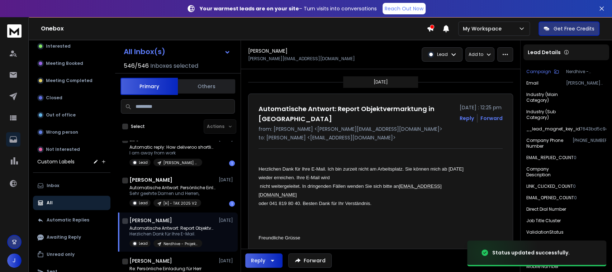
click at [288, 169] on span "Herzlichen Dank für Ihre E-Mail. Ich bin zurzeit nicht am Arbeitsplatz. Sie kön…" at bounding box center [362, 177] width 206 height 23
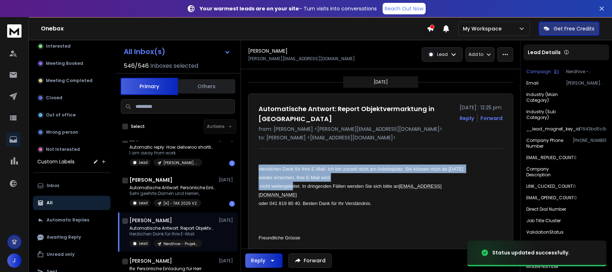
click at [288, 169] on span "Herzlichen Dank für Ihre E-Mail. Ich bin zurzeit nicht am Arbeitsplatz. Sie kön…" at bounding box center [362, 177] width 206 height 23
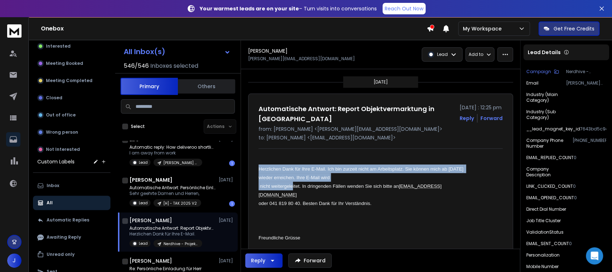
click at [442, 58] on div "Lead" at bounding box center [442, 55] width 40 height 14
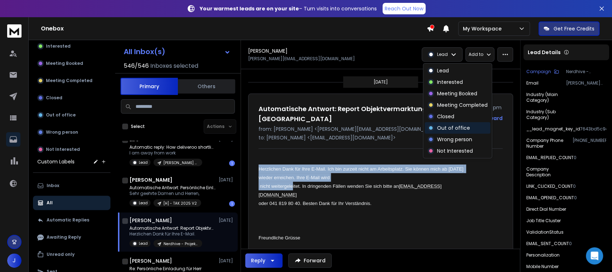
click at [452, 128] on p "Out of office" at bounding box center [453, 127] width 33 height 7
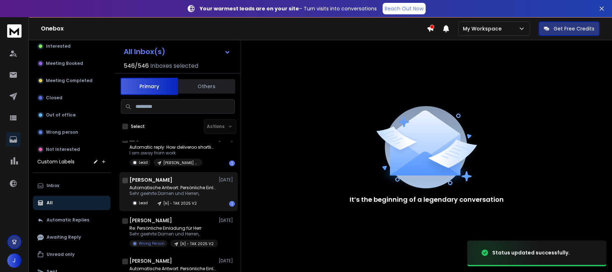
click at [210, 197] on div "Automatische Antwort: Persönliche Einladung für Sehr geehrte Damen und Herren, …" at bounding box center [172, 196] width 86 height 22
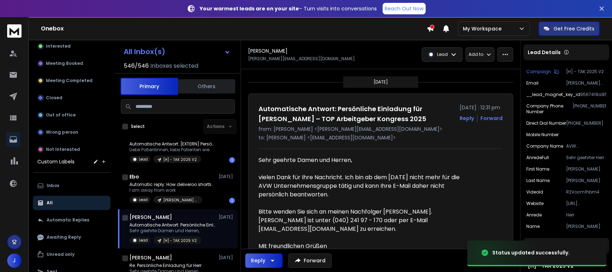
scroll to position [1148, 0]
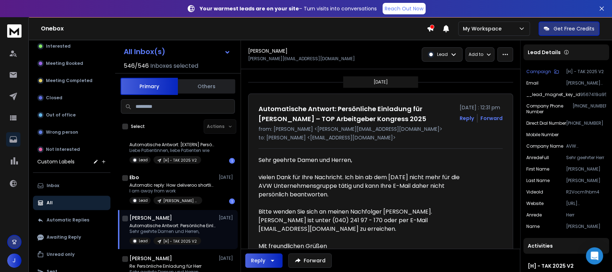
click at [435, 62] on div "[PERSON_NAME] [PERSON_NAME] [PERSON_NAME][EMAIL_ADDRESS][DOMAIN_NAME] Lead Add …" at bounding box center [380, 54] width 279 height 29
click at [436, 51] on div "Lead" at bounding box center [442, 55] width 40 height 14
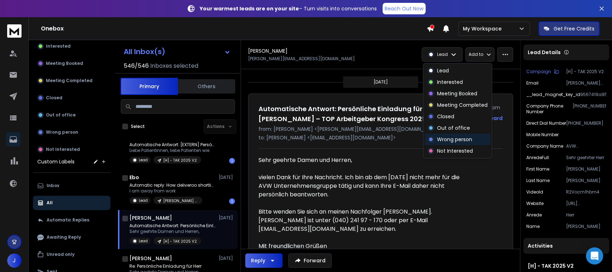
click at [466, 138] on p "Wrong person" at bounding box center [454, 139] width 35 height 7
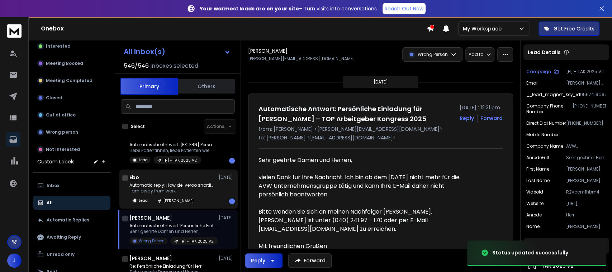
click at [210, 199] on div "Lead [PERSON_NAME] 3.1.1" at bounding box center [172, 201] width 86 height 8
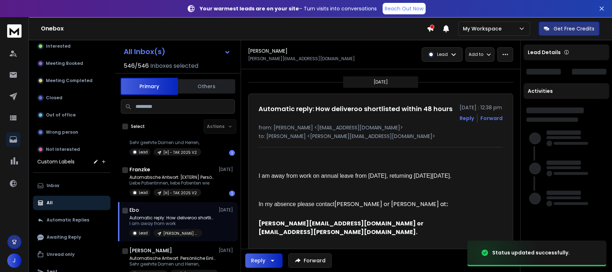
scroll to position [1114, 0]
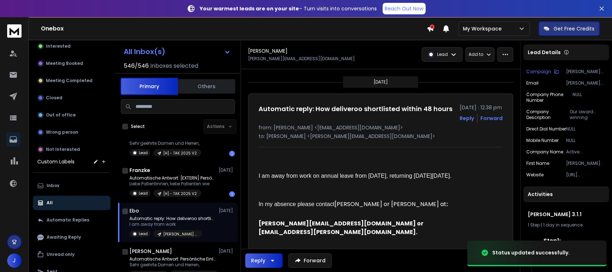
click at [439, 56] on p "Lead" at bounding box center [442, 55] width 11 height 6
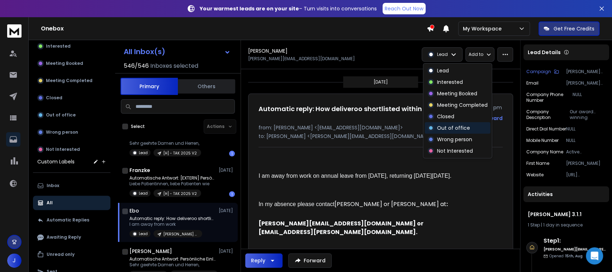
click at [458, 131] on p "Out of office" at bounding box center [453, 127] width 33 height 7
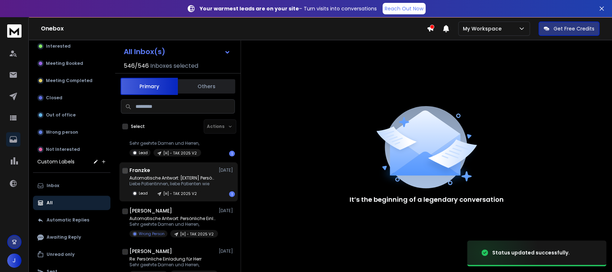
click at [192, 188] on div "Automatische Antwort: [EXTERN] Persönliche Einladung Liebe Patientinnen, liebe …" at bounding box center [172, 186] width 86 height 22
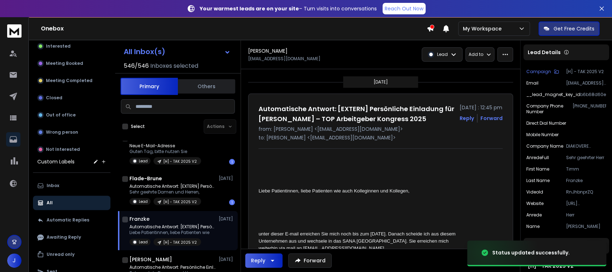
scroll to position [1064, 0]
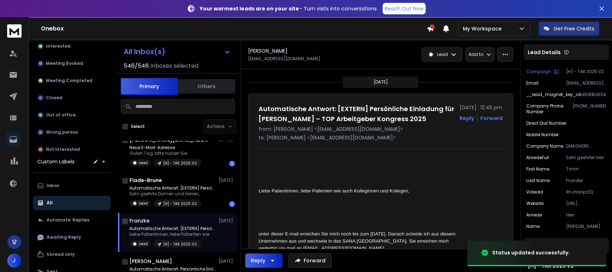
click at [297, 198] on div "Liebe Patientinnen, liebe Patienten wie auch Kolleginnen und Kollegen," at bounding box center [363, 195] width 209 height 14
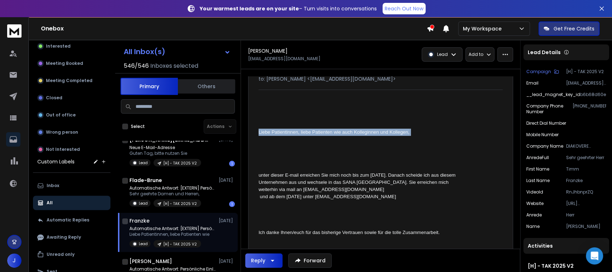
scroll to position [59, 0]
click at [441, 60] on div "Lead" at bounding box center [442, 55] width 40 height 14
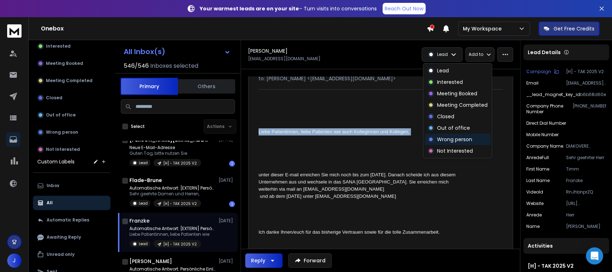
click at [454, 139] on p "Wrong person" at bounding box center [454, 139] width 35 height 7
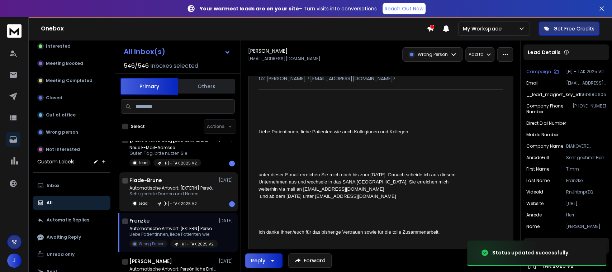
click at [213, 195] on p "Sehr geehrte Damen und Herren," at bounding box center [172, 194] width 86 height 6
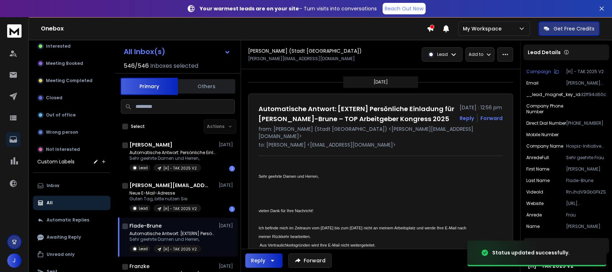
scroll to position [47, 0]
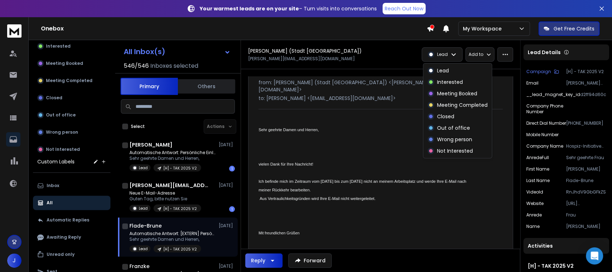
click at [444, 59] on div "Lead" at bounding box center [442, 55] width 40 height 14
click at [444, 128] on p "Out of office" at bounding box center [453, 127] width 33 height 7
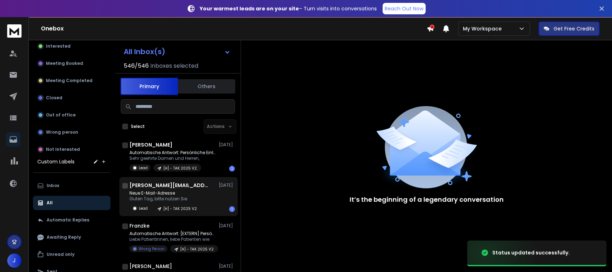
scroll to position [0, 0]
click at [218, 194] on div "Neue E-Mail-Adresse Guten Tag, bitte nutzen Sie Lead [H] - TAK 2025 V2 1" at bounding box center [181, 201] width 105 height 22
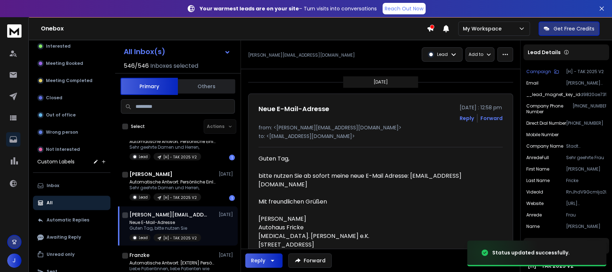
scroll to position [985, 0]
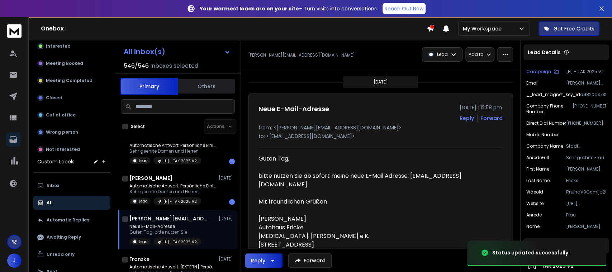
click at [313, 189] on div "Guten Tag, bitte nutzen Sie ab sofort meine neue E-Mail Adresse: [PERSON_NAME][…" at bounding box center [366, 235] width 215 height 161
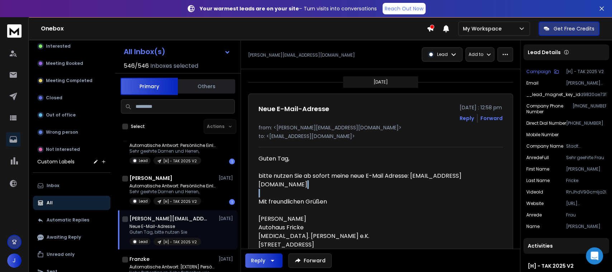
click at [439, 52] on p "Lead" at bounding box center [442, 55] width 11 height 6
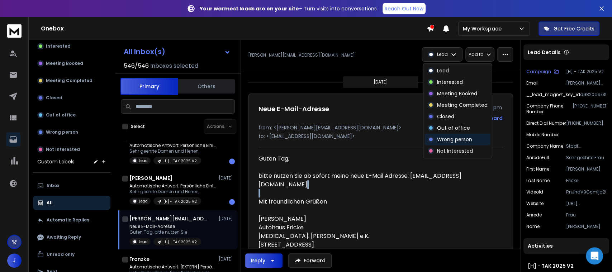
click at [455, 141] on p "Wrong person" at bounding box center [454, 139] width 35 height 7
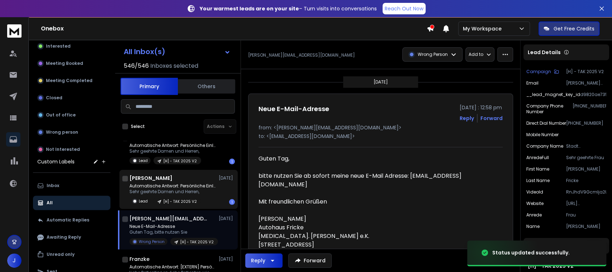
click at [204, 176] on div "[PERSON_NAME] [DATE]" at bounding box center [181, 177] width 105 height 7
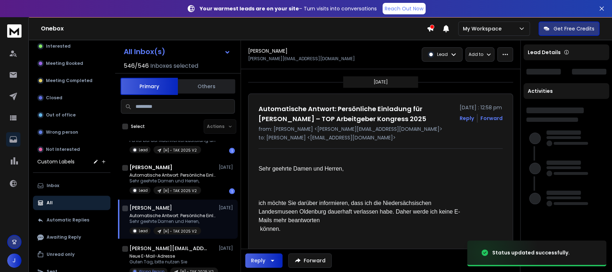
scroll to position [955, 0]
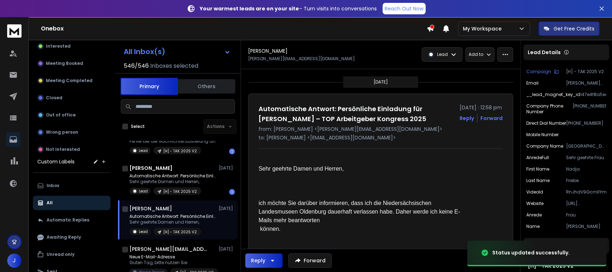
click at [285, 207] on span "ich möchte Sie darüber informieren, dass ich die Niedersächsischen Landesmuseen…" at bounding box center [360, 216] width 202 height 32
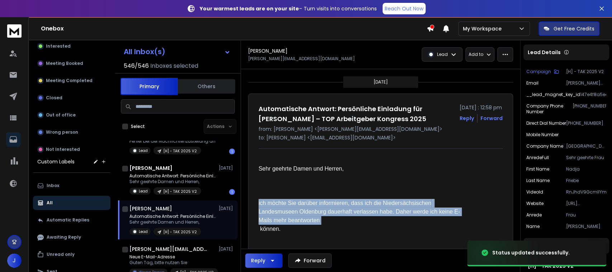
click at [285, 207] on span "ich möchte Sie darüber informieren, dass ich die Niedersächsischen Landesmuseen…" at bounding box center [360, 216] width 202 height 32
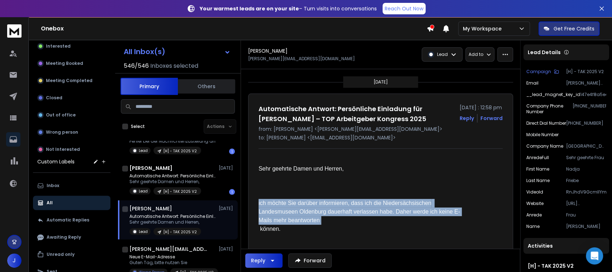
click at [344, 215] on span "ich möchte Sie darüber informieren, dass ich die Niedersächsischen Landesmuseen…" at bounding box center [360, 216] width 202 height 32
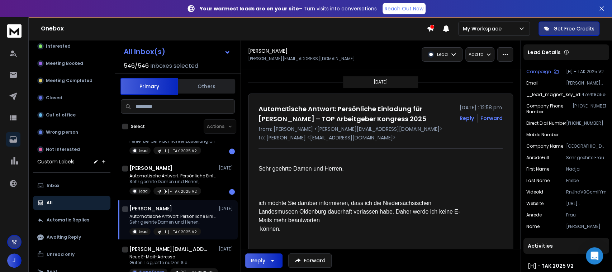
click at [442, 64] on div "[PERSON_NAME] [PERSON_NAME] [PERSON_NAME][EMAIL_ADDRESS][DOMAIN_NAME] Lead Add …" at bounding box center [380, 54] width 279 height 29
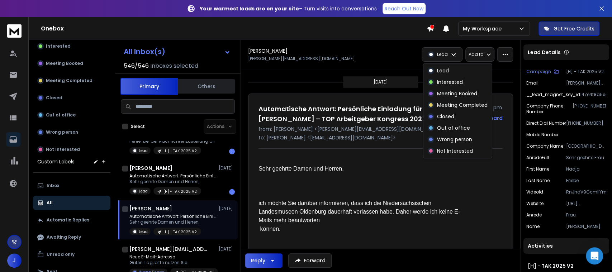
click at [443, 52] on p "Lead" at bounding box center [442, 55] width 11 height 6
click at [446, 140] on p "Wrong person" at bounding box center [454, 139] width 35 height 7
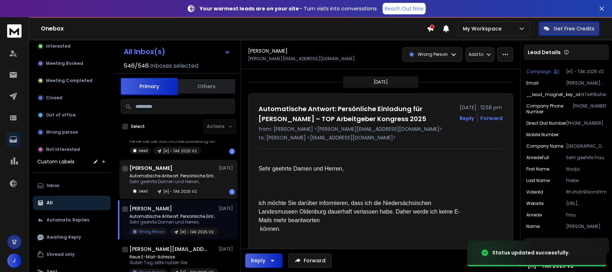
click at [205, 185] on div "Automatische Antwort: Persönliche Einladung für Sehr geehrte Damen und Herren, …" at bounding box center [172, 184] width 86 height 22
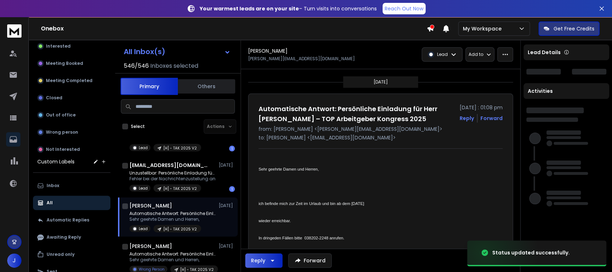
scroll to position [891, 0]
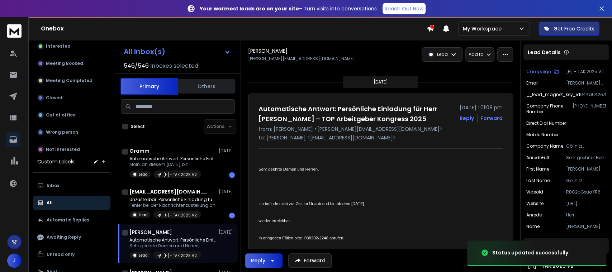
click at [304, 203] on span "ich befinde mich zur Zeit im Urlaub und bin ab dem [DATE]" at bounding box center [311, 204] width 105 height 4
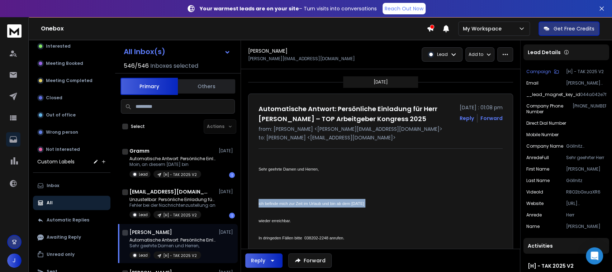
click at [437, 56] on div "Lead" at bounding box center [442, 55] width 40 height 14
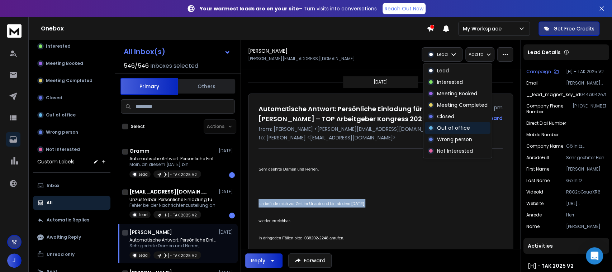
click at [450, 126] on p "Out of office" at bounding box center [453, 127] width 33 height 7
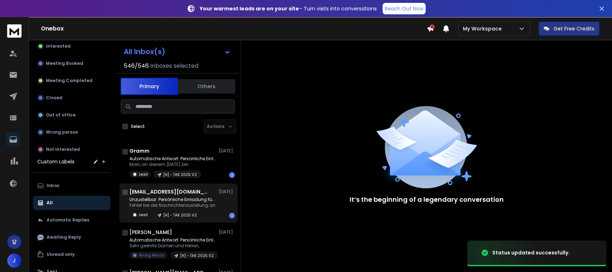
click at [198, 209] on div "Unzustellbar: Persönliche Einladung für Herr [PERSON_NAME] bei der Nachrichtenz…" at bounding box center [172, 207] width 86 height 22
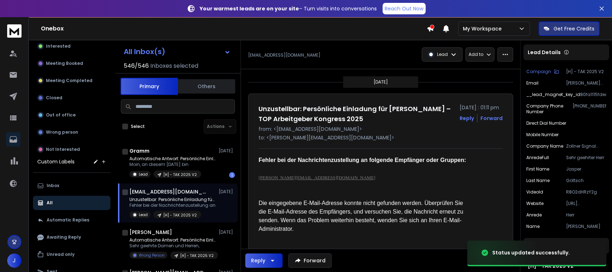
scroll to position [886, 0]
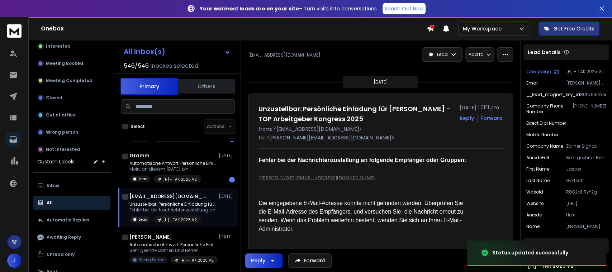
click at [446, 61] on div "Lead" at bounding box center [442, 55] width 40 height 14
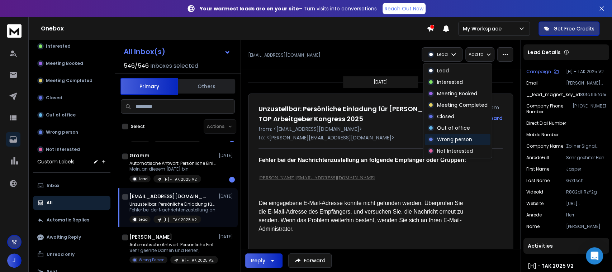
click at [447, 139] on p "Wrong person" at bounding box center [454, 139] width 35 height 7
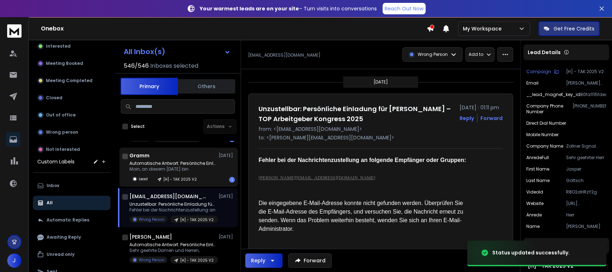
click at [199, 176] on div "Lead [H] - TAK 2025 V2" at bounding box center [172, 179] width 86 height 8
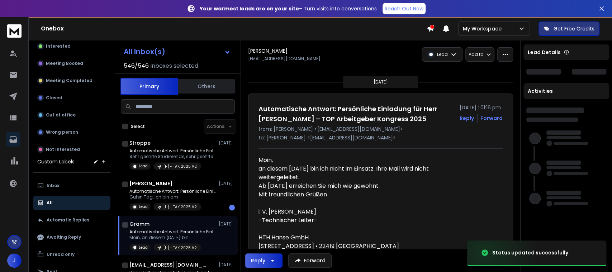
scroll to position [815, 0]
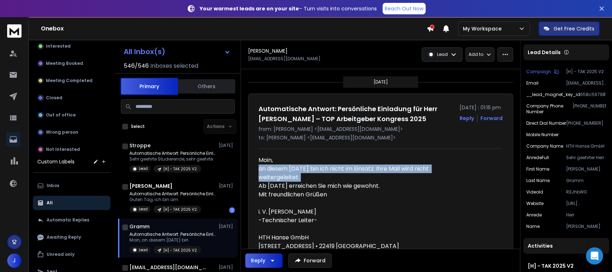
click at [447, 58] on div "Lead" at bounding box center [442, 55] width 40 height 14
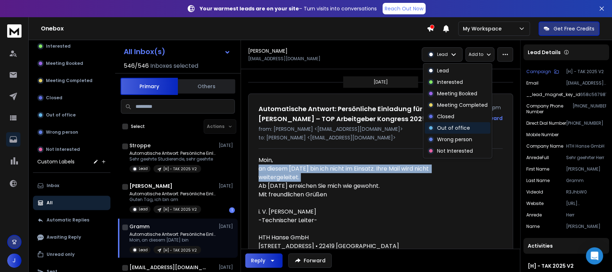
click at [454, 130] on p "Out of office" at bounding box center [453, 127] width 33 height 7
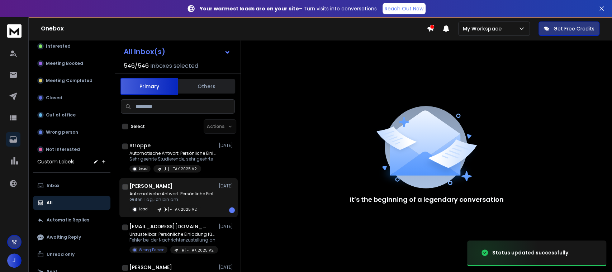
click at [221, 202] on div "Automatische Antwort: Persönliche Einladung für Guten Tag, ich bin am Lead [H] …" at bounding box center [181, 202] width 105 height 22
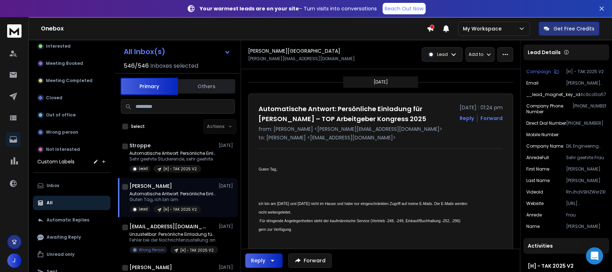
click at [443, 60] on div "Lead" at bounding box center [442, 55] width 40 height 14
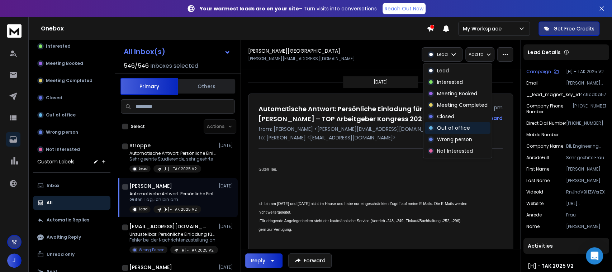
click at [456, 130] on p "Out of office" at bounding box center [453, 127] width 33 height 7
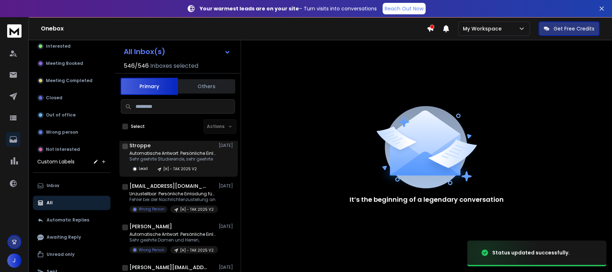
click at [225, 159] on div "Automatische Antwort: Persönliche Einladung für Sehr geehrte Studierende, sehr …" at bounding box center [181, 162] width 105 height 22
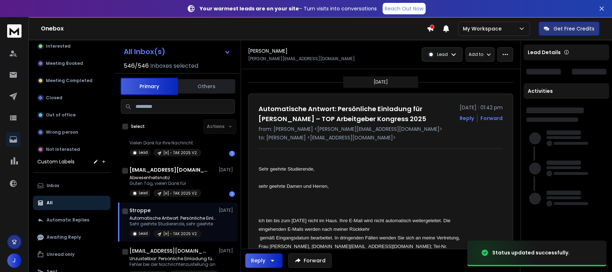
scroll to position [750, 0]
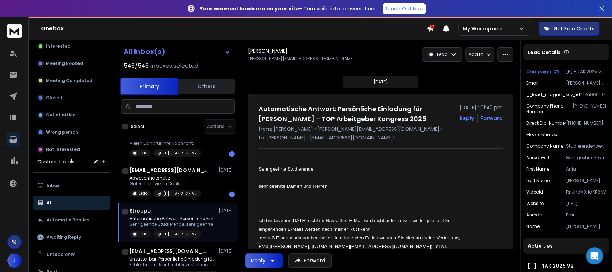
click at [432, 55] on div at bounding box center [431, 54] width 6 height 6
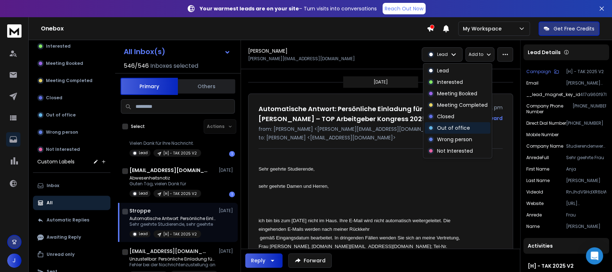
click at [448, 132] on div "Out of office" at bounding box center [458, 127] width 66 height 11
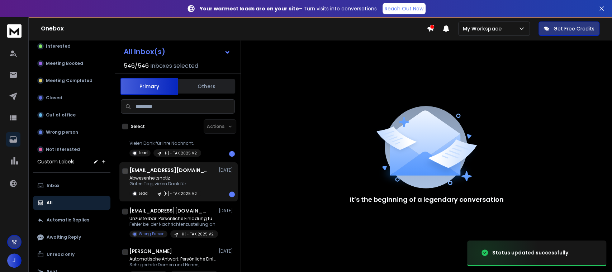
click at [185, 177] on p "Abwesenheitsnotiz" at bounding box center [165, 178] width 72 height 6
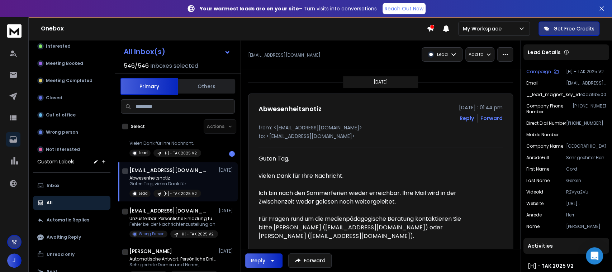
click at [439, 59] on div "Lead" at bounding box center [442, 55] width 40 height 14
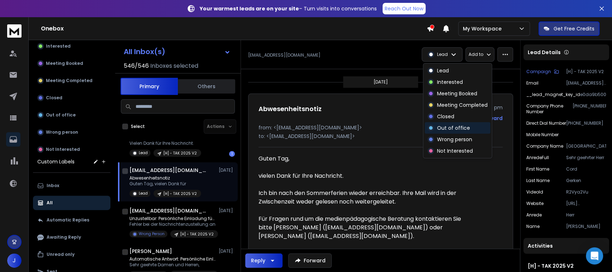
click at [450, 128] on p "Out of office" at bounding box center [453, 127] width 33 height 7
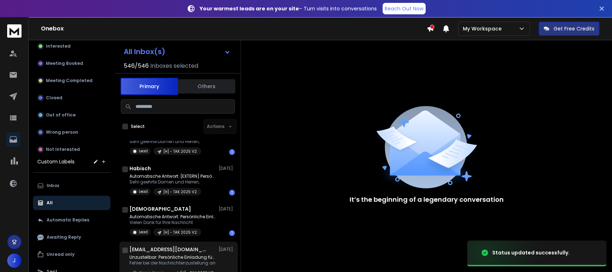
scroll to position [663, 0]
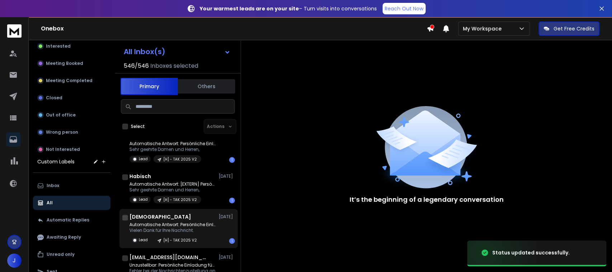
click at [210, 228] on p "Vielen Dank für Ihre Nachricht." at bounding box center [172, 231] width 86 height 6
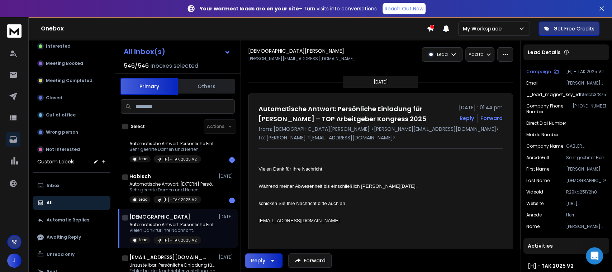
click at [450, 50] on div "Lead" at bounding box center [442, 55] width 40 height 14
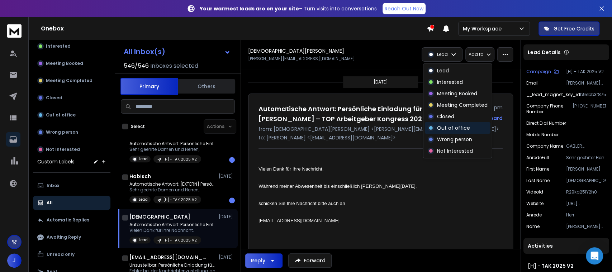
click at [467, 132] on div "Out of office" at bounding box center [458, 127] width 66 height 11
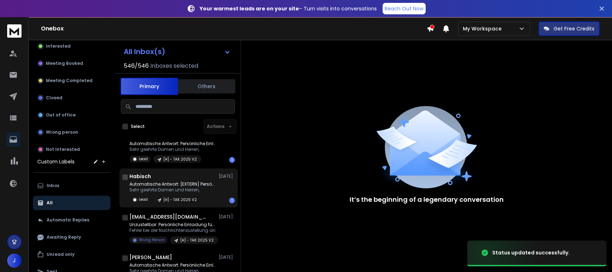
click at [174, 204] on div "Habisch [DATE] Automatische Antwort: [EXTERN] Persönliche Einladung Sehr geehrt…" at bounding box center [178, 188] width 118 height 39
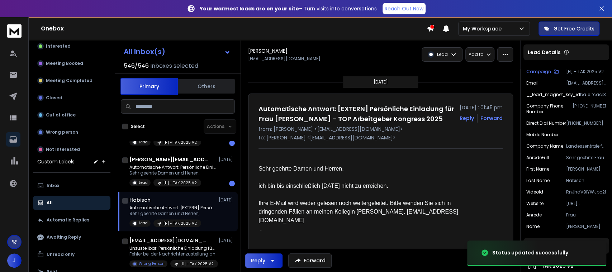
scroll to position [628, 0]
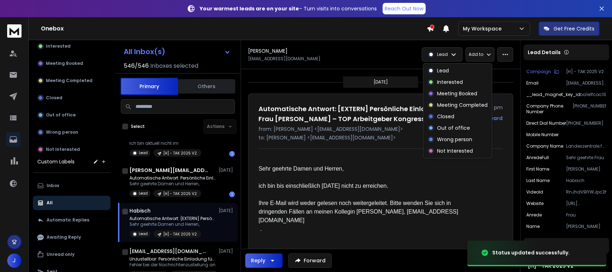
click at [445, 55] on p "Lead" at bounding box center [442, 55] width 11 height 6
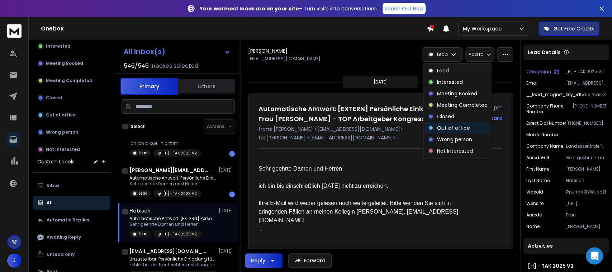
click at [451, 127] on p "Out of office" at bounding box center [453, 127] width 33 height 7
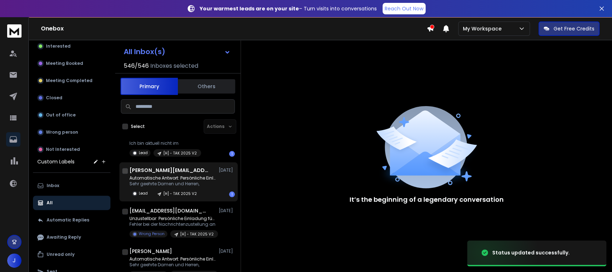
click at [212, 182] on p "Sehr geehrte Damen und Herren," at bounding box center [172, 184] width 86 height 6
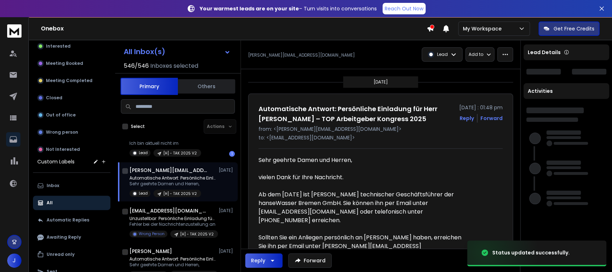
scroll to position [589, 0]
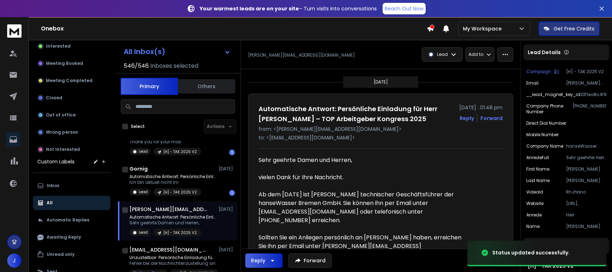
click at [326, 201] on div "Sehr geehrte Damen und Herren, vielen Dank für Ihre Nachricht. Ab dem [DATE] is…" at bounding box center [366, 236] width 215 height 161
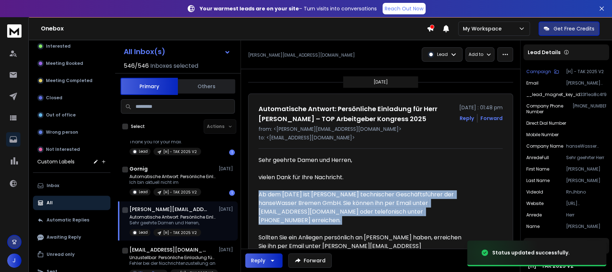
click at [326, 201] on div "Sehr geehrte Damen und Herren, vielen Dank für Ihre Nachricht. Ab dem [DATE] is…" at bounding box center [366, 236] width 215 height 161
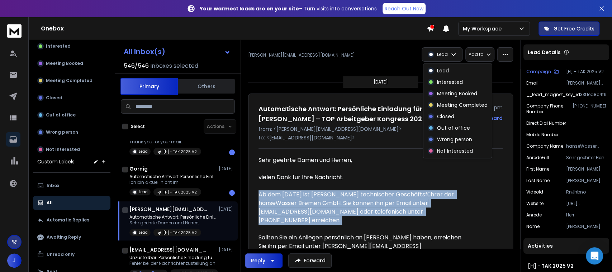
click at [446, 53] on p "Lead" at bounding box center [442, 55] width 11 height 6
click at [453, 139] on p "Wrong person" at bounding box center [454, 139] width 35 height 7
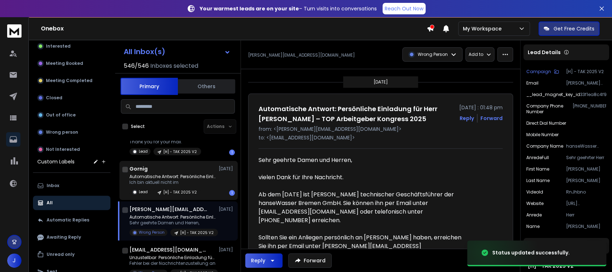
click at [183, 197] on div "Gornig [DATE] Automatische Antwort: Persönliche Einladung für ﻿Ich bin aktuell …" at bounding box center [178, 180] width 118 height 39
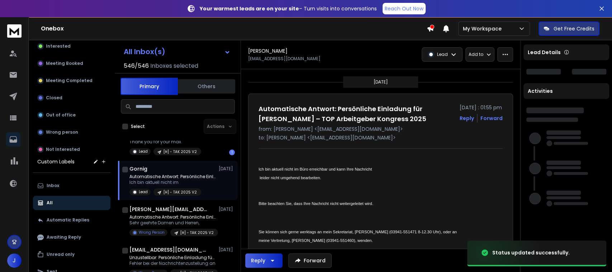
scroll to position [558, 0]
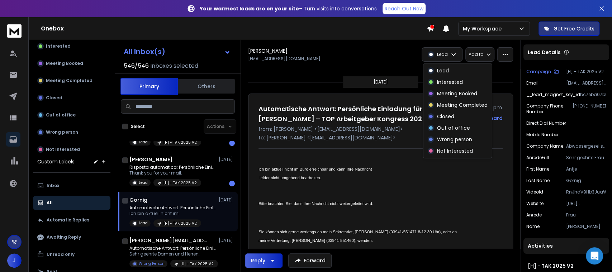
click at [444, 58] on div "Lead" at bounding box center [442, 55] width 40 height 14
click at [442, 125] on p "Out of office" at bounding box center [453, 127] width 33 height 7
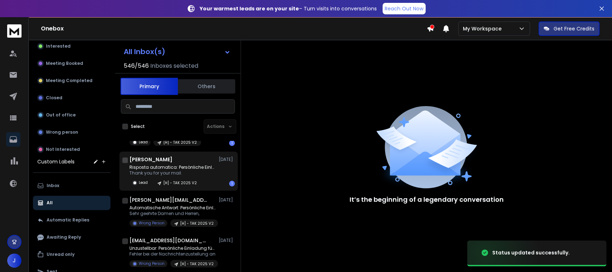
click at [213, 178] on div "Risposta automatica: Persönliche Einladung für ﻿Thank you for your mail. Lead […" at bounding box center [172, 176] width 86 height 22
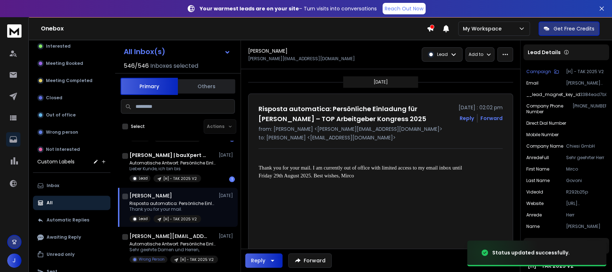
scroll to position [521, 0]
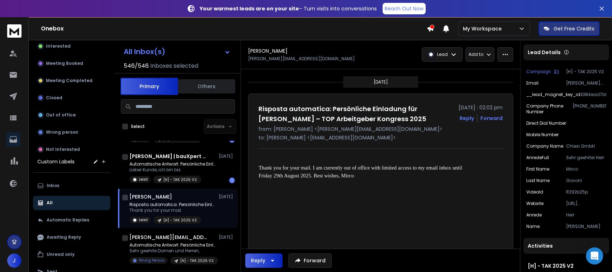
click at [442, 52] on p "Lead" at bounding box center [442, 55] width 11 height 6
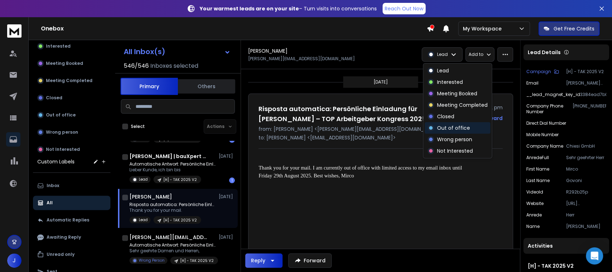
click at [453, 131] on p "Out of office" at bounding box center [453, 127] width 33 height 7
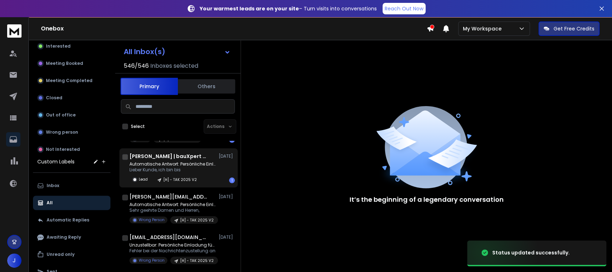
click at [203, 171] on p "Lieber Kunde, ich bin bis" at bounding box center [172, 170] width 86 height 6
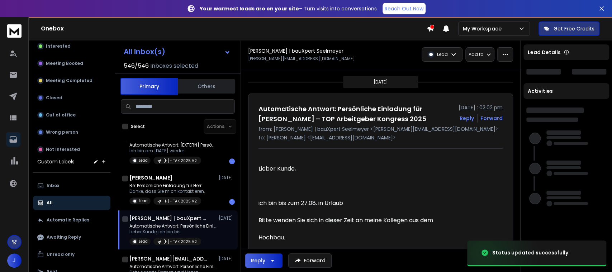
scroll to position [457, 0]
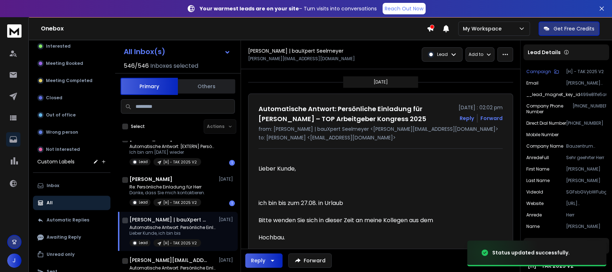
click at [440, 48] on div "Lead" at bounding box center [442, 55] width 40 height 14
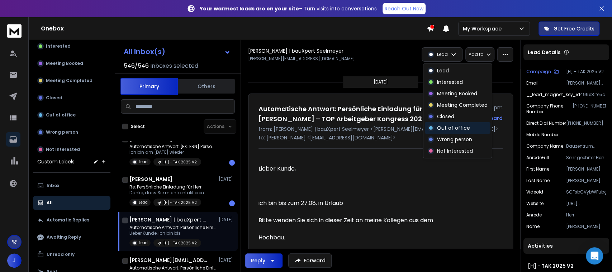
click at [454, 128] on p "Out of office" at bounding box center [453, 127] width 33 height 7
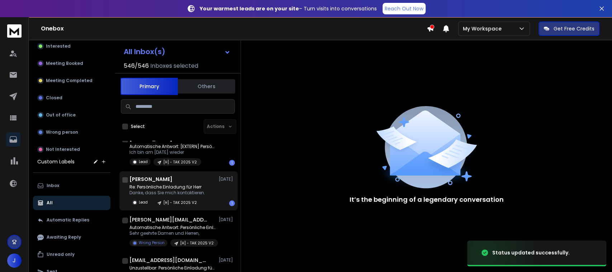
click at [216, 193] on div "Re: Persönliche Einladung für Herr [PERSON_NAME], dass Sie mich kontaktieren. L…" at bounding box center [181, 195] width 105 height 22
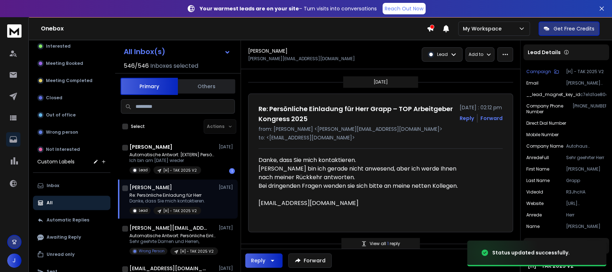
scroll to position [442, 0]
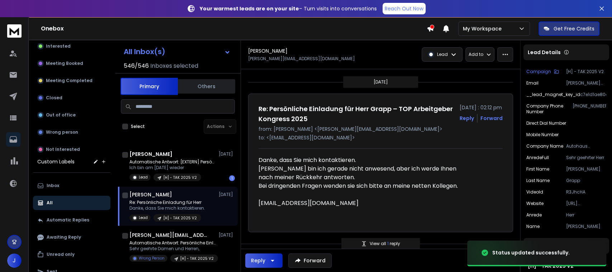
click at [275, 180] on div "Danke, dass Sie mich kontaktieren. Leider bin ich gerade nicht anwesend, aber i…" at bounding box center [366, 189] width 215 height 66
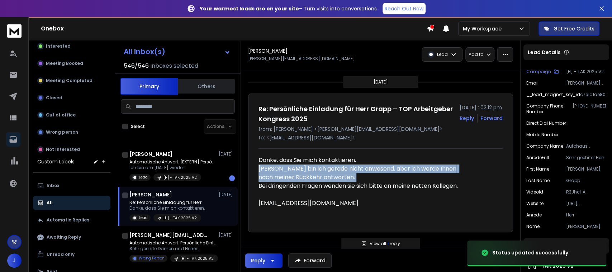
click at [275, 180] on div "Danke, dass Sie mich kontaktieren. Leider bin ich gerade nicht anwesend, aber i…" at bounding box center [366, 189] width 215 height 66
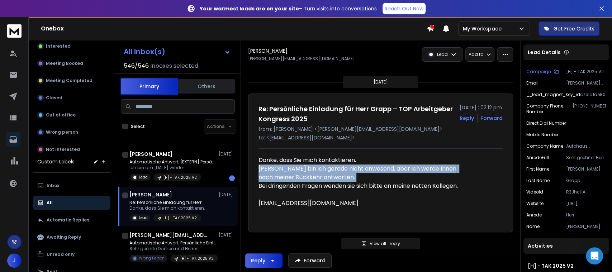
copy div "[PERSON_NAME] bin ich gerade nicht anwesend, aber ich werde Ihnen nach meiner R…"
click at [442, 52] on p "Lead" at bounding box center [442, 55] width 11 height 6
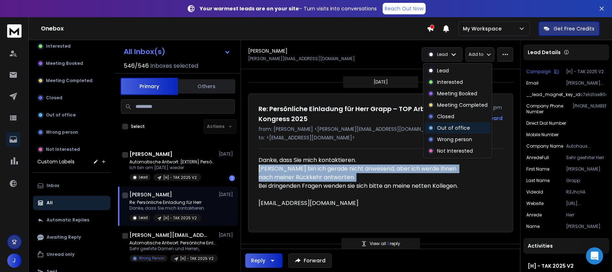
click at [448, 129] on p "Out of office" at bounding box center [453, 127] width 33 height 7
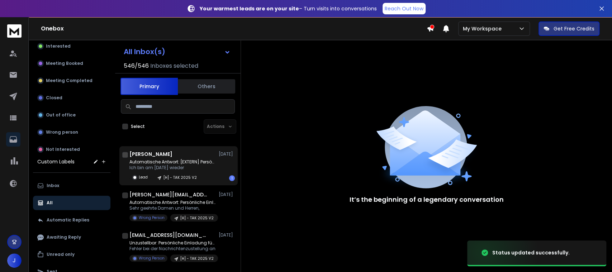
click at [196, 175] on div "[H] - TAK 2025 V2" at bounding box center [177, 178] width 48 height 8
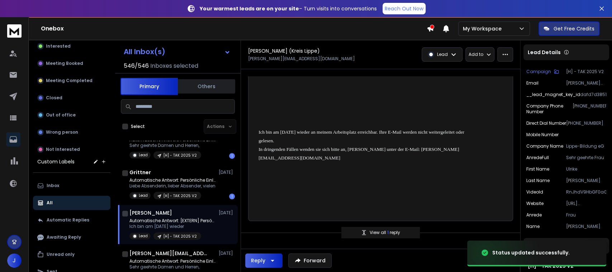
scroll to position [98, 0]
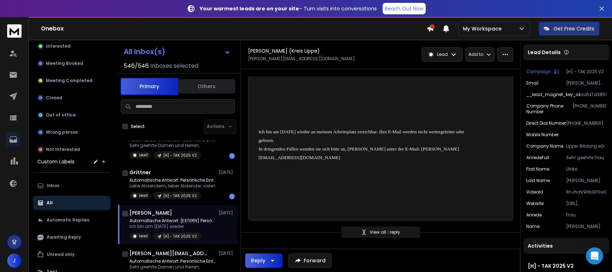
click at [439, 56] on p "Lead" at bounding box center [442, 55] width 11 height 6
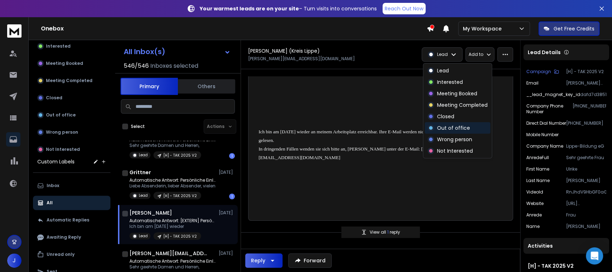
click at [446, 127] on p "Out of office" at bounding box center [453, 127] width 33 height 7
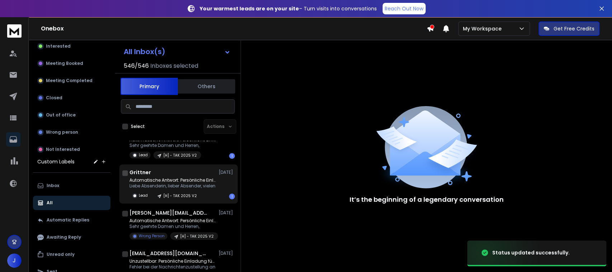
scroll to position [0, 0]
click at [214, 186] on p "﻿Liebe Absenderin, lieber Absender, vielen" at bounding box center [172, 186] width 86 height 6
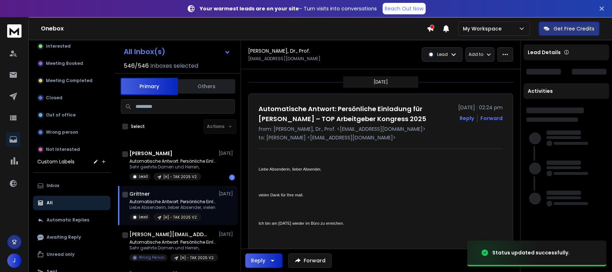
scroll to position [354, 0]
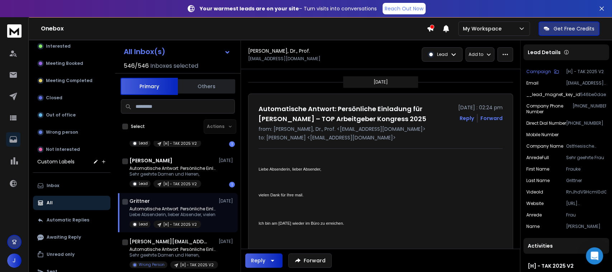
click at [440, 54] on p "Lead" at bounding box center [442, 55] width 11 height 6
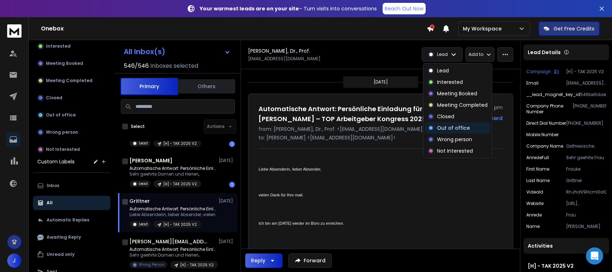
click at [453, 129] on p "Out of office" at bounding box center [453, 127] width 33 height 7
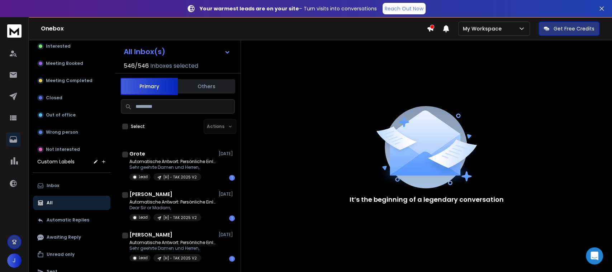
scroll to position [332, 0]
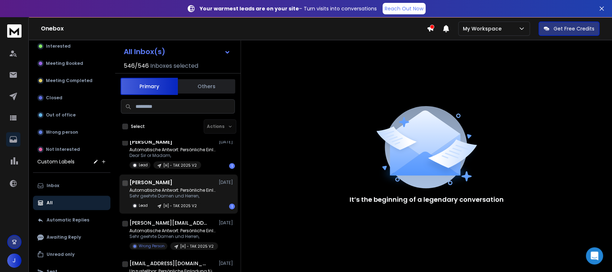
click at [218, 208] on div "Automatische Antwort: Persönliche Einladung für Sehr geehrte Damen und Herren, …" at bounding box center [181, 199] width 105 height 22
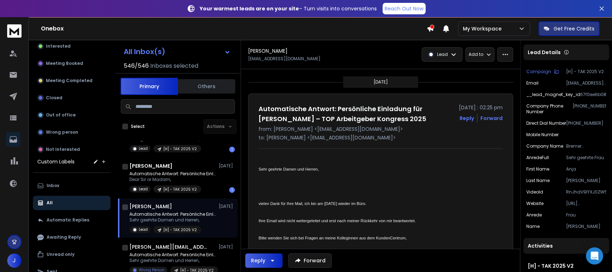
scroll to position [308, 0]
click at [432, 58] on div "Lead" at bounding box center [442, 55] width 40 height 14
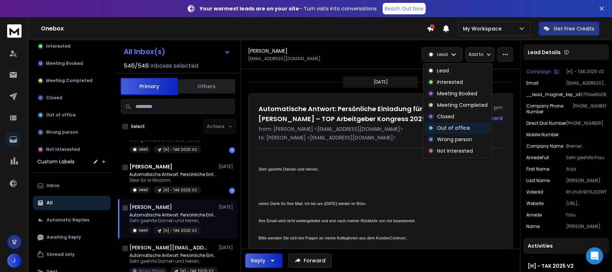
click at [443, 127] on p "Out of office" at bounding box center [453, 127] width 33 height 7
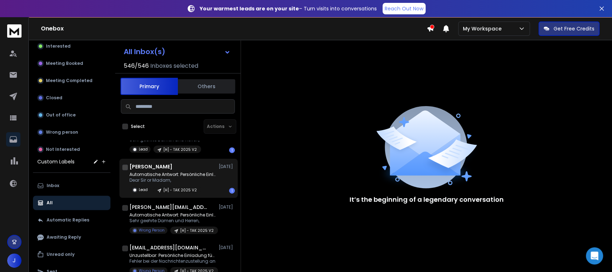
click at [221, 186] on div "Automatische Antwort: Persönliche Einladung für ﻿ Dear Sir or Madam, Lead [H] -…" at bounding box center [181, 183] width 105 height 22
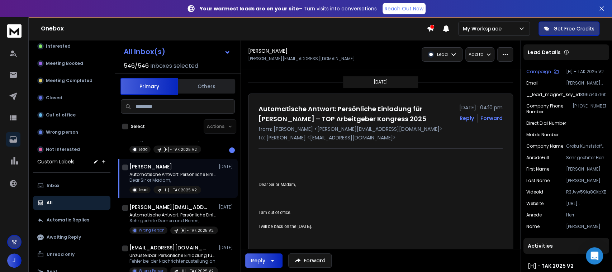
click at [450, 60] on div "Lead" at bounding box center [442, 55] width 40 height 14
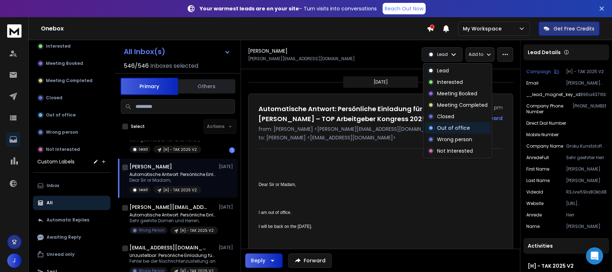
click at [454, 130] on p "Out of office" at bounding box center [453, 127] width 33 height 7
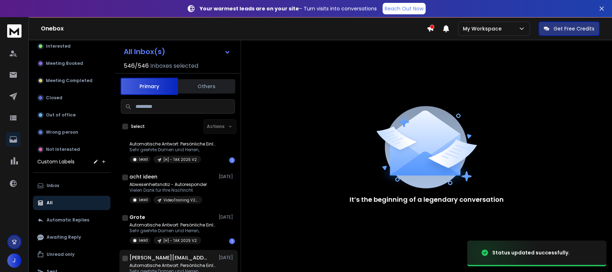
scroll to position [214, 0]
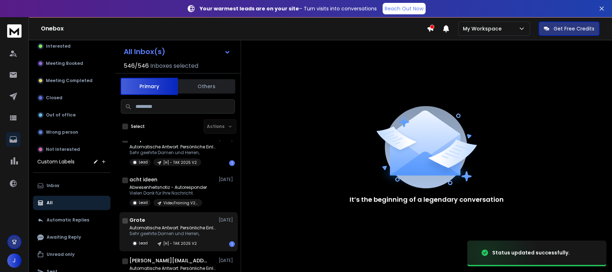
click at [213, 232] on p "Sehr geehrte Damen und Herren," at bounding box center [172, 234] width 86 height 6
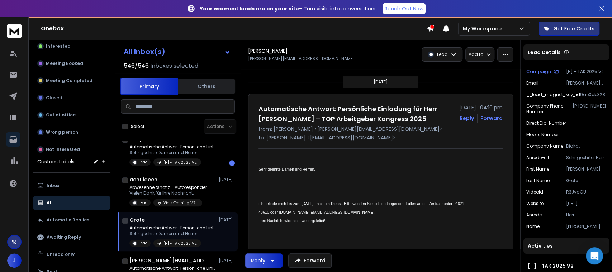
click at [447, 55] on p "Lead" at bounding box center [442, 55] width 11 height 6
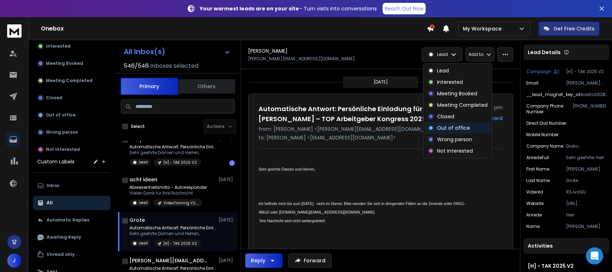
click at [444, 132] on div "Out of office" at bounding box center [458, 127] width 66 height 11
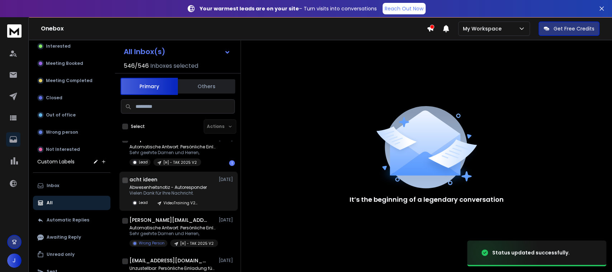
click at [217, 188] on div "Abwesenheitsnotiz - Autoresponder Vielen Dank für Ihre Nachricht. Lead VideoTra…" at bounding box center [181, 196] width 105 height 22
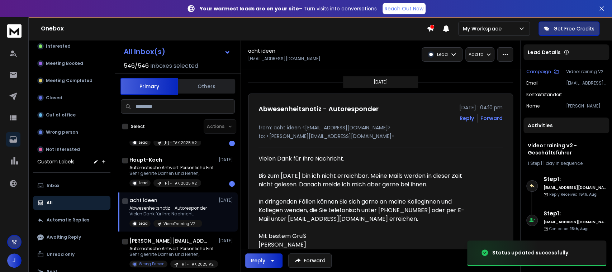
scroll to position [189, 0]
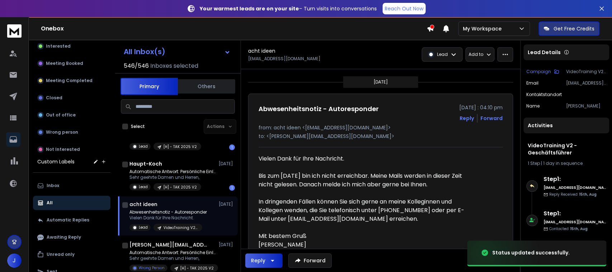
click at [443, 47] on div "Lead" at bounding box center [442, 54] width 41 height 14
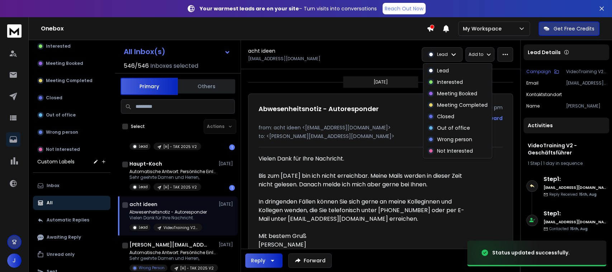
click at [445, 55] on p "Lead" at bounding box center [442, 55] width 11 height 6
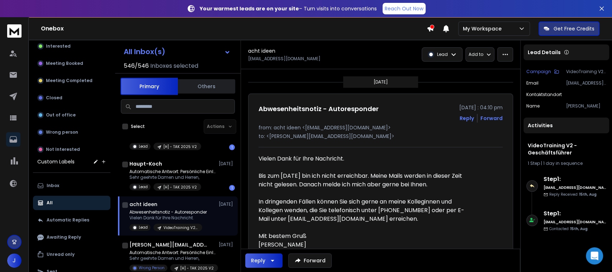
click at [445, 55] on p "Lead" at bounding box center [442, 55] width 11 height 6
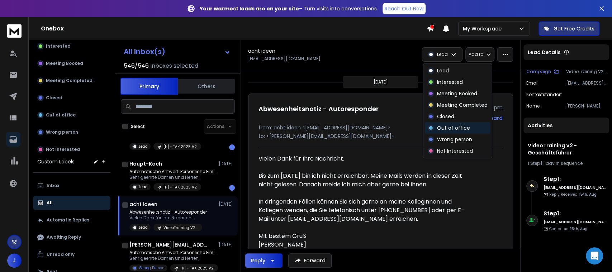
click at [449, 128] on p "Out of office" at bounding box center [453, 127] width 33 height 7
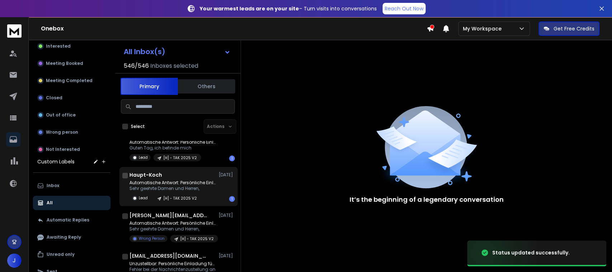
scroll to position [183, 0]
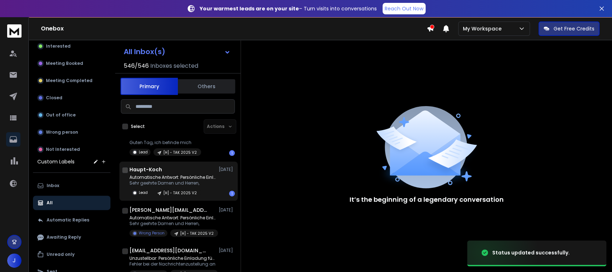
click at [220, 193] on div "Automatische Antwort: Persönliche Einladung für Sehr geehrte Damen und Herren, …" at bounding box center [181, 186] width 105 height 22
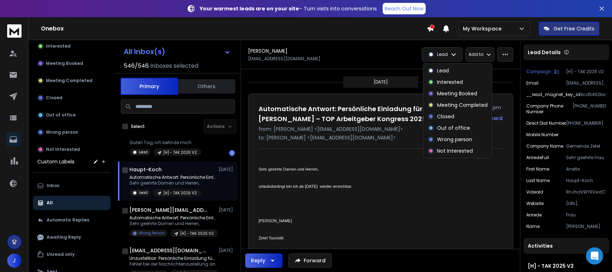
click at [451, 55] on icon at bounding box center [454, 55] width 6 height 6
click at [450, 131] on p "Out of office" at bounding box center [453, 127] width 33 height 7
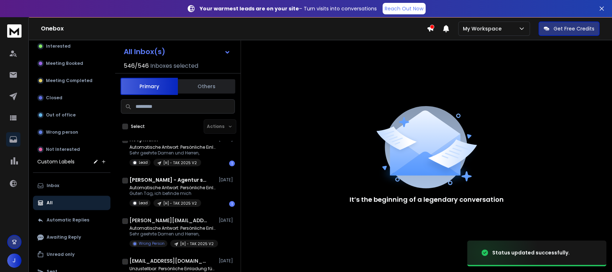
scroll to position [129, 0]
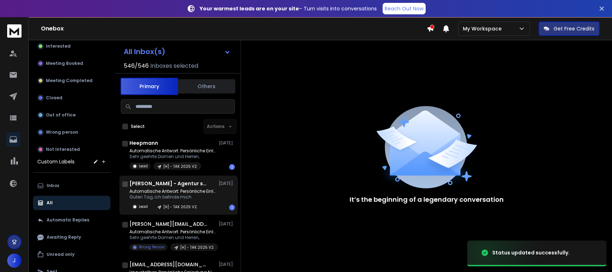
click at [201, 187] on div "[PERSON_NAME] - Agentur selbstverständlich [DATE] Automatische Antwort: Persönl…" at bounding box center [181, 195] width 105 height 30
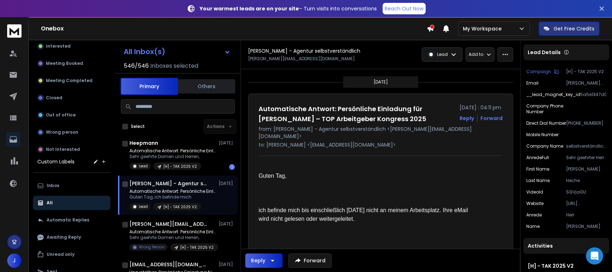
click at [441, 57] on div "Lead" at bounding box center [442, 55] width 40 height 14
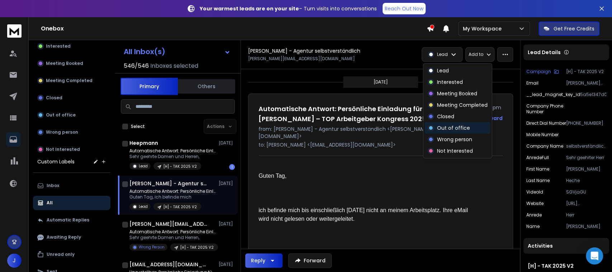
click at [447, 129] on p "Out of office" at bounding box center [453, 127] width 33 height 7
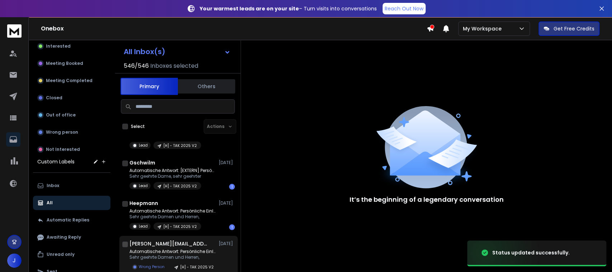
scroll to position [71, 0]
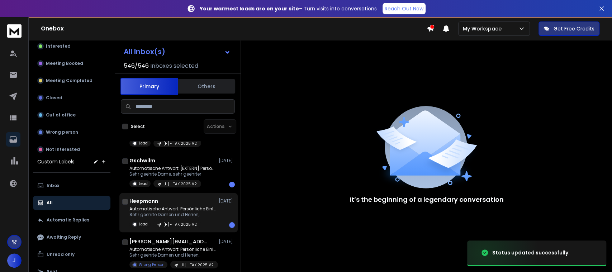
click at [207, 211] on p "Automatische Antwort: Persönliche Einladung für" at bounding box center [172, 209] width 86 height 6
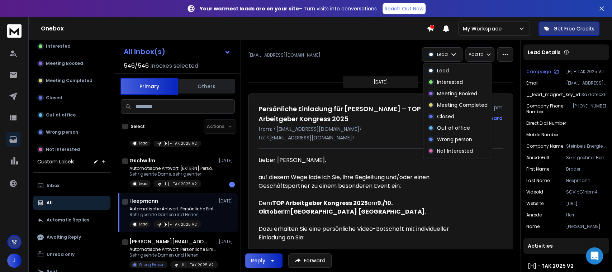
click at [443, 55] on p "Lead" at bounding box center [442, 55] width 11 height 6
click at [352, 162] on div "Lieber [PERSON_NAME]," at bounding box center [363, 160] width 209 height 9
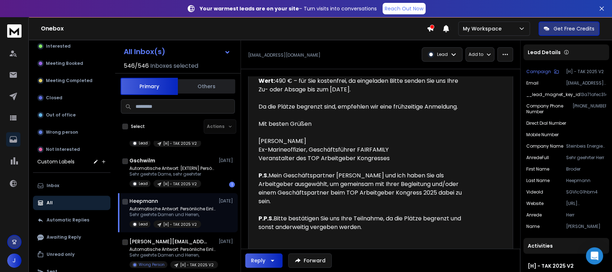
scroll to position [542, 0]
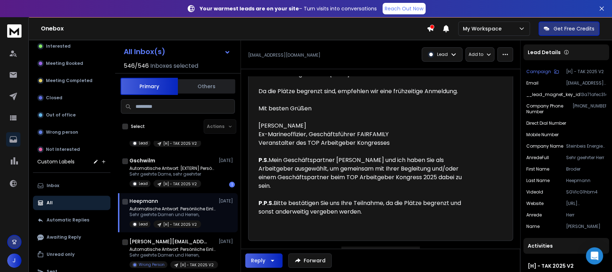
click at [373, 250] on p "View all 1 reply" at bounding box center [385, 253] width 30 height 6
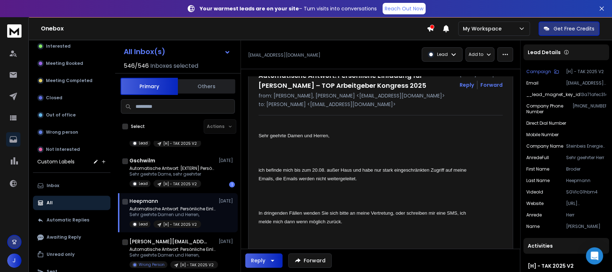
scroll to position [749, 0]
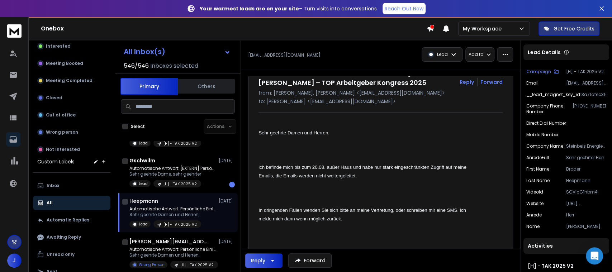
click at [447, 55] on p "Lead" at bounding box center [442, 55] width 11 height 6
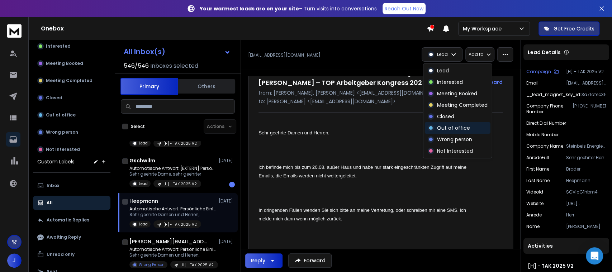
click at [454, 128] on p "Out of office" at bounding box center [453, 127] width 33 height 7
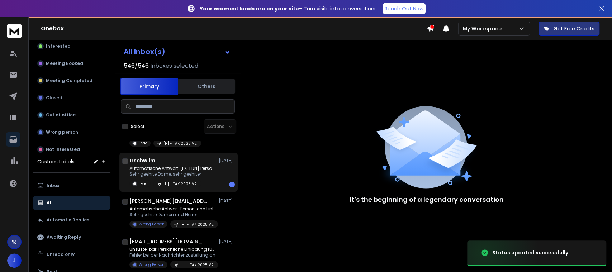
scroll to position [0, 0]
click at [199, 177] on div "Automatische Antwort: [EXTERN] Persönliche Einladung Sehr geehrte Dame, sehr ge…" at bounding box center [172, 177] width 86 height 22
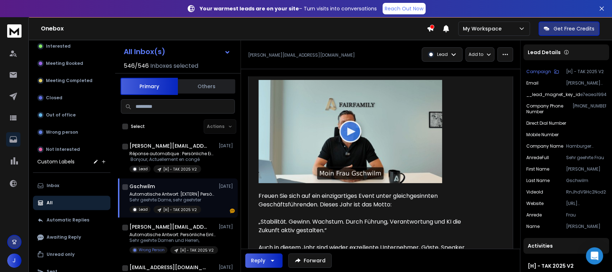
scroll to position [542, 0]
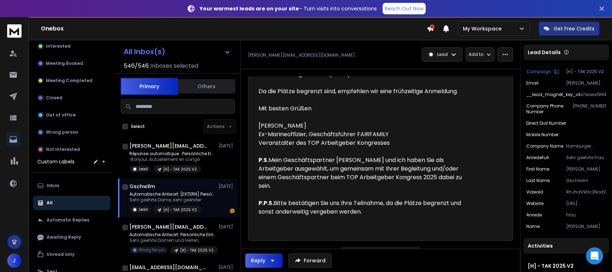
click at [375, 250] on p "View all 1 reply" at bounding box center [385, 253] width 30 height 6
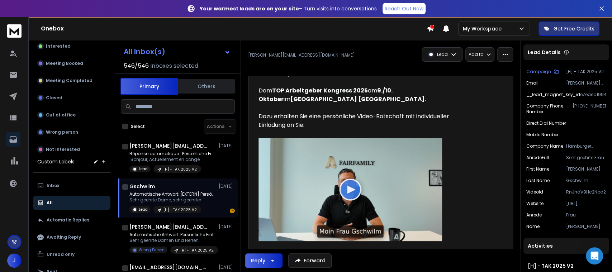
scroll to position [0, 0]
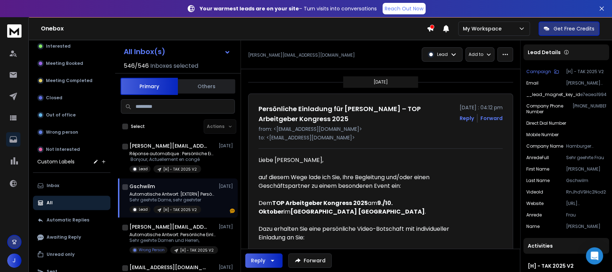
click at [457, 58] on div "Lead" at bounding box center [442, 55] width 40 height 14
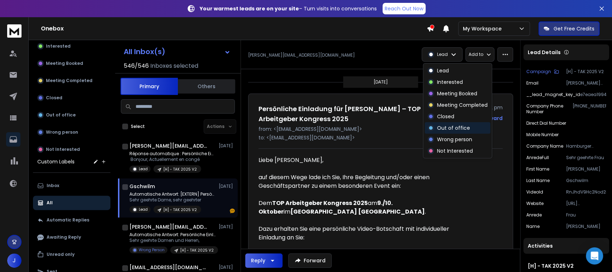
click at [458, 130] on p "Out of office" at bounding box center [453, 127] width 33 height 7
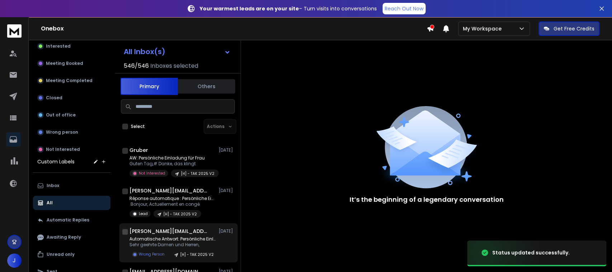
click at [201, 190] on h1 "[PERSON_NAME][EMAIL_ADDRESS][DOMAIN_NAME]" at bounding box center [168, 190] width 79 height 7
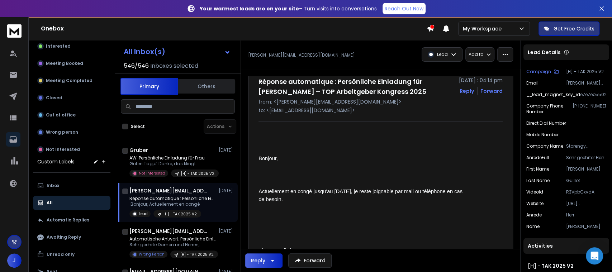
scroll to position [28, 0]
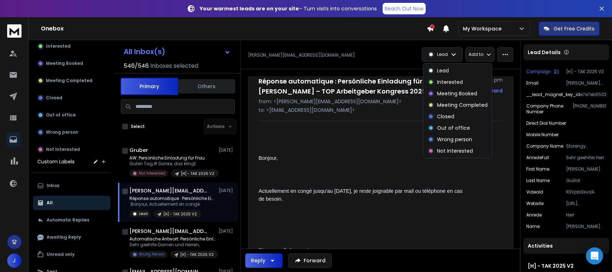
click at [447, 60] on div "Lead" at bounding box center [442, 55] width 40 height 14
click at [450, 128] on p "Out of office" at bounding box center [453, 127] width 33 height 7
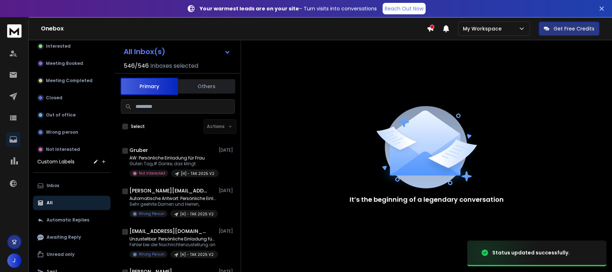
scroll to position [0, 0]
